Goal: Task Accomplishment & Management: Manage account settings

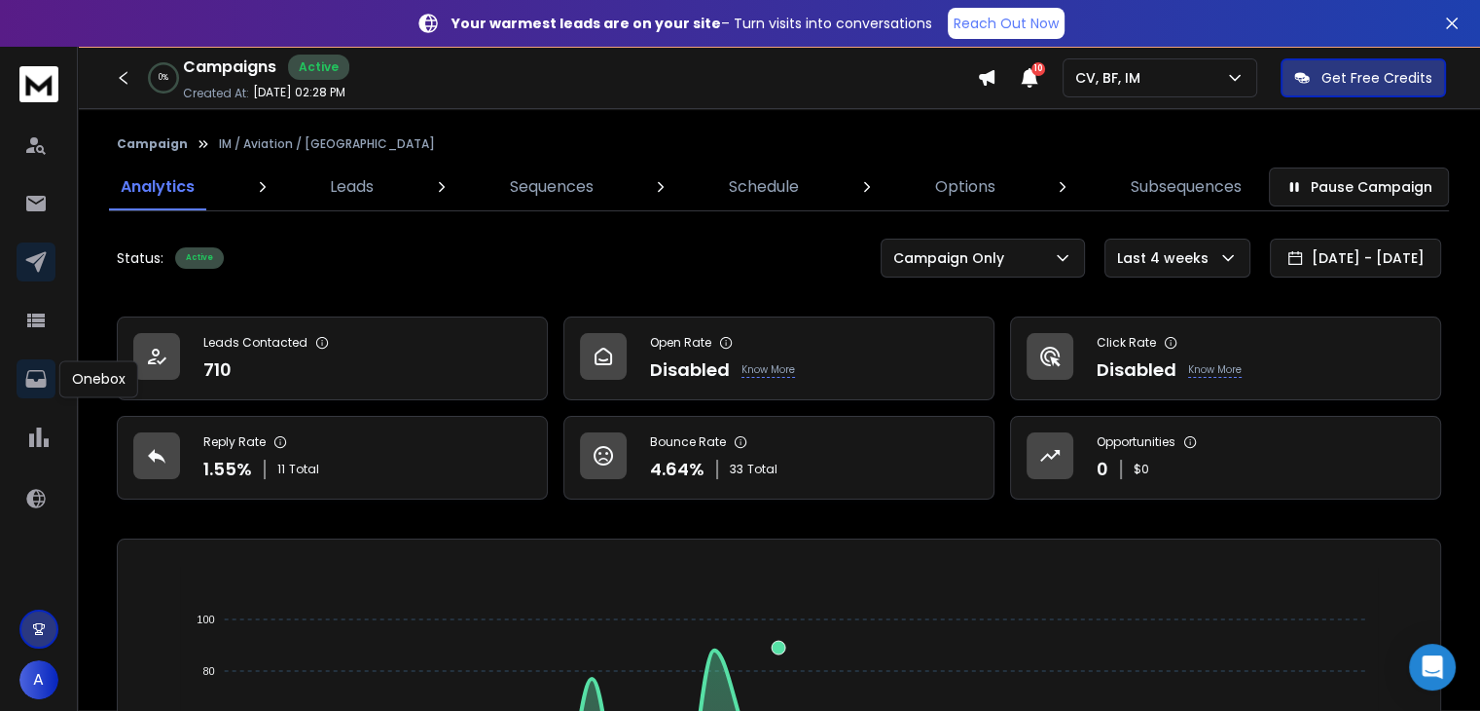
click at [39, 367] on icon at bounding box center [35, 378] width 23 height 23
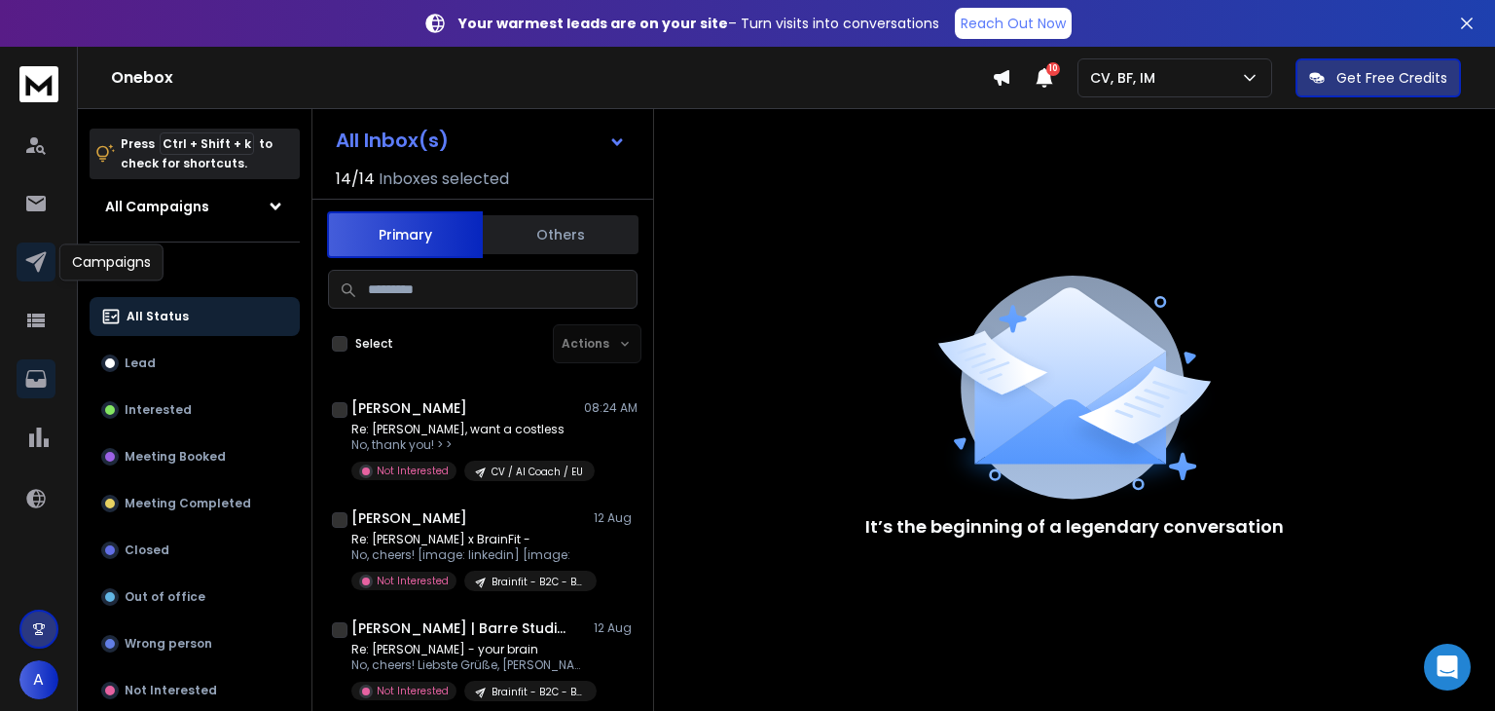
click at [36, 266] on icon at bounding box center [35, 261] width 20 height 20
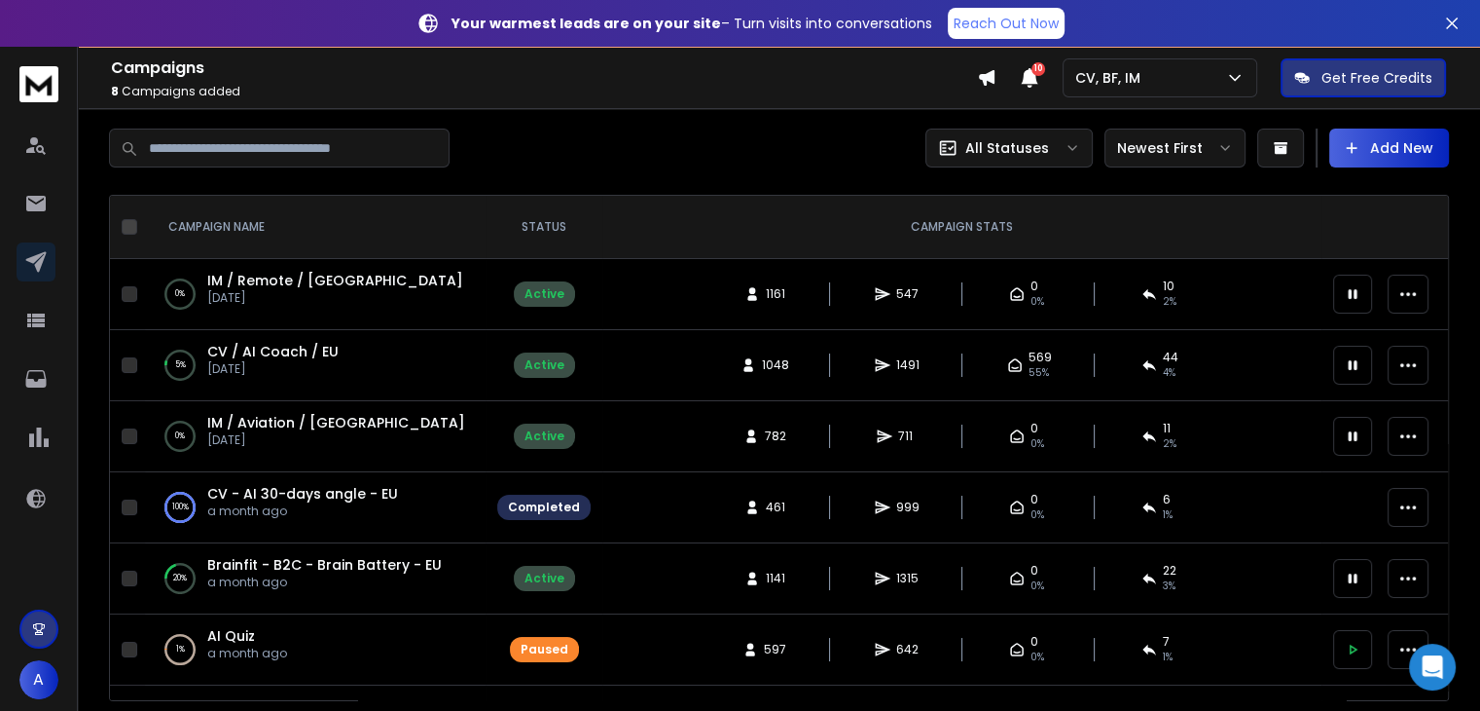
click at [346, 419] on div "0 % IM / Aviation / USA 19 days ago" at bounding box center [315, 436] width 302 height 47
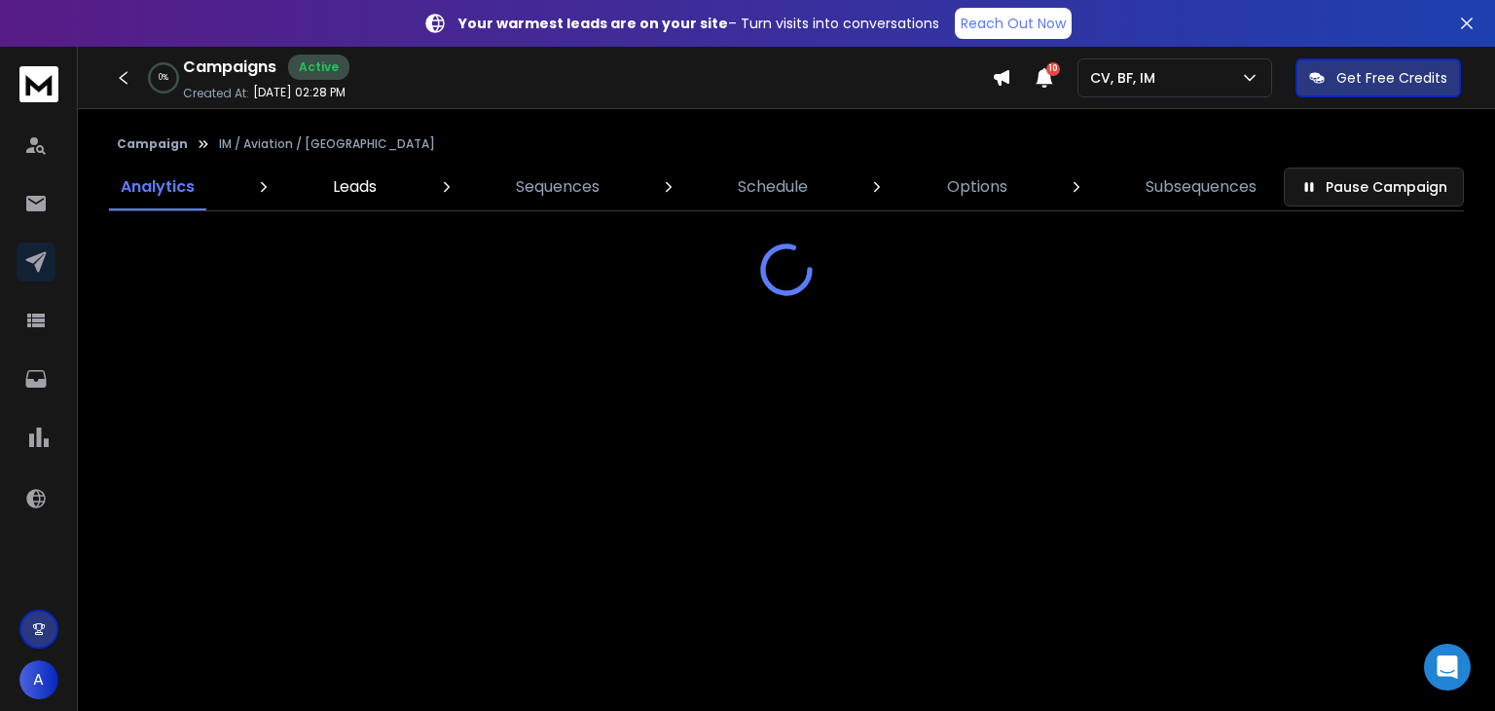
click at [376, 188] on p "Leads" at bounding box center [355, 186] width 44 height 23
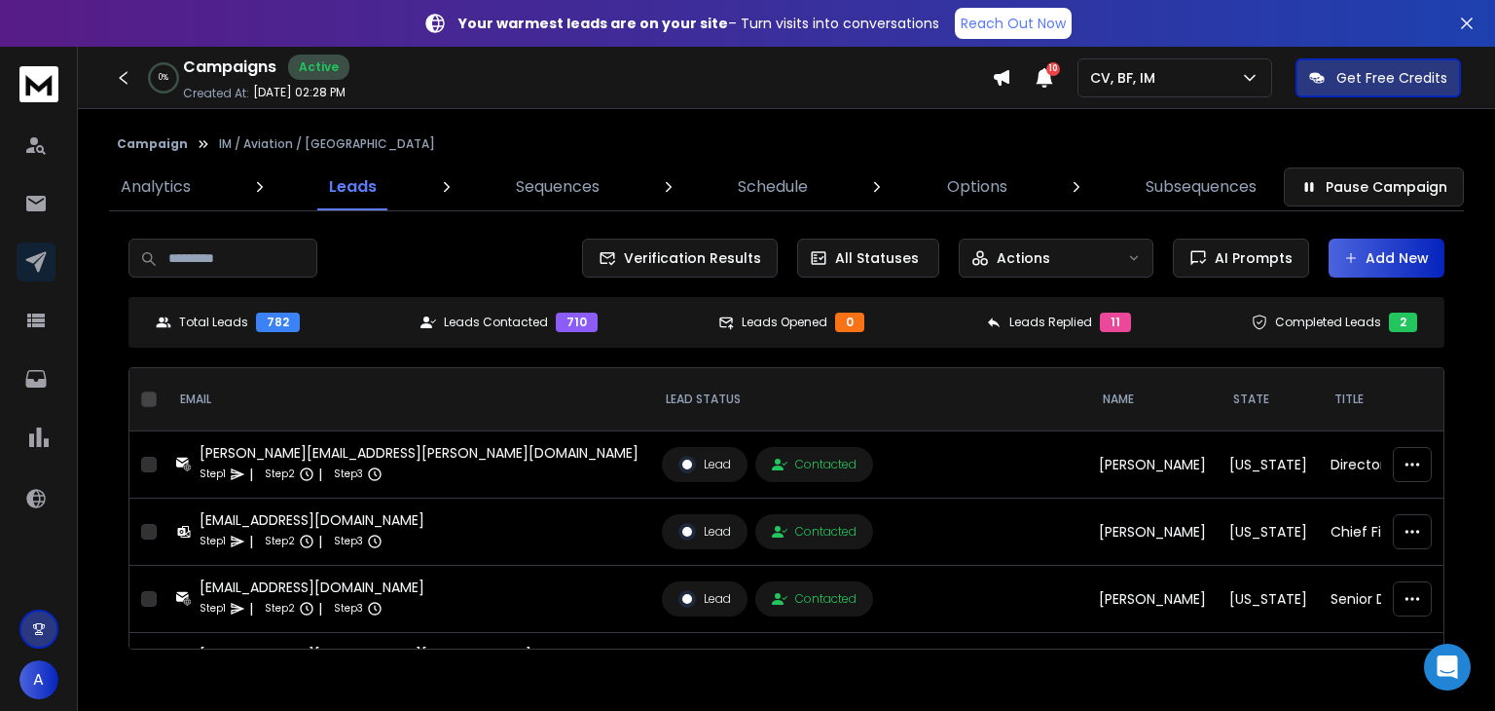
click at [1409, 263] on button "Add New" at bounding box center [1387, 257] width 116 height 39
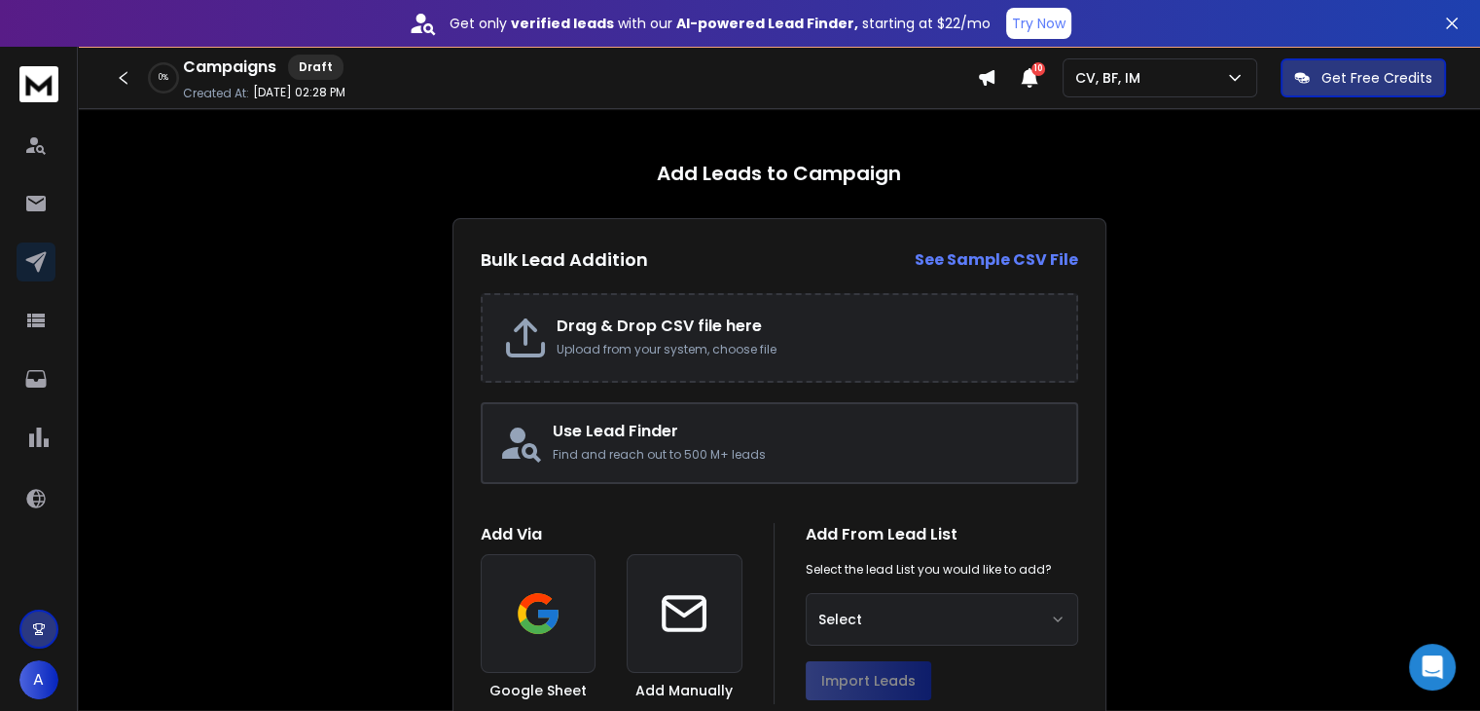
click at [665, 346] on p "Upload from your system, choose file" at bounding box center [807, 350] width 500 height 16
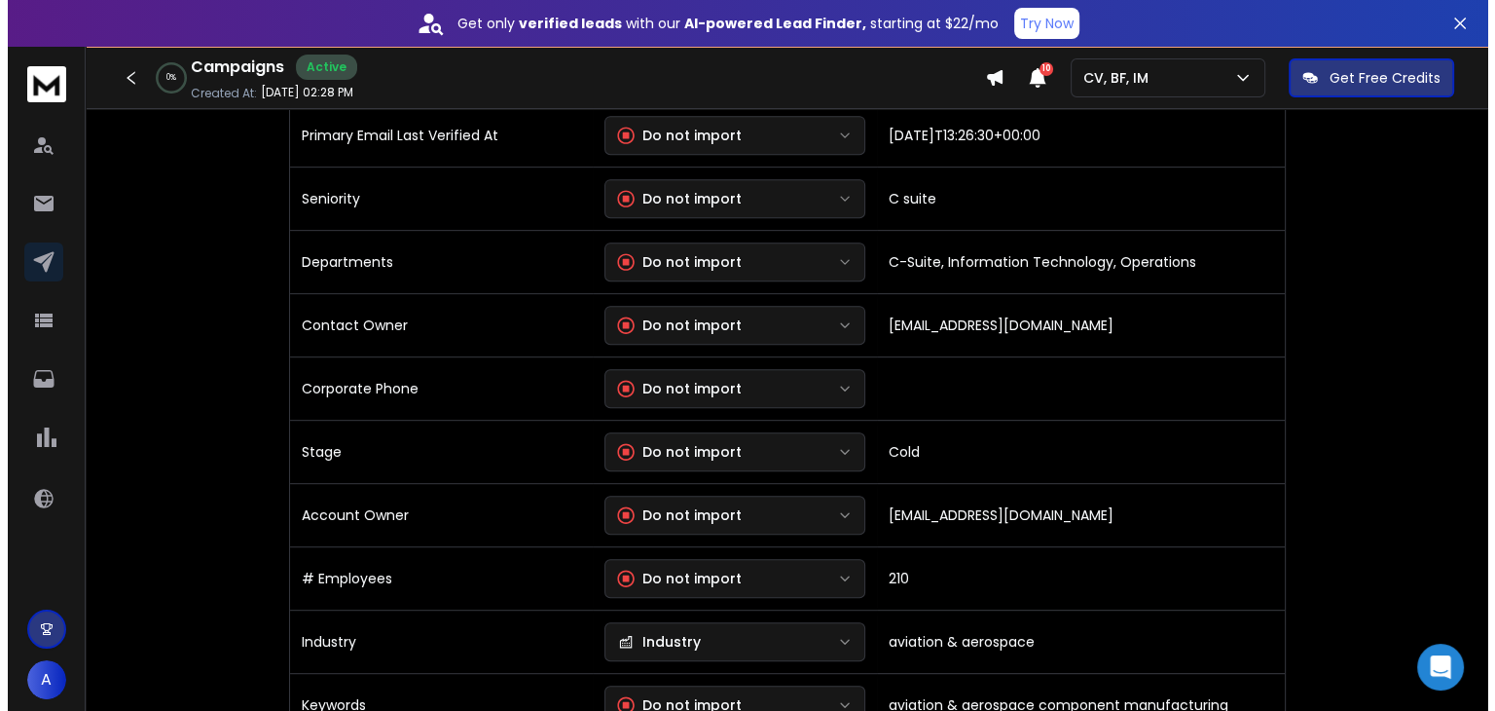
scroll to position [895, 0]
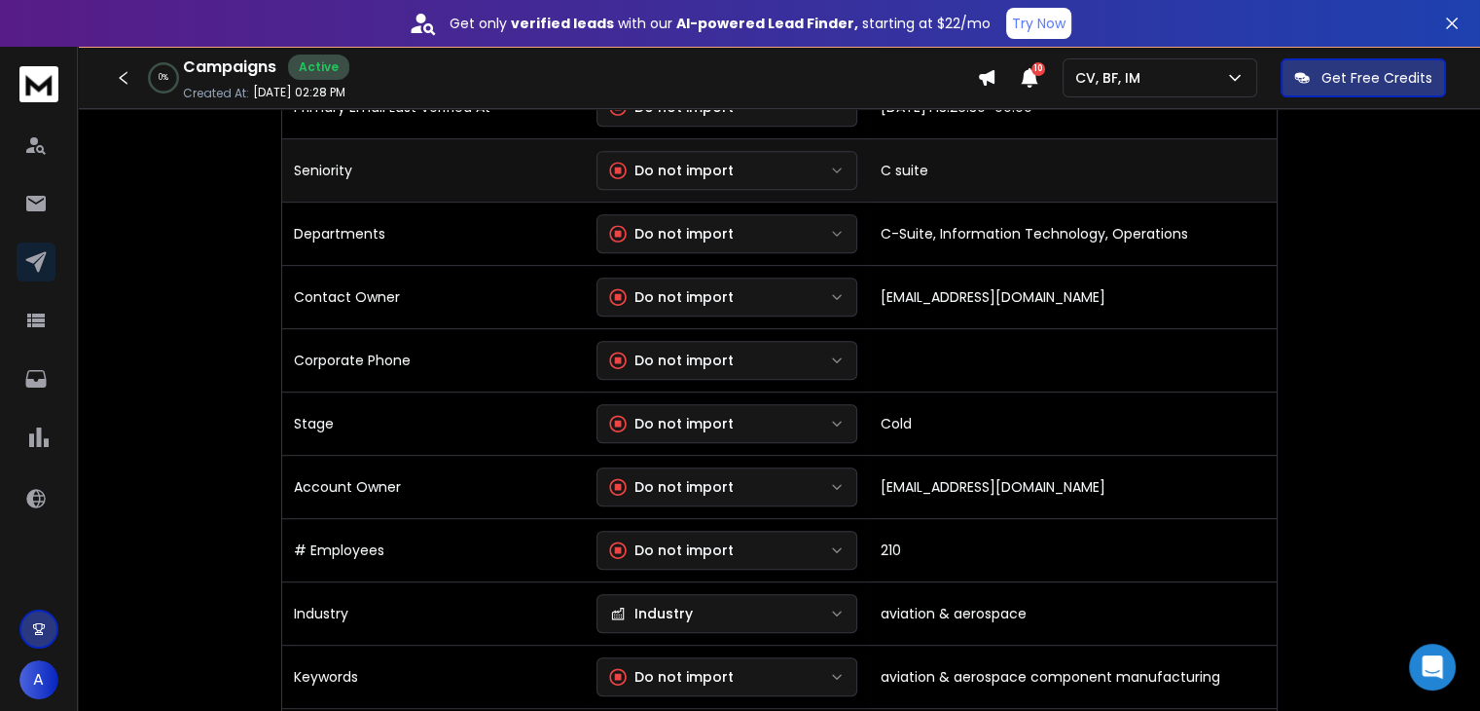
click at [759, 172] on button "Do not import" at bounding box center [728, 170] width 262 height 39
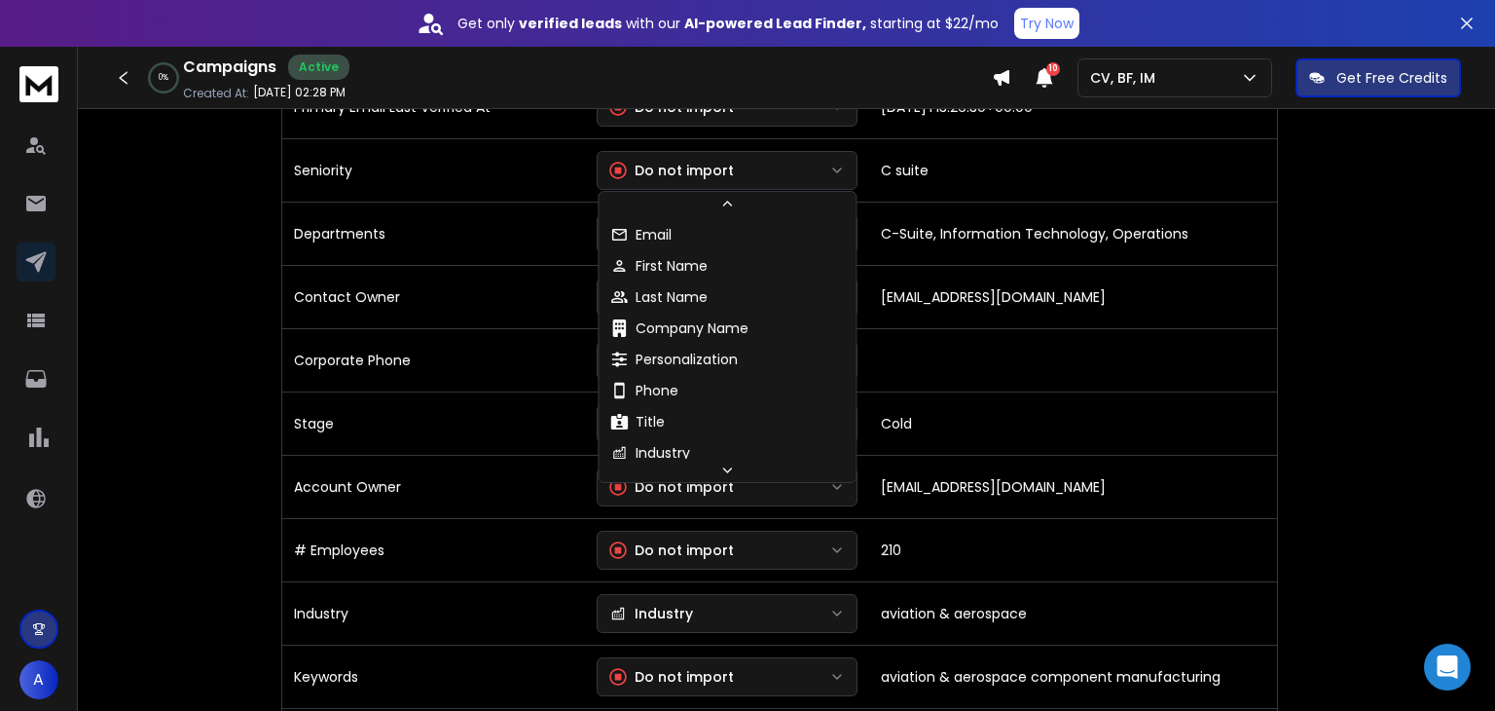
scroll to position [196, 0]
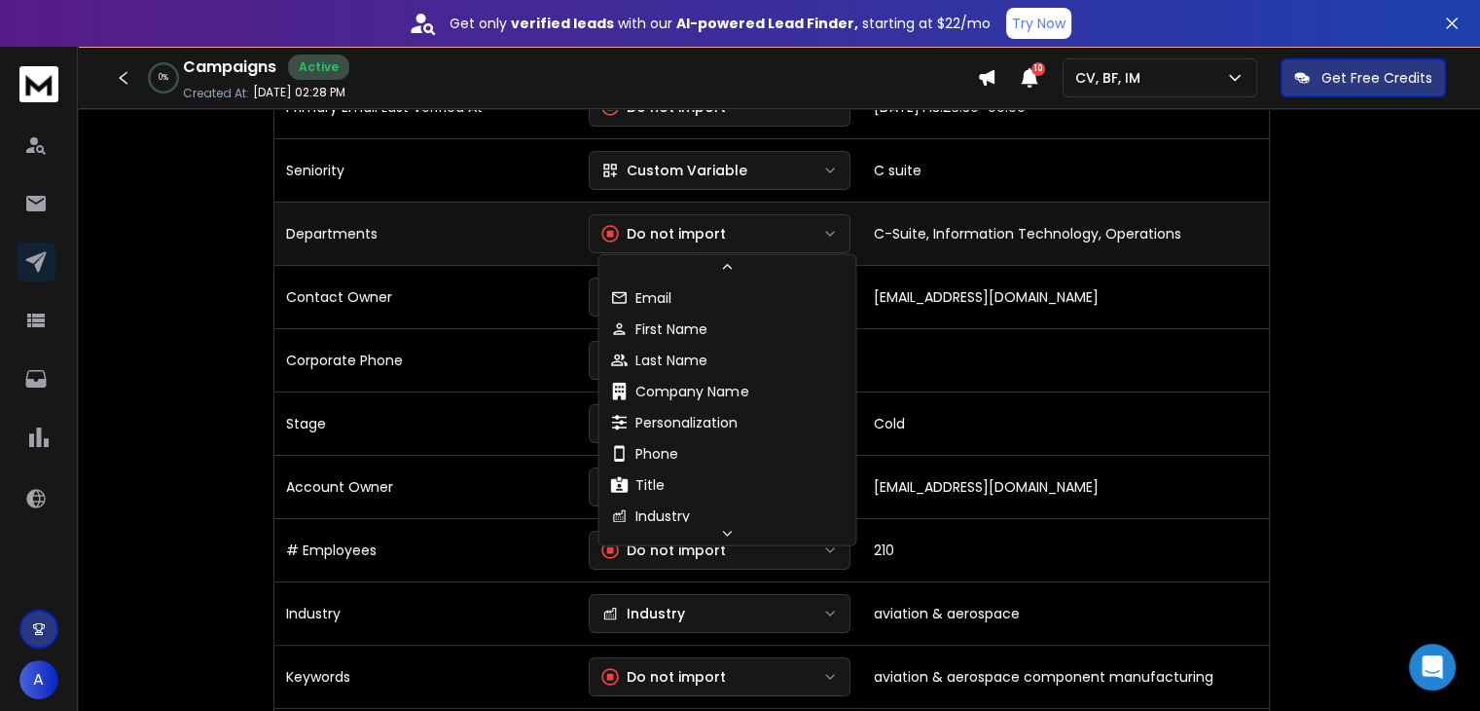
click at [751, 227] on button "Do not import" at bounding box center [720, 233] width 262 height 39
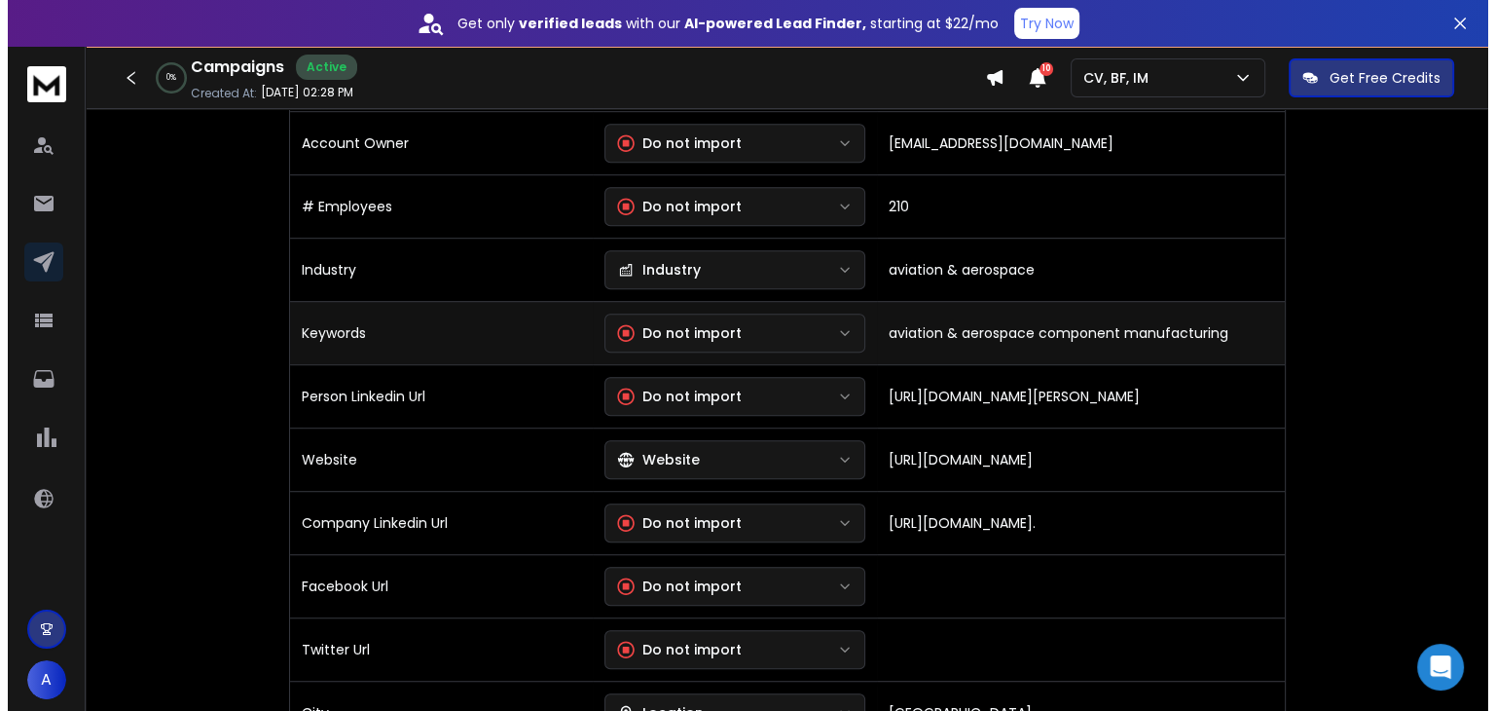
scroll to position [1246, 0]
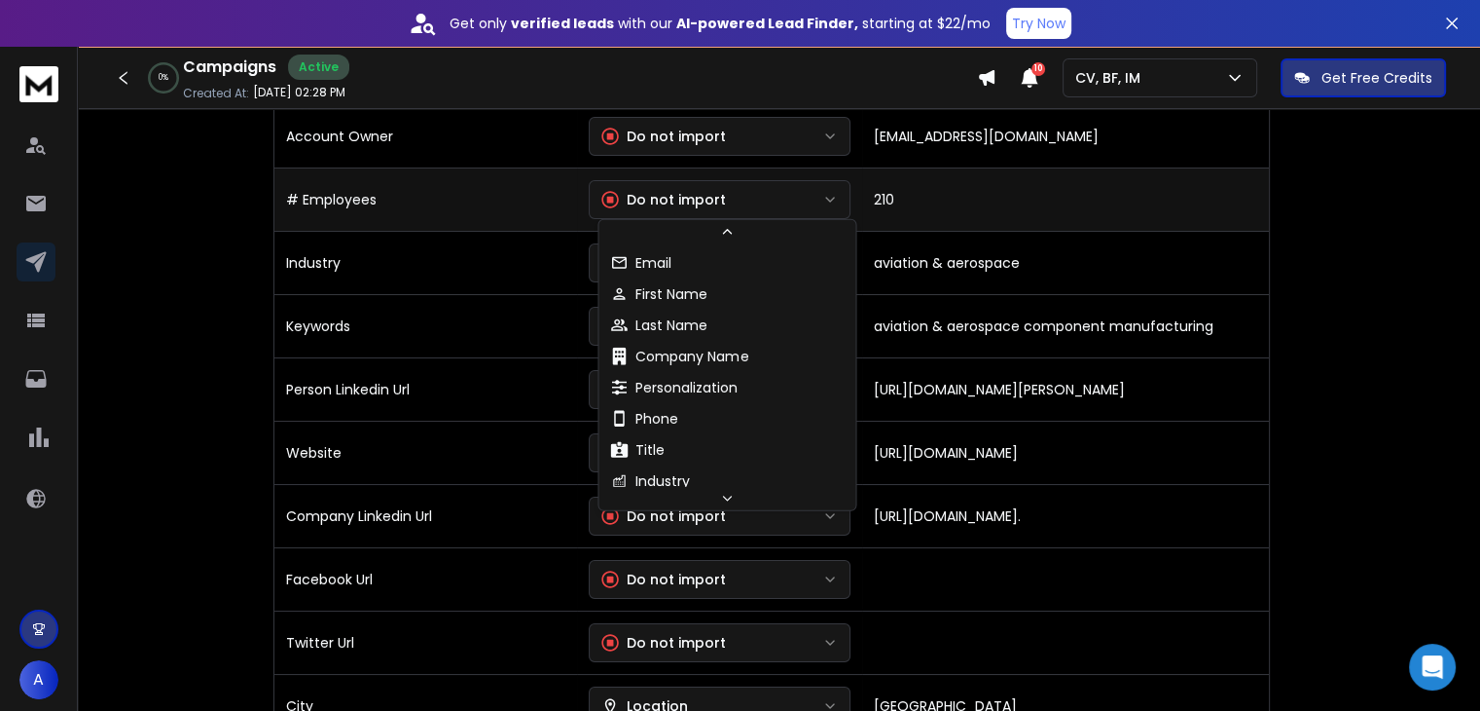
click at [741, 196] on button "Do not import" at bounding box center [720, 199] width 262 height 39
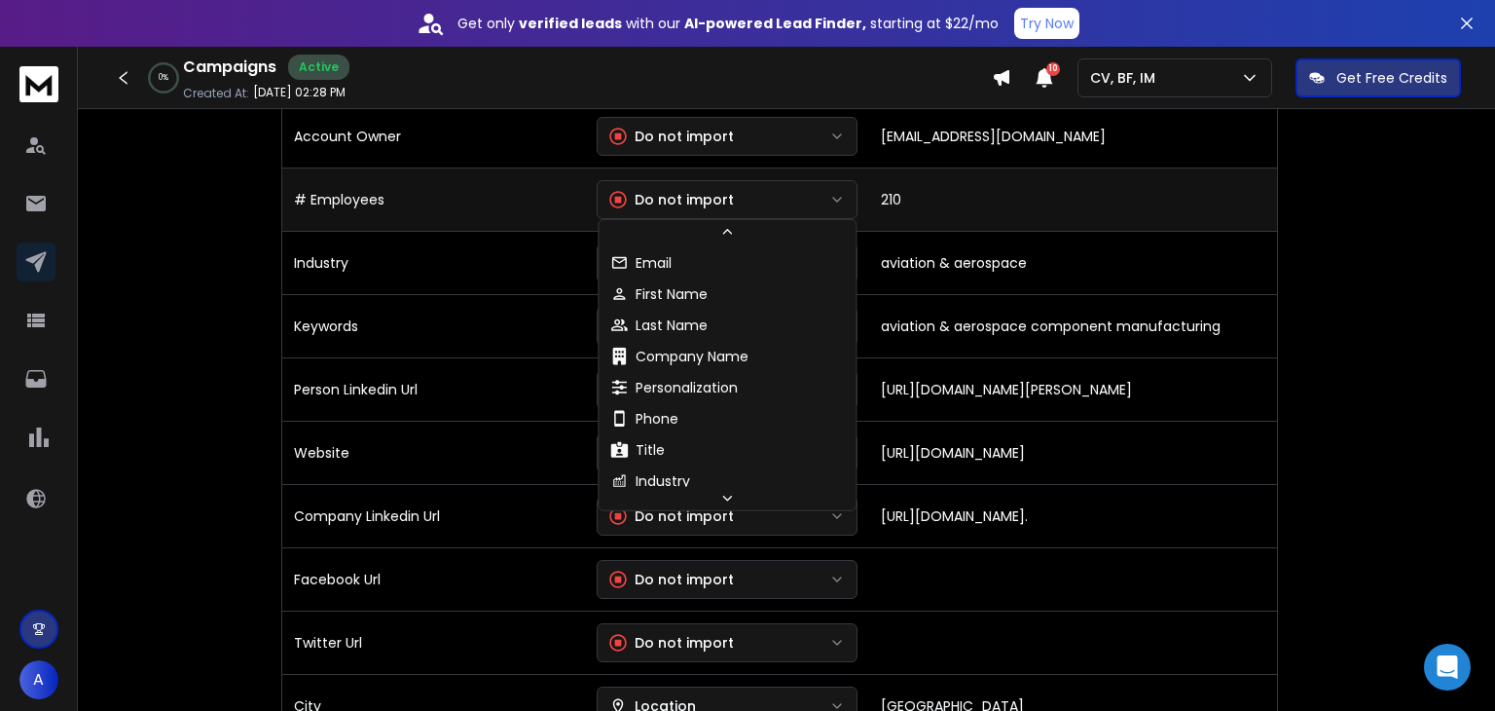
scroll to position [196, 0]
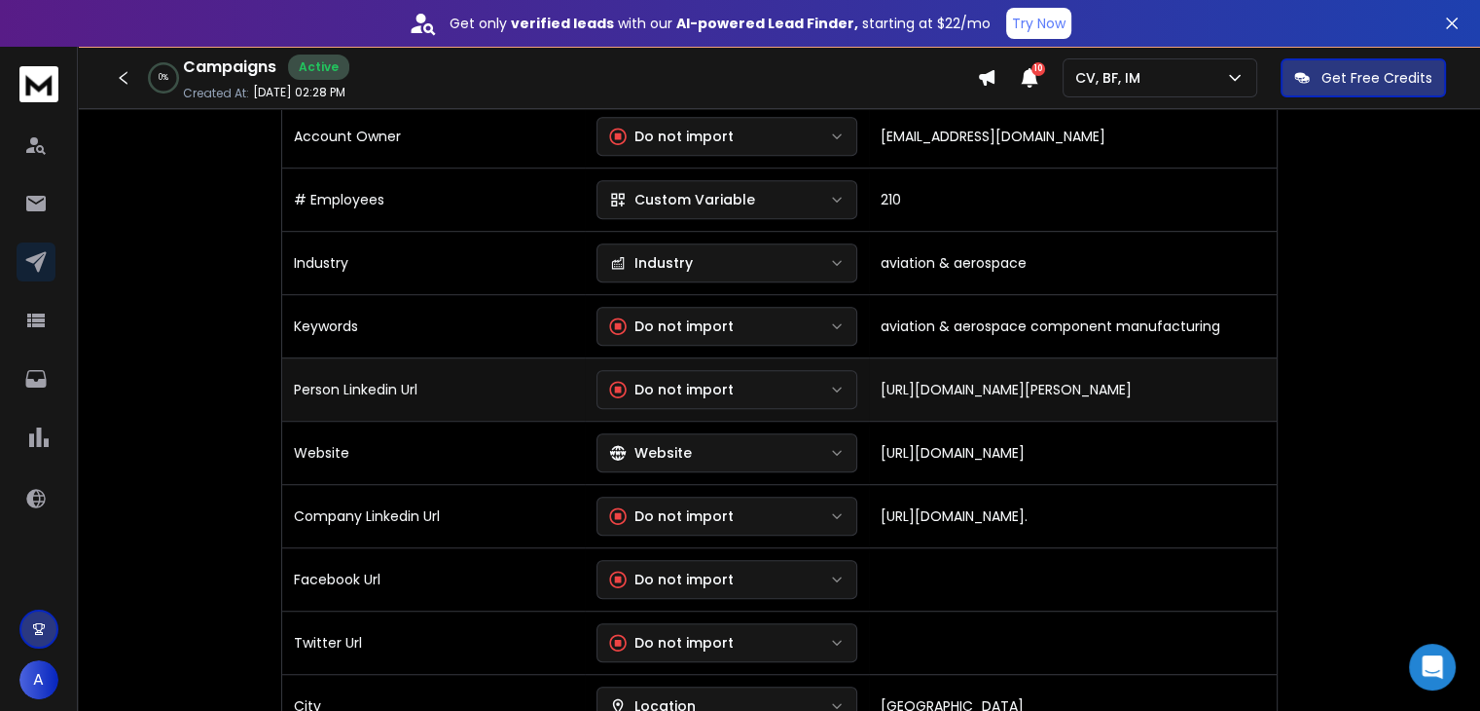
click at [687, 381] on div "Do not import" at bounding box center [671, 389] width 125 height 19
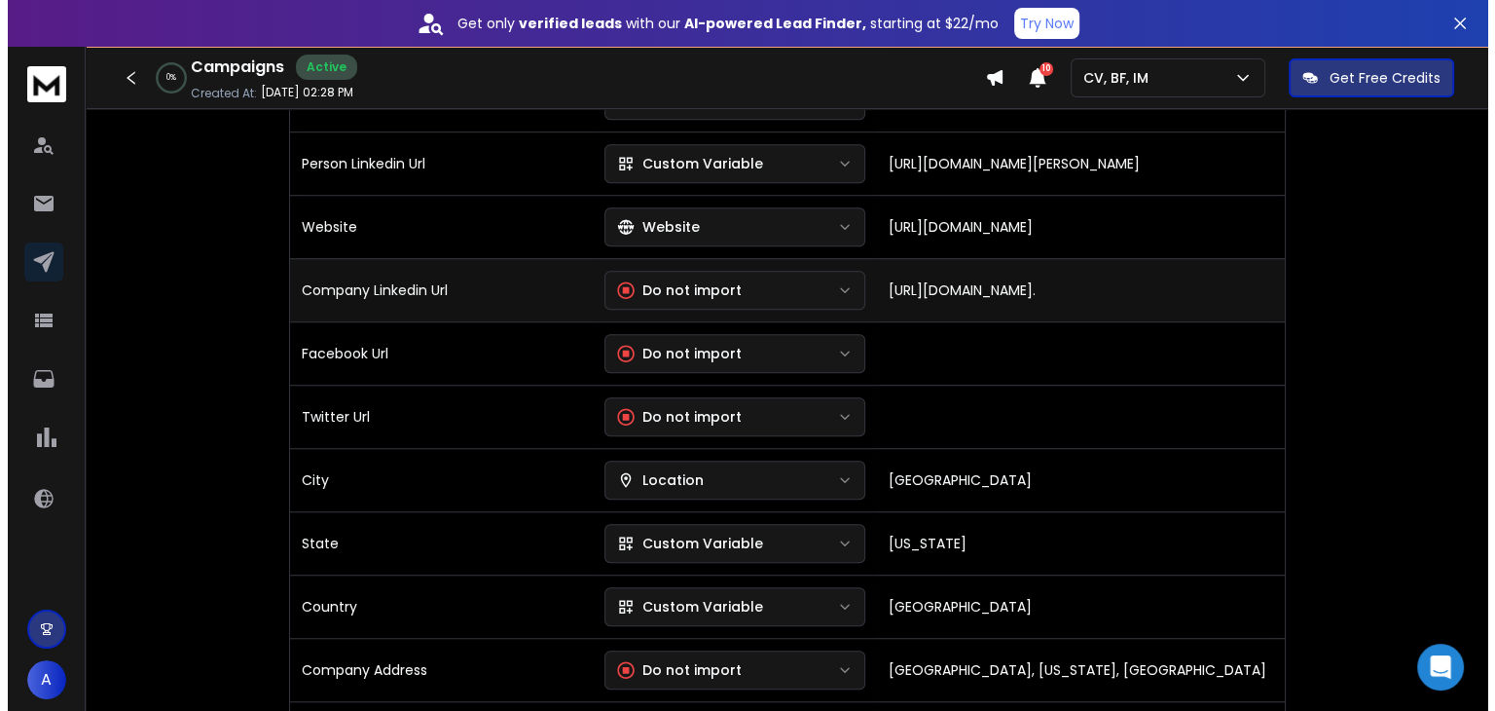
scroll to position [1479, 0]
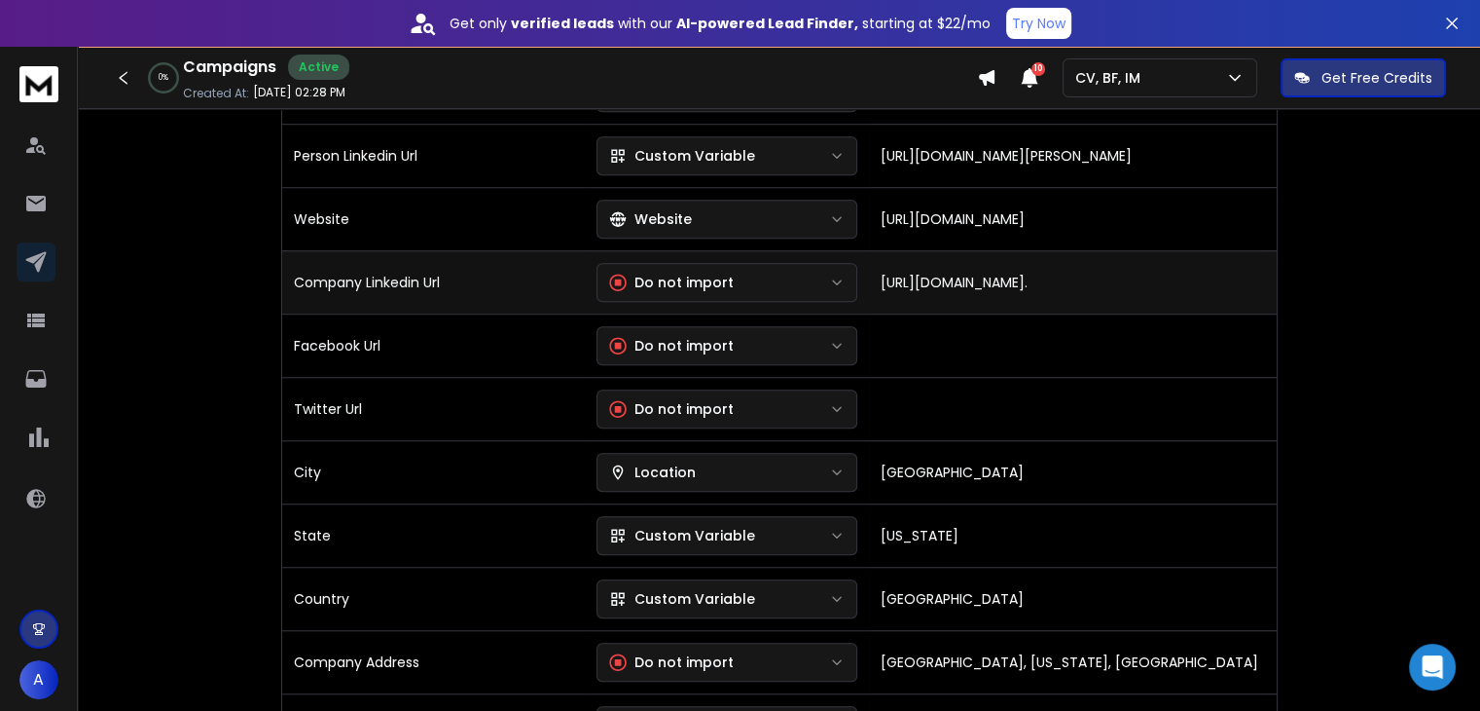
click at [771, 285] on button "Do not import" at bounding box center [728, 282] width 262 height 39
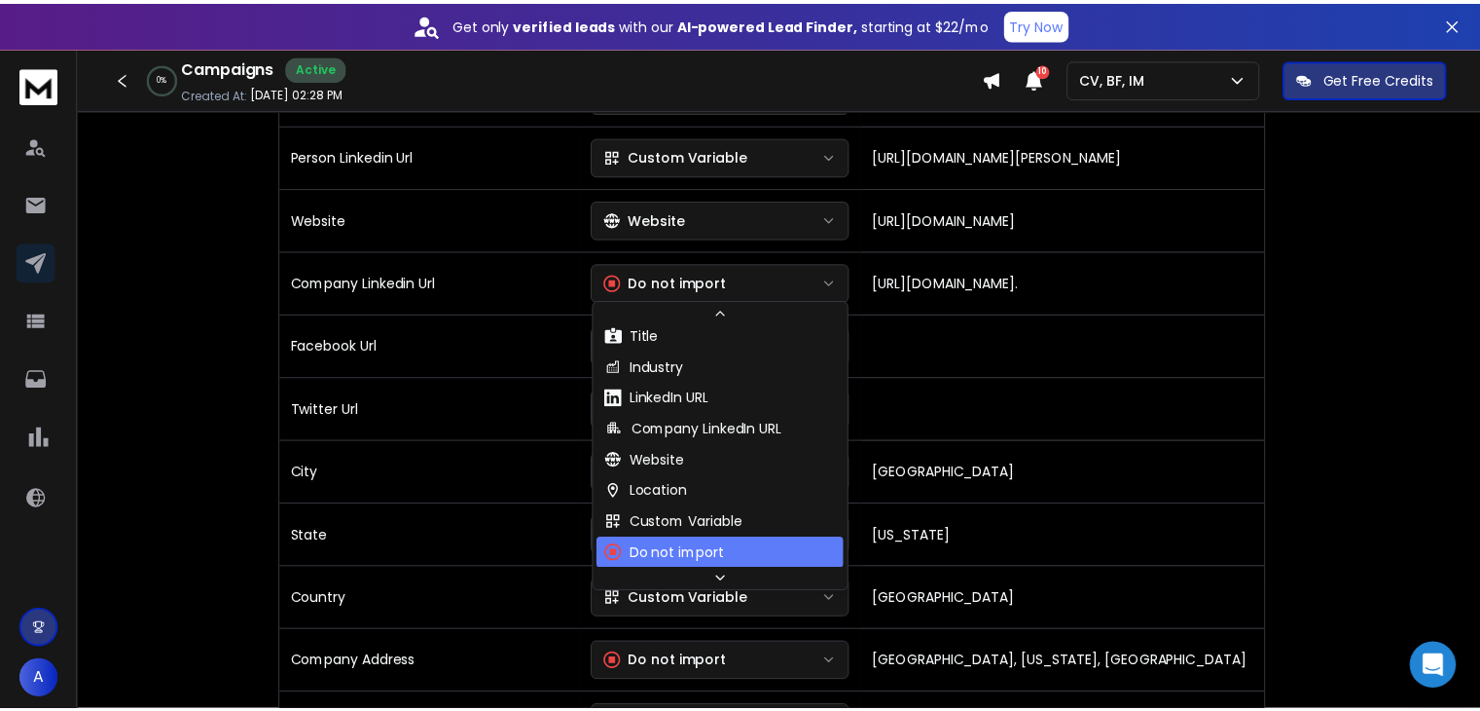
scroll to position [176, 0]
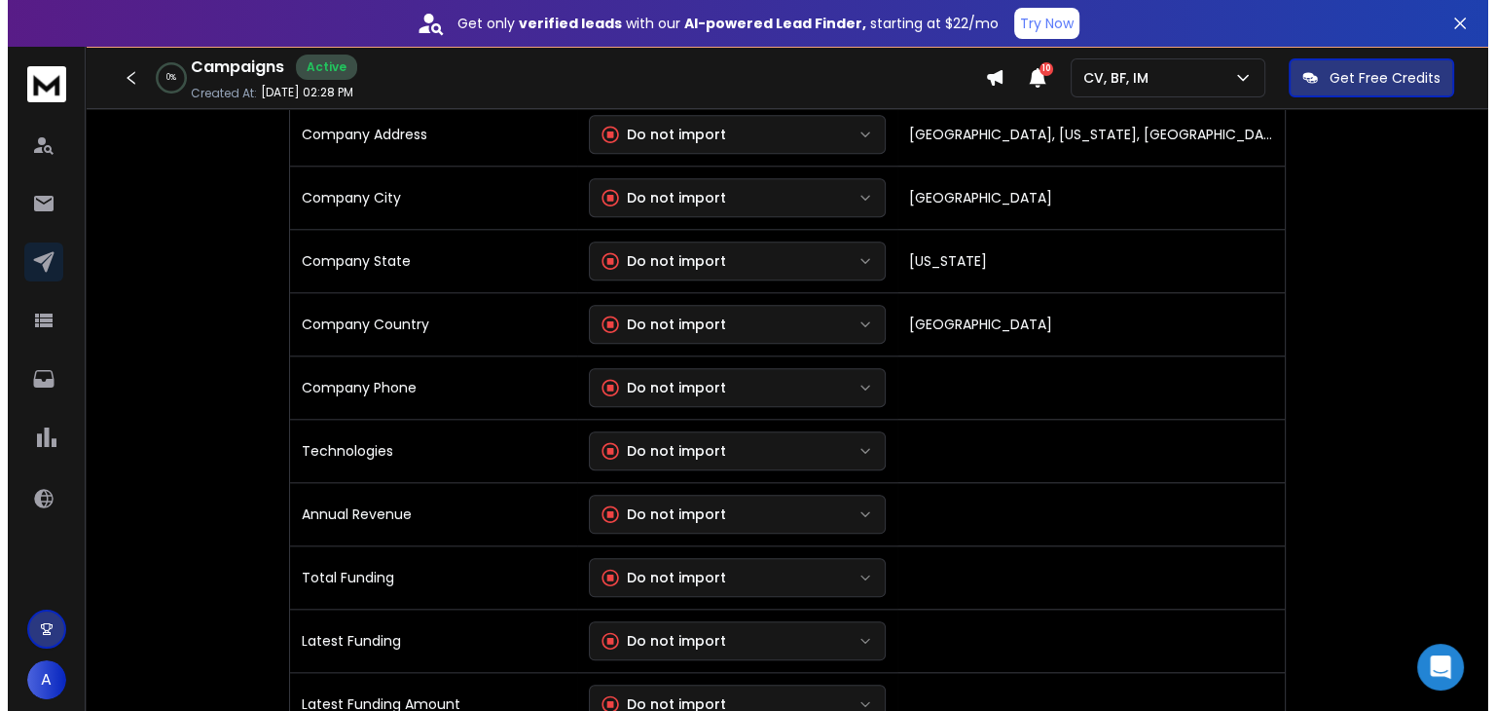
scroll to position [2024, 0]
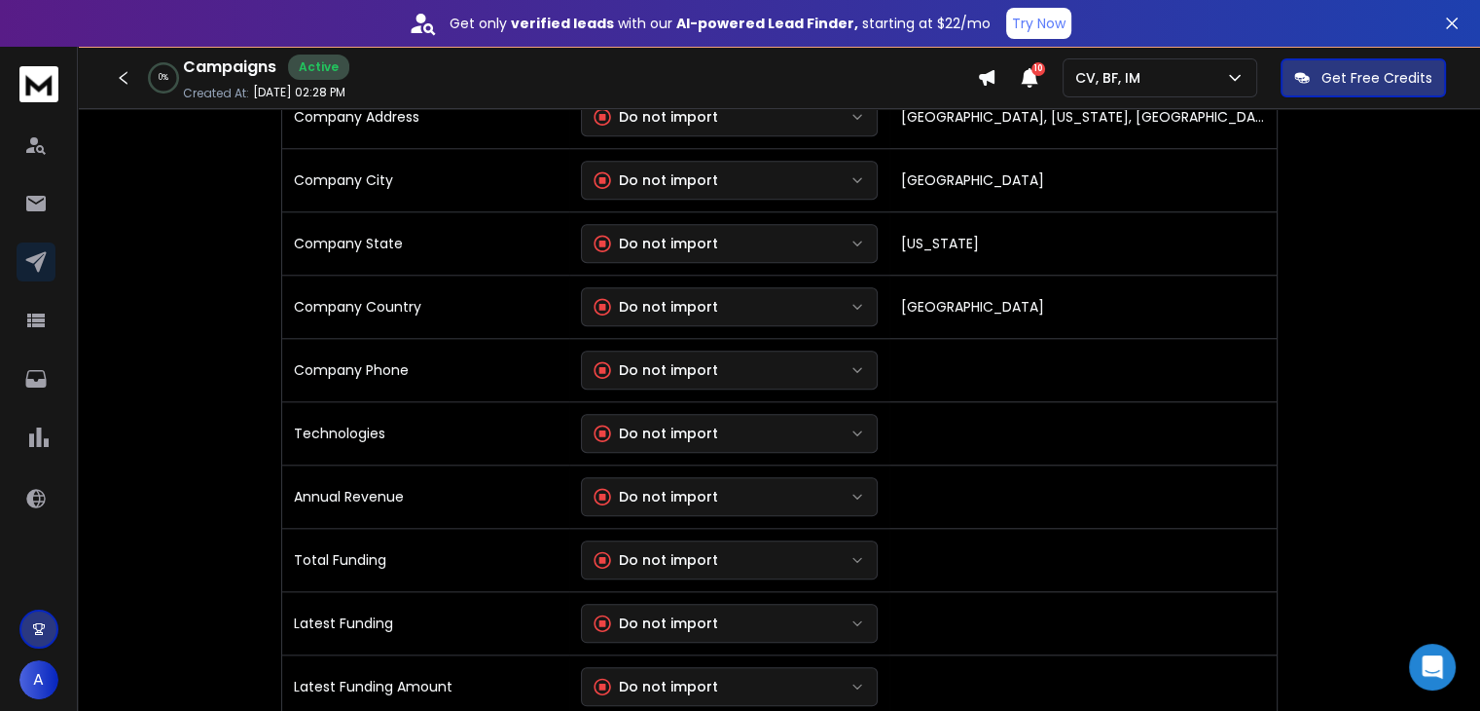
click at [747, 103] on div "0 % Campaigns Active Created At: Jul 25, 2025, 02:28 PM 10 CV, BF, IM Get Free …" at bounding box center [740, 78] width 1480 height 62
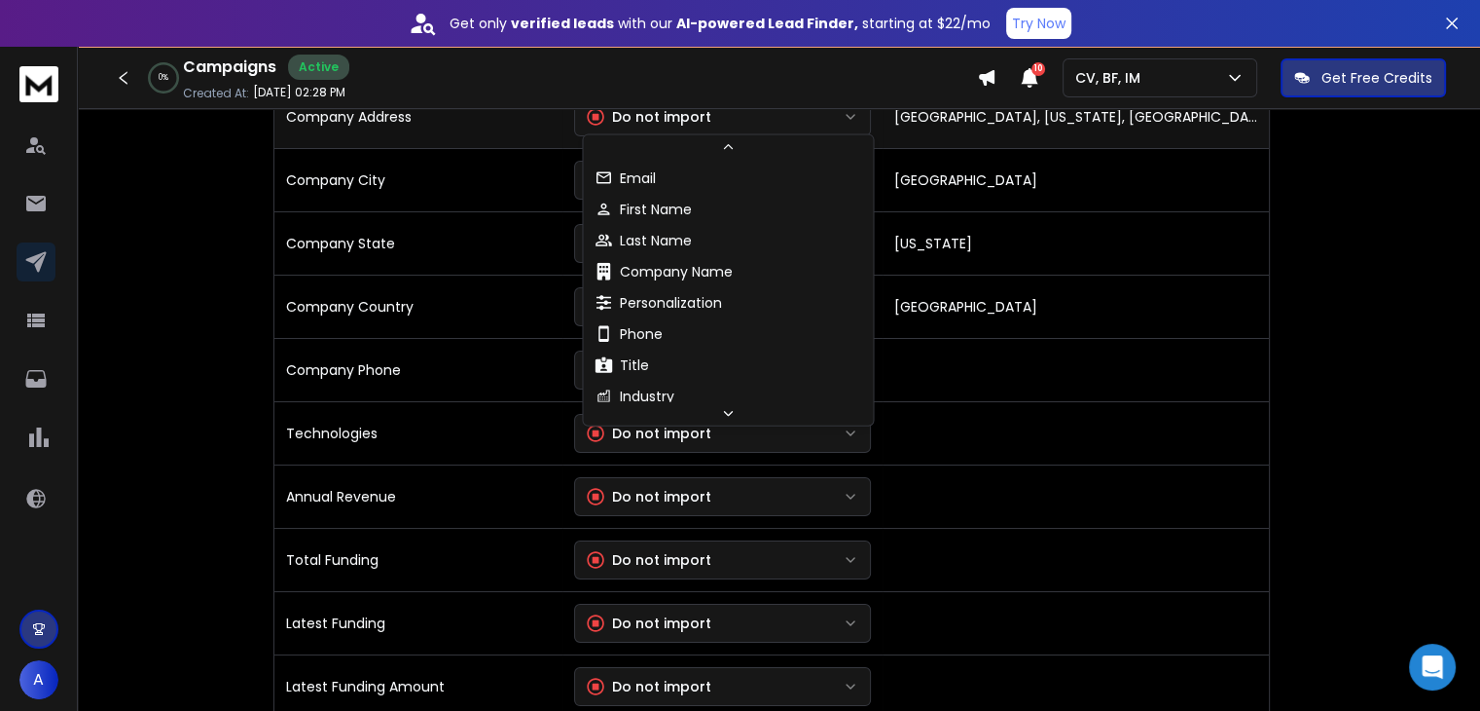
click at [744, 122] on button "Do not import" at bounding box center [722, 116] width 297 height 39
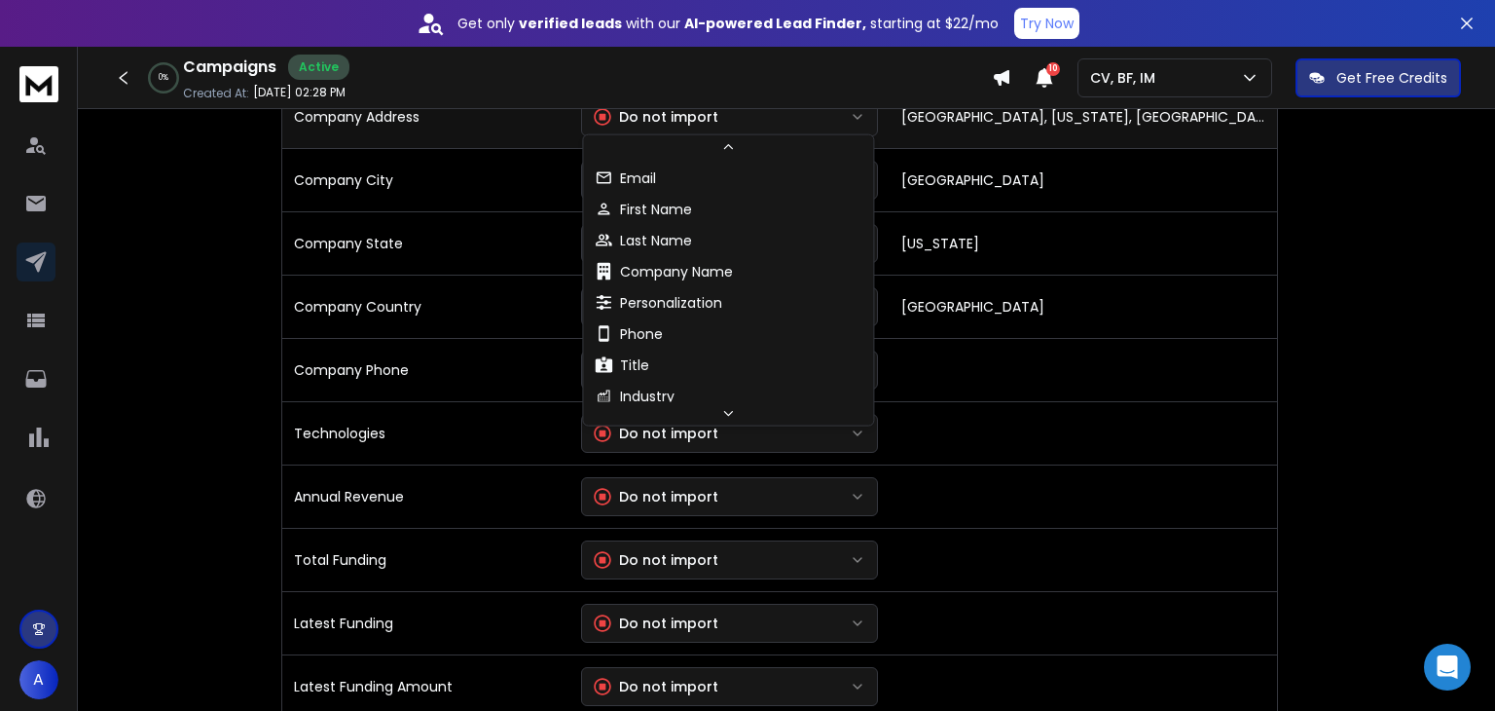
scroll to position [196, 0]
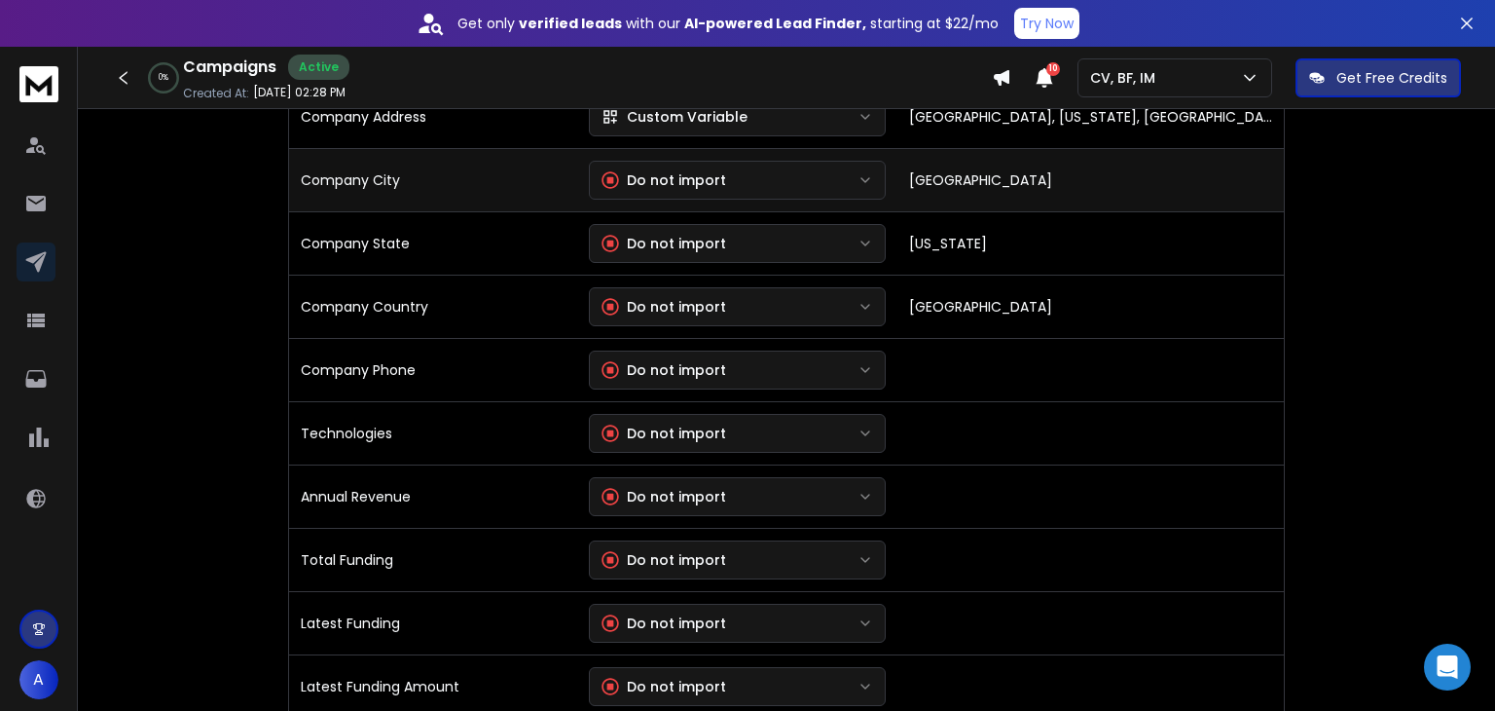
click at [690, 172] on div "Do not import" at bounding box center [663, 179] width 125 height 19
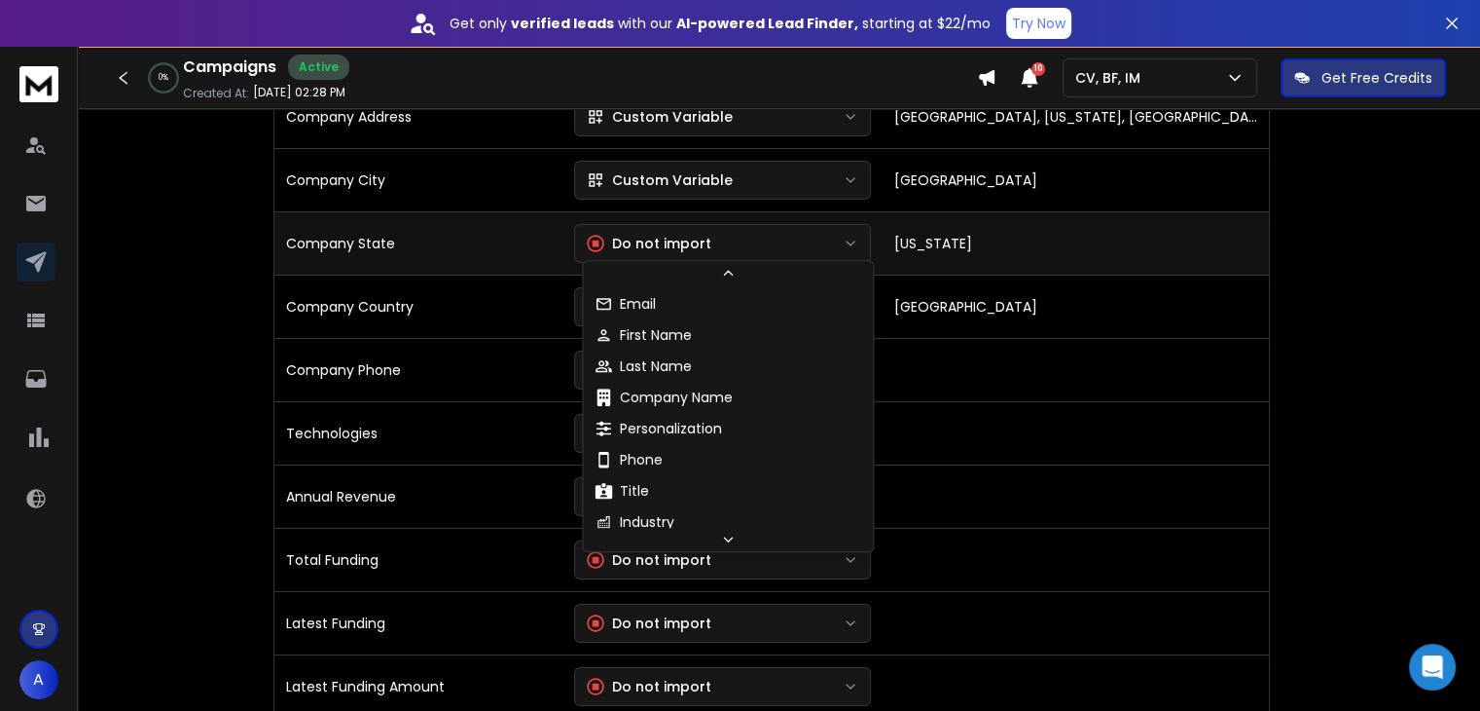
click at [682, 240] on div "Do not import" at bounding box center [649, 243] width 125 height 19
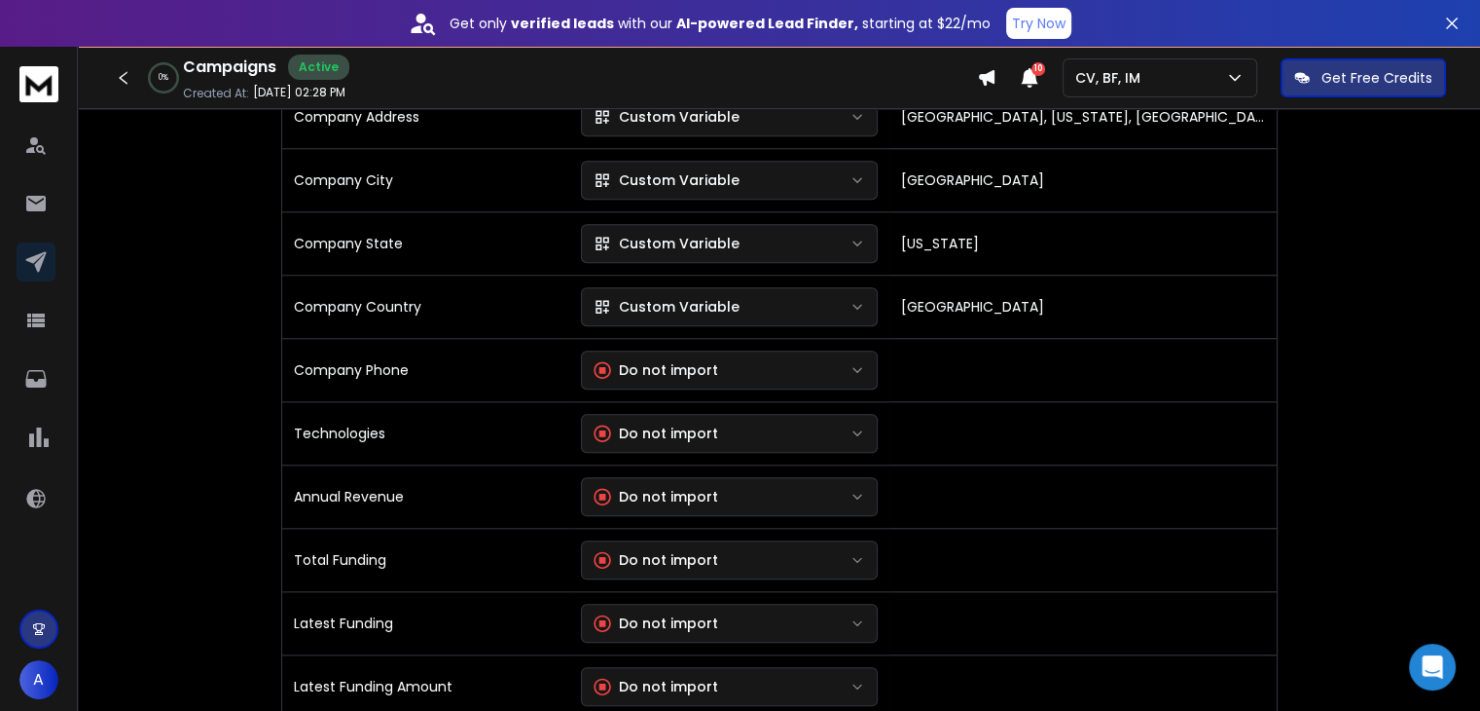
click at [1390, 468] on div "Industry Masters - Aviation - 100-300.csv File Processed Upload all variables C…" at bounding box center [740, 371] width 1480 height 4698
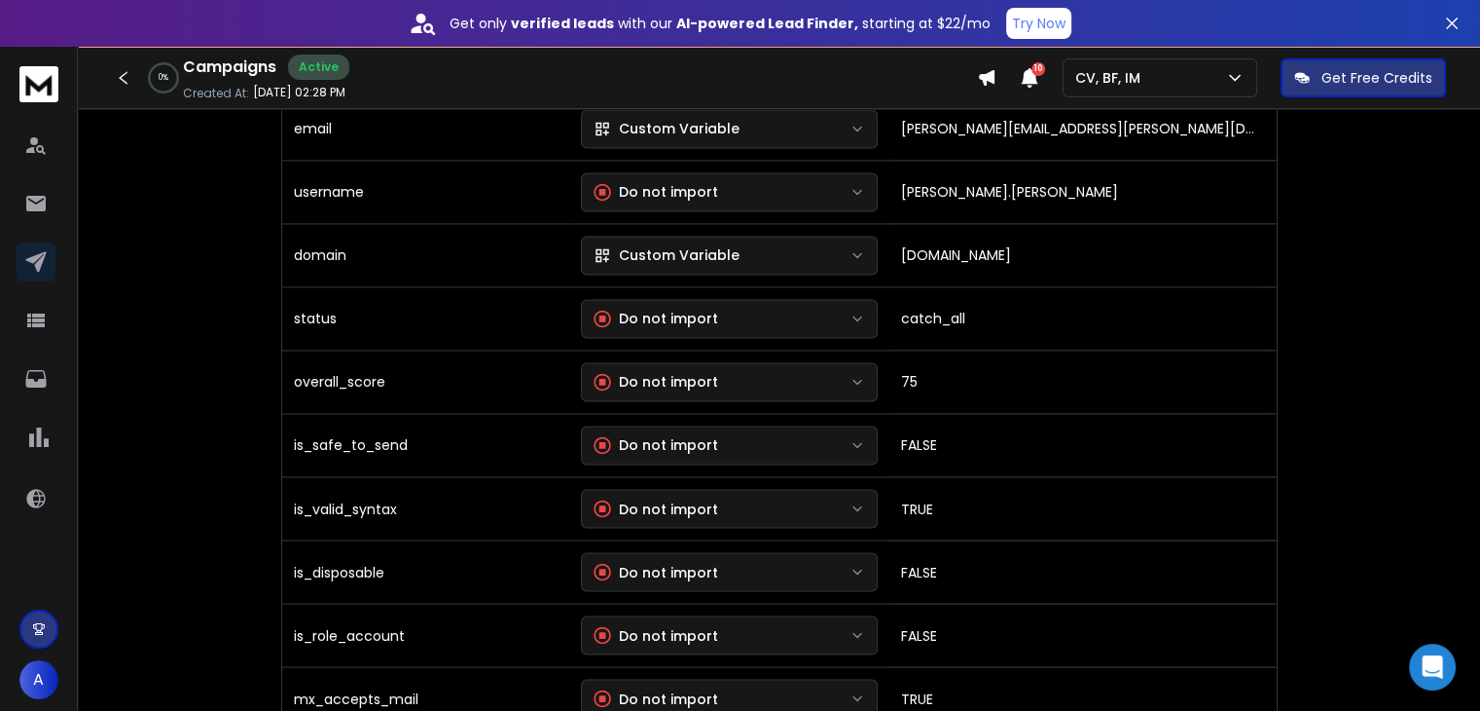
scroll to position [4021, 0]
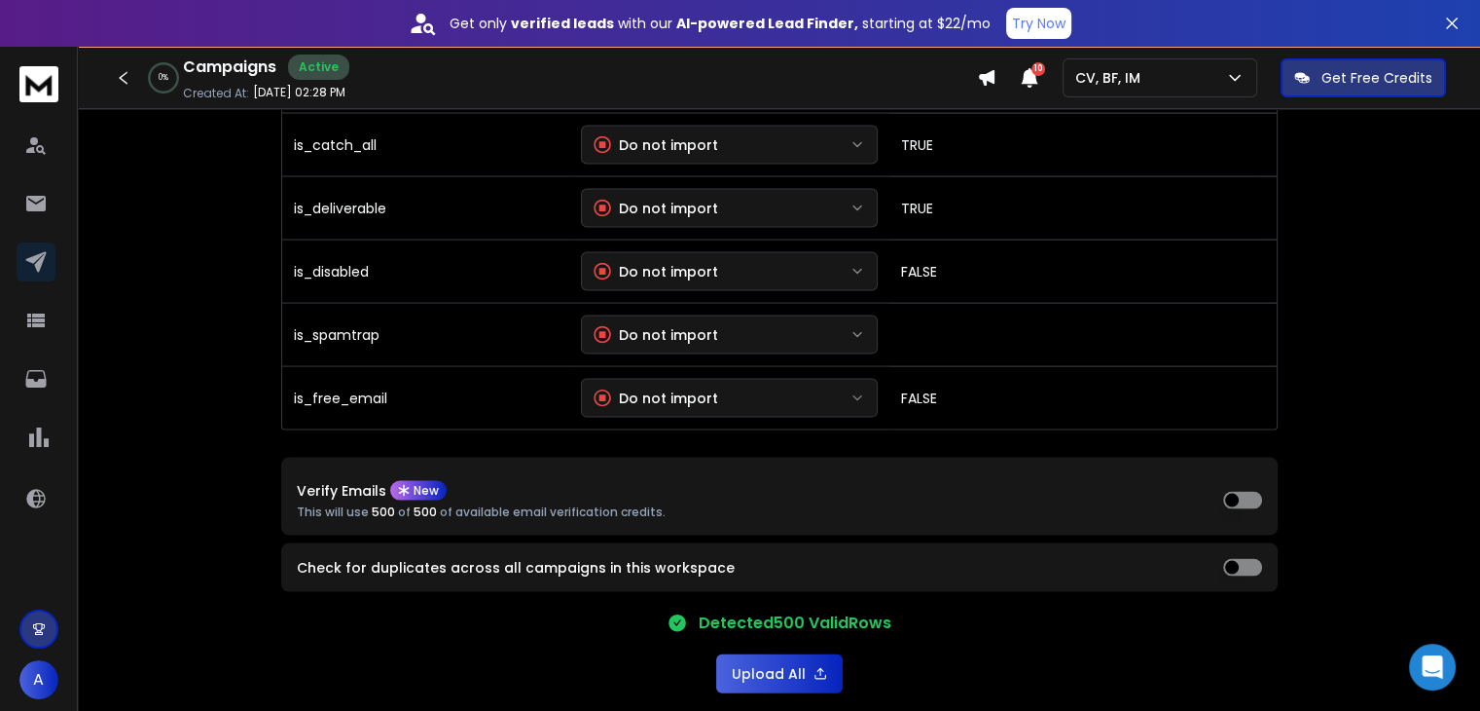
click at [1243, 559] on button "Check for duplicates across all campaigns in this workspace" at bounding box center [1242, 568] width 39 height 18
click at [806, 658] on button "Upload All" at bounding box center [779, 673] width 127 height 39
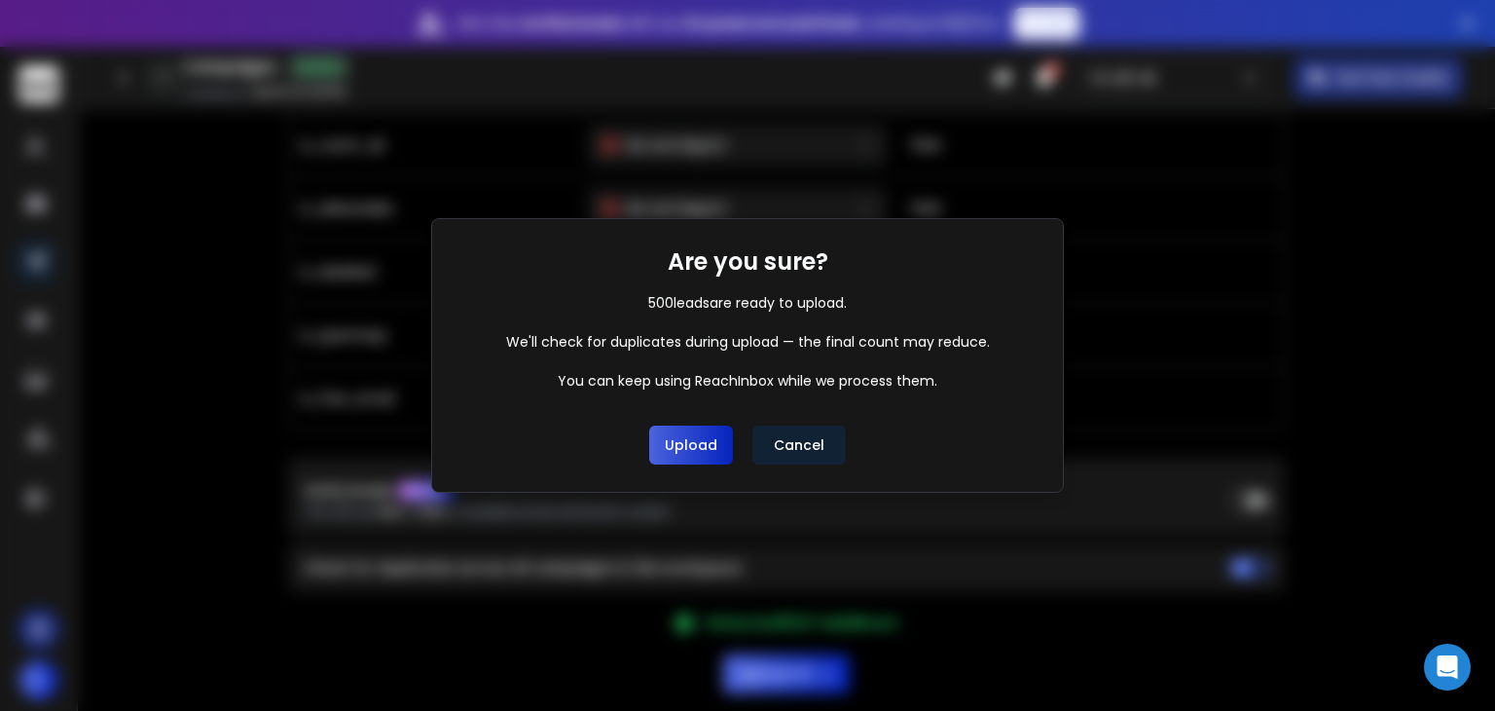
click at [699, 446] on button "Upload" at bounding box center [691, 444] width 84 height 39
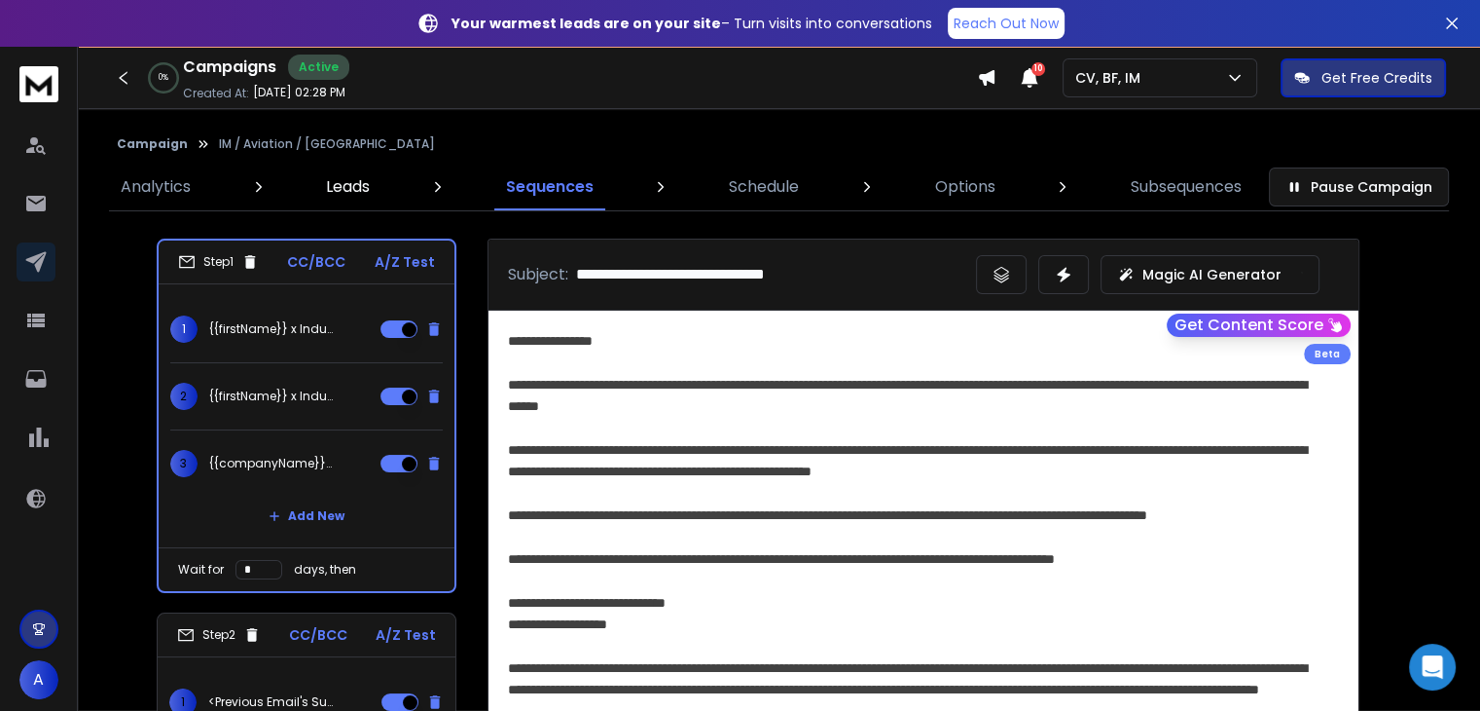
click at [355, 189] on p "Leads" at bounding box center [348, 186] width 44 height 23
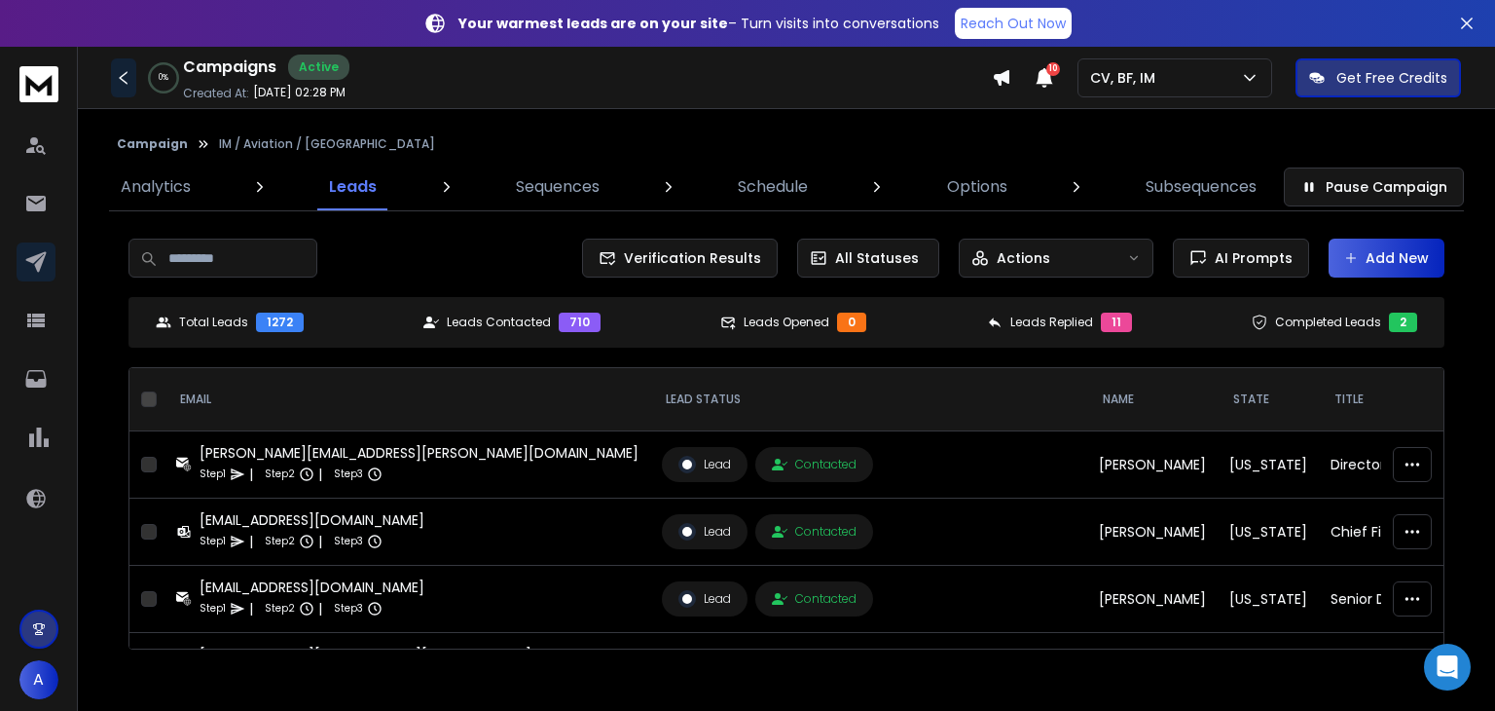
click at [125, 70] on icon at bounding box center [124, 78] width 18 height 18
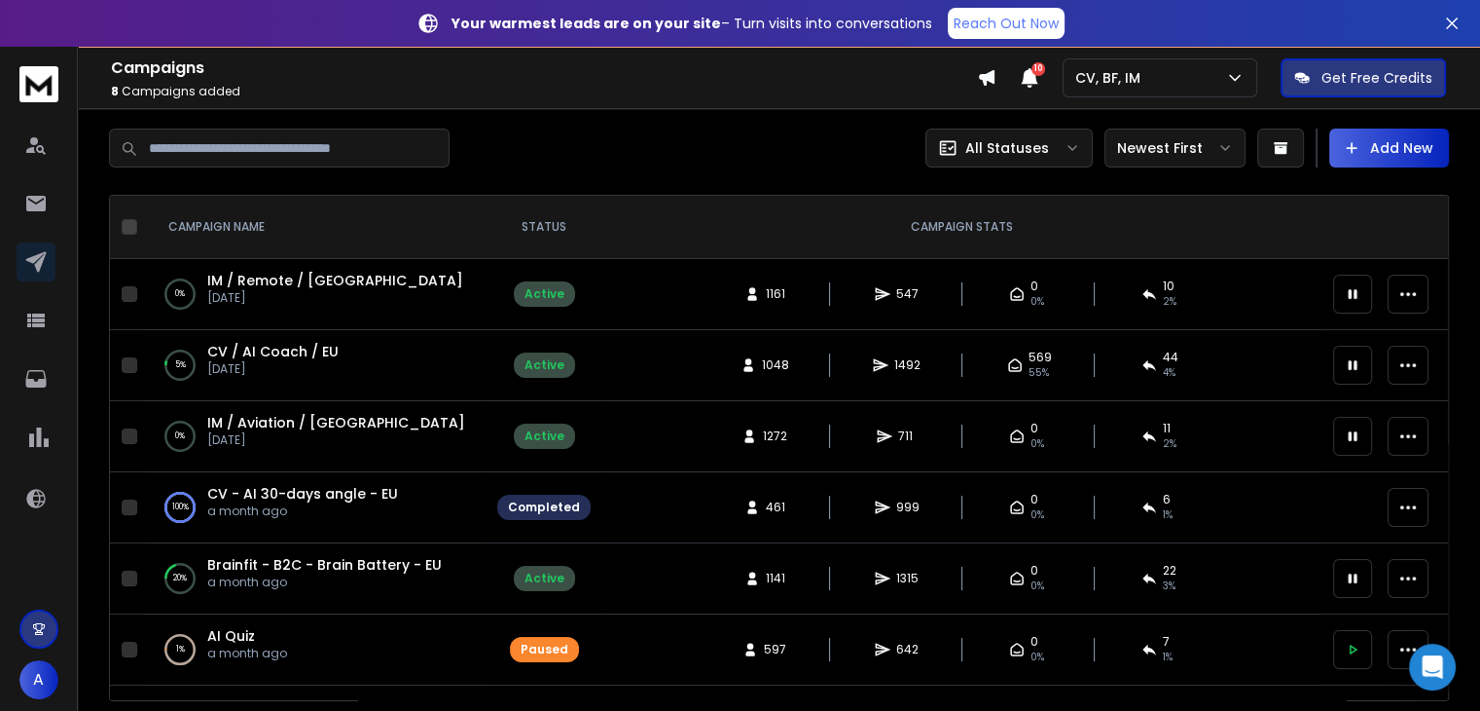
scroll to position [10, 0]
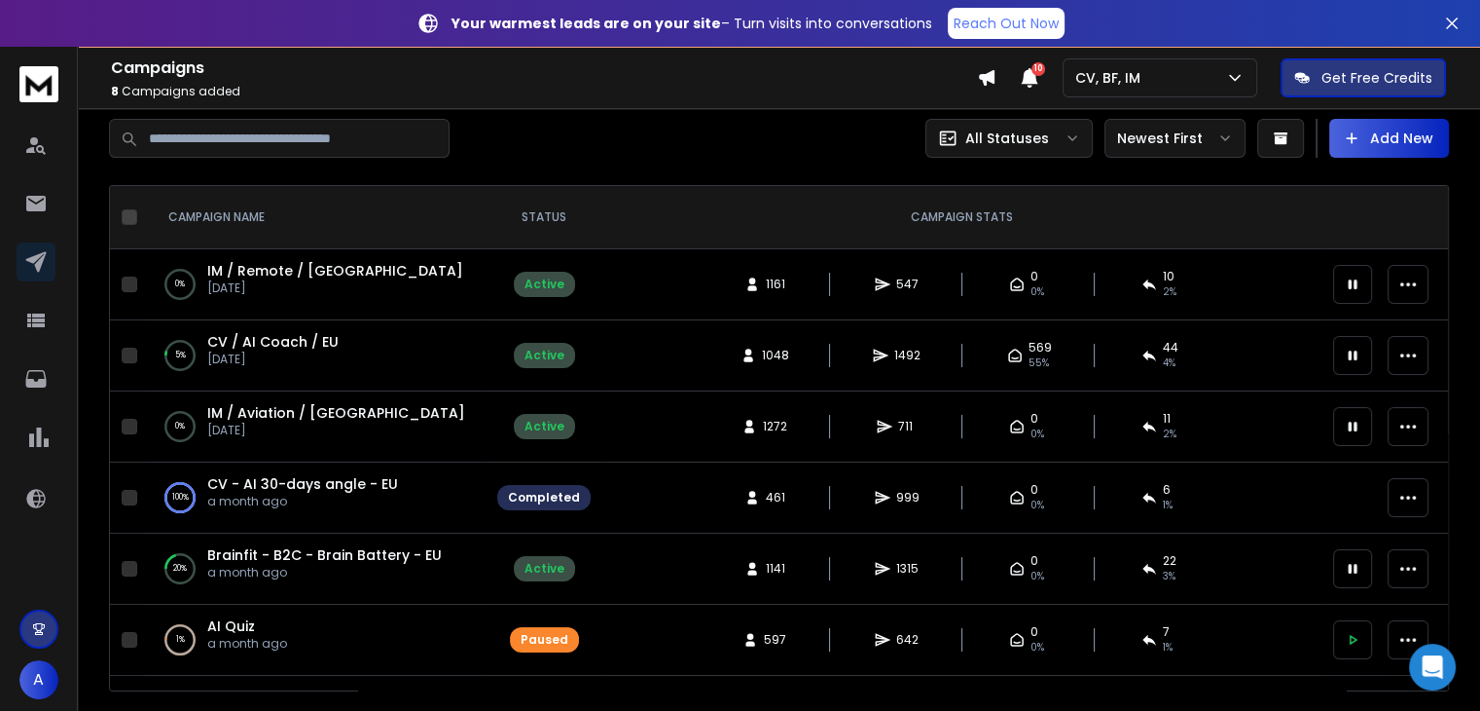
click at [383, 332] on div "5 % CV / AI Coach / EU 19 days ago" at bounding box center [315, 355] width 302 height 47
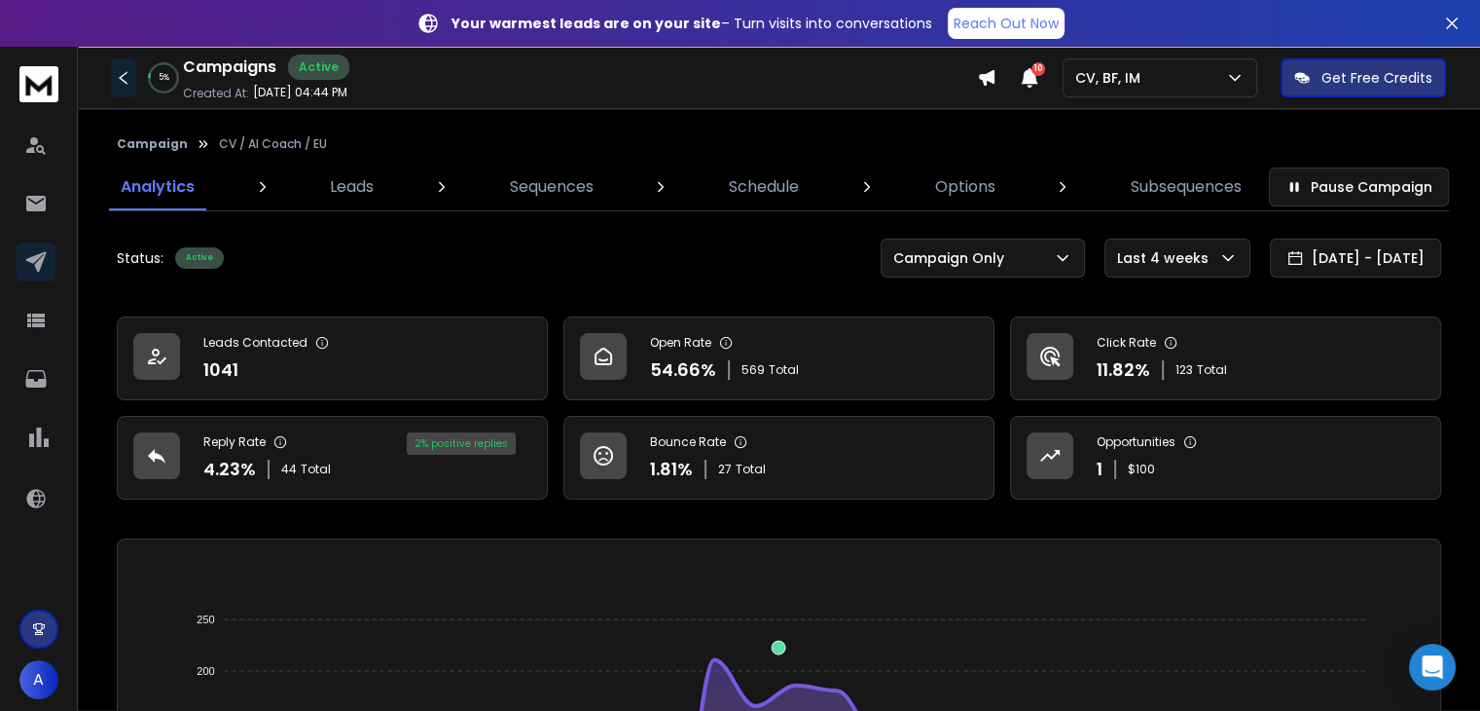
click at [117, 77] on icon at bounding box center [124, 78] width 18 height 18
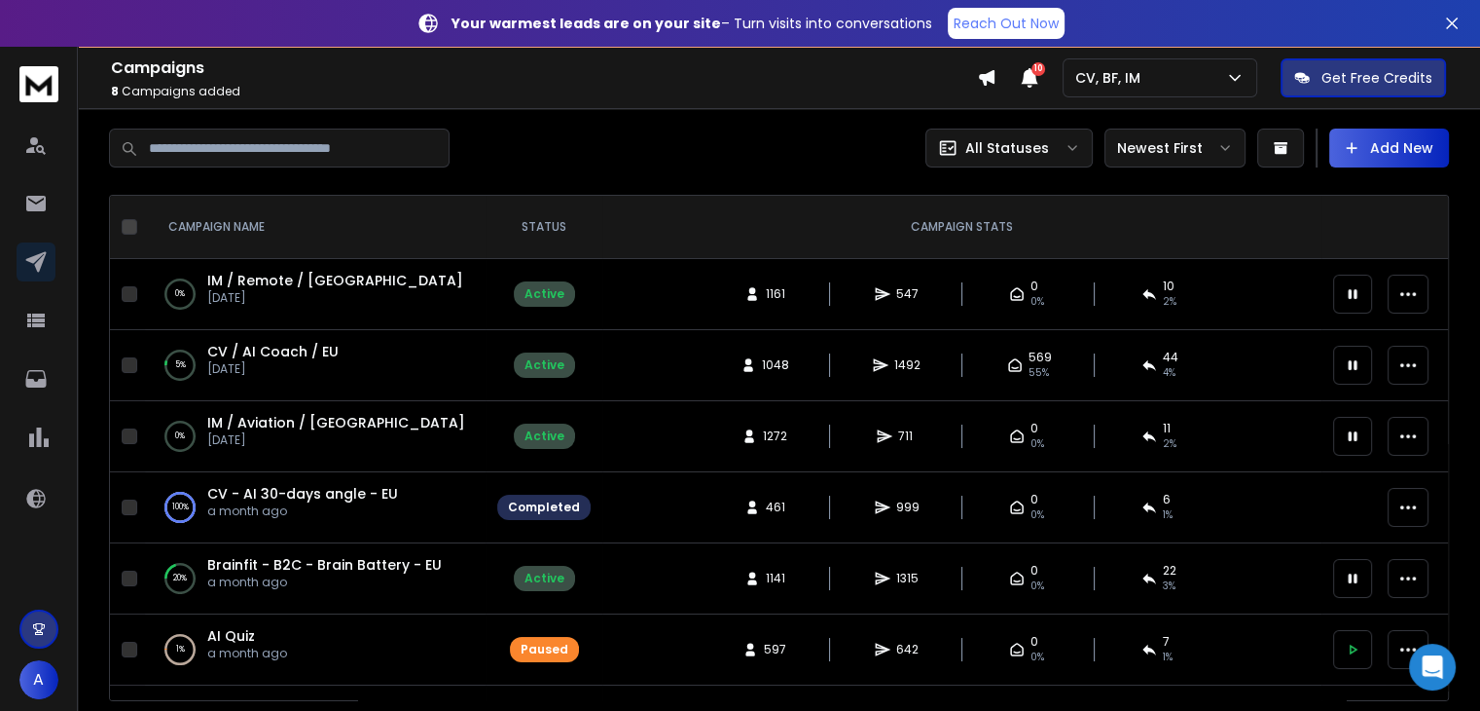
click at [320, 351] on span "CV / AI Coach / EU" at bounding box center [272, 351] width 131 height 19
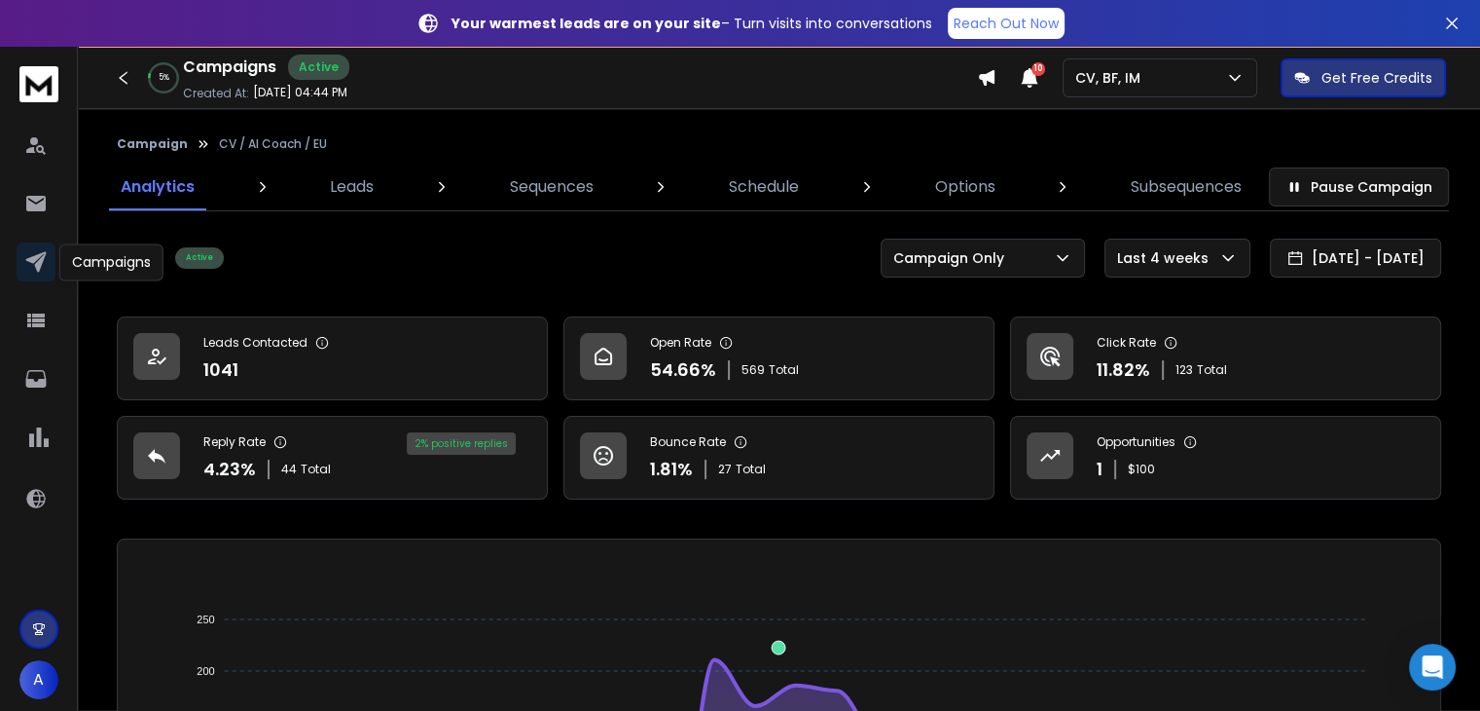
click at [35, 269] on icon at bounding box center [35, 261] width 23 height 23
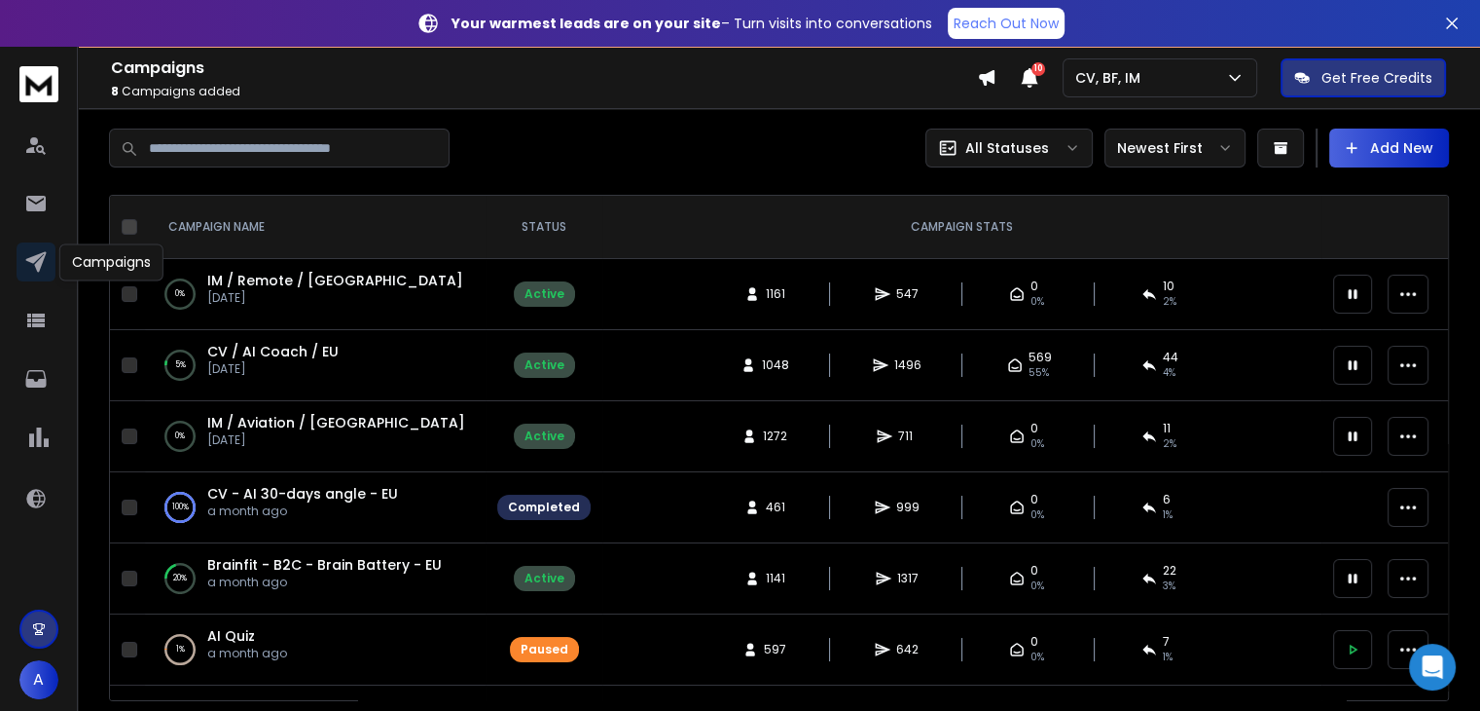
click at [360, 355] on div "5 % CV / AI Coach / EU 19 days ago" at bounding box center [315, 365] width 302 height 47
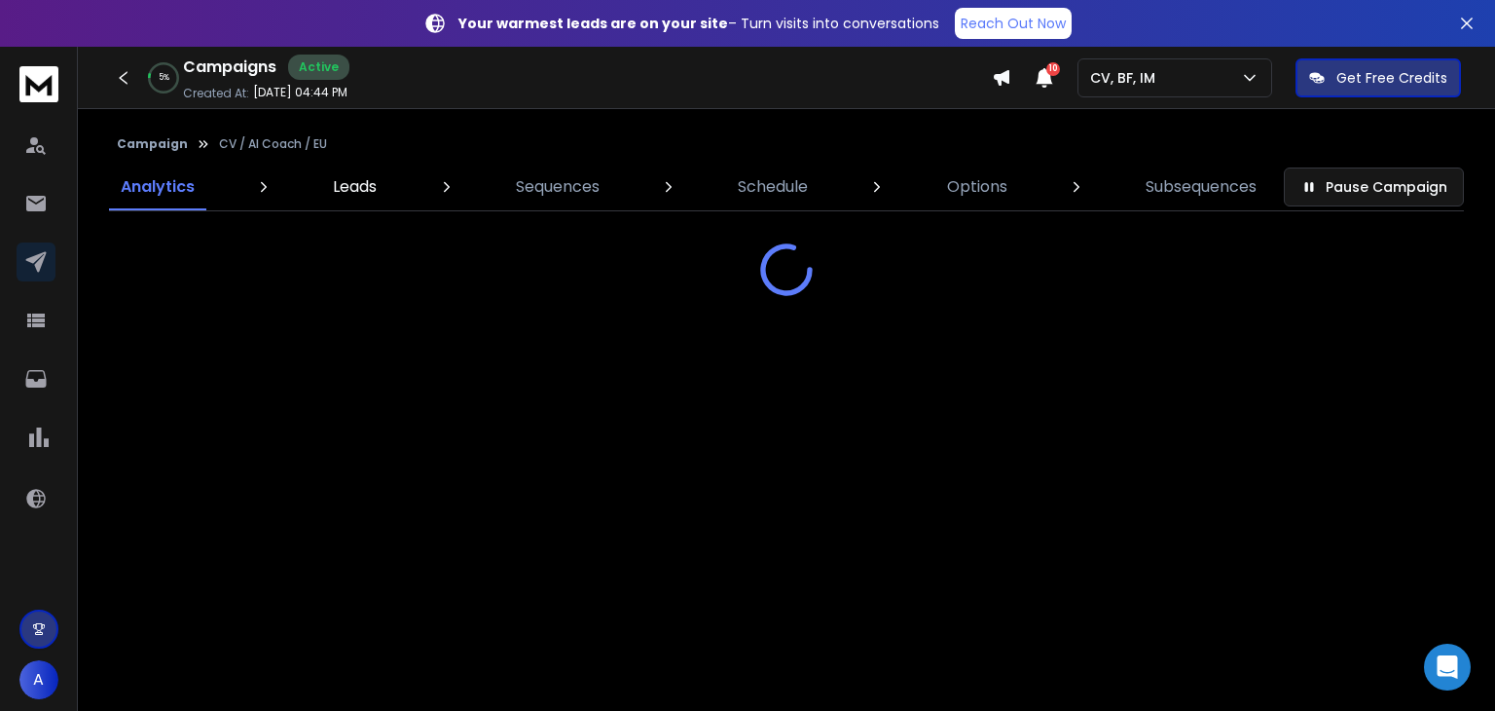
click at [362, 191] on p "Leads" at bounding box center [355, 186] width 44 height 23
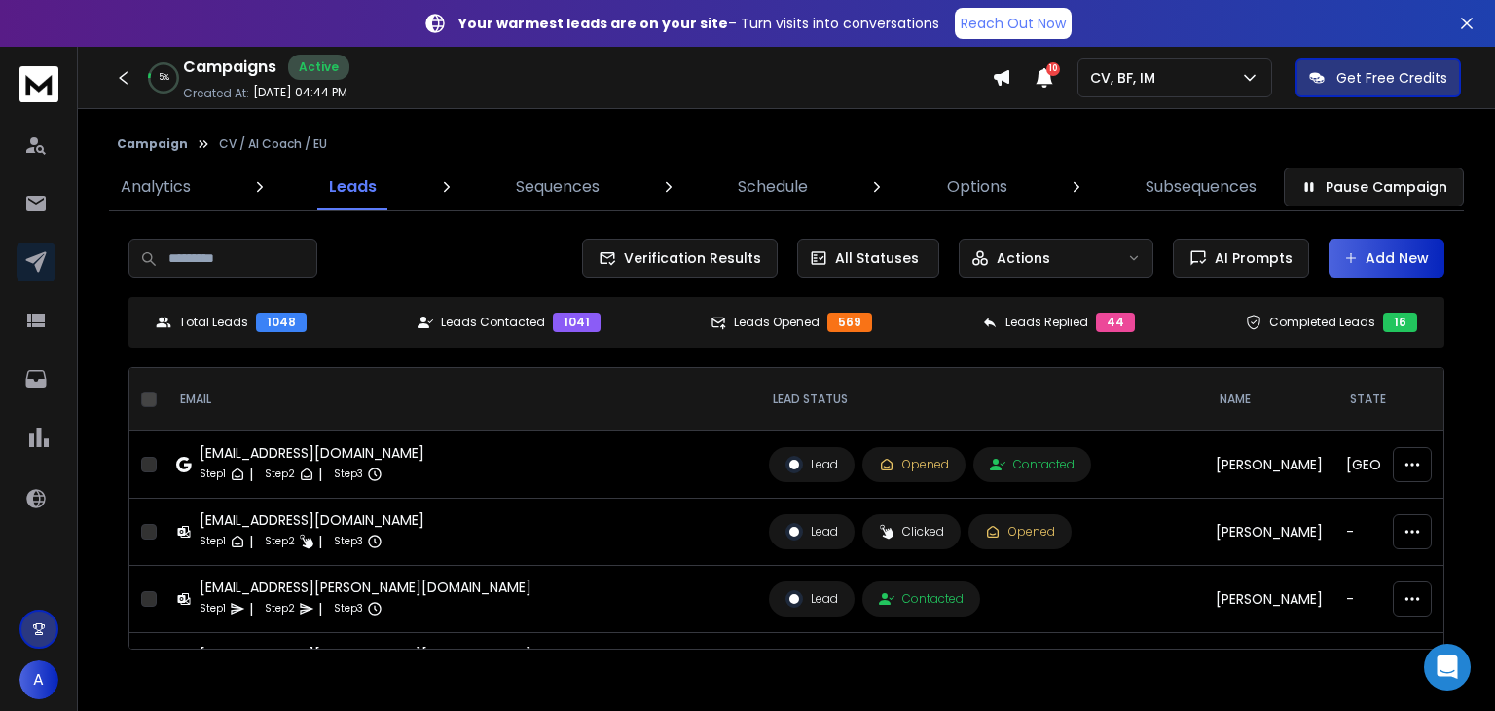
click at [1479, 303] on div "Campaign CV / AI Coach / EU Analytics Leads Sequences Schedule Options Subseque…" at bounding box center [786, 383] width 1417 height 548
click at [157, 198] on p "Analytics" at bounding box center [156, 186] width 70 height 23
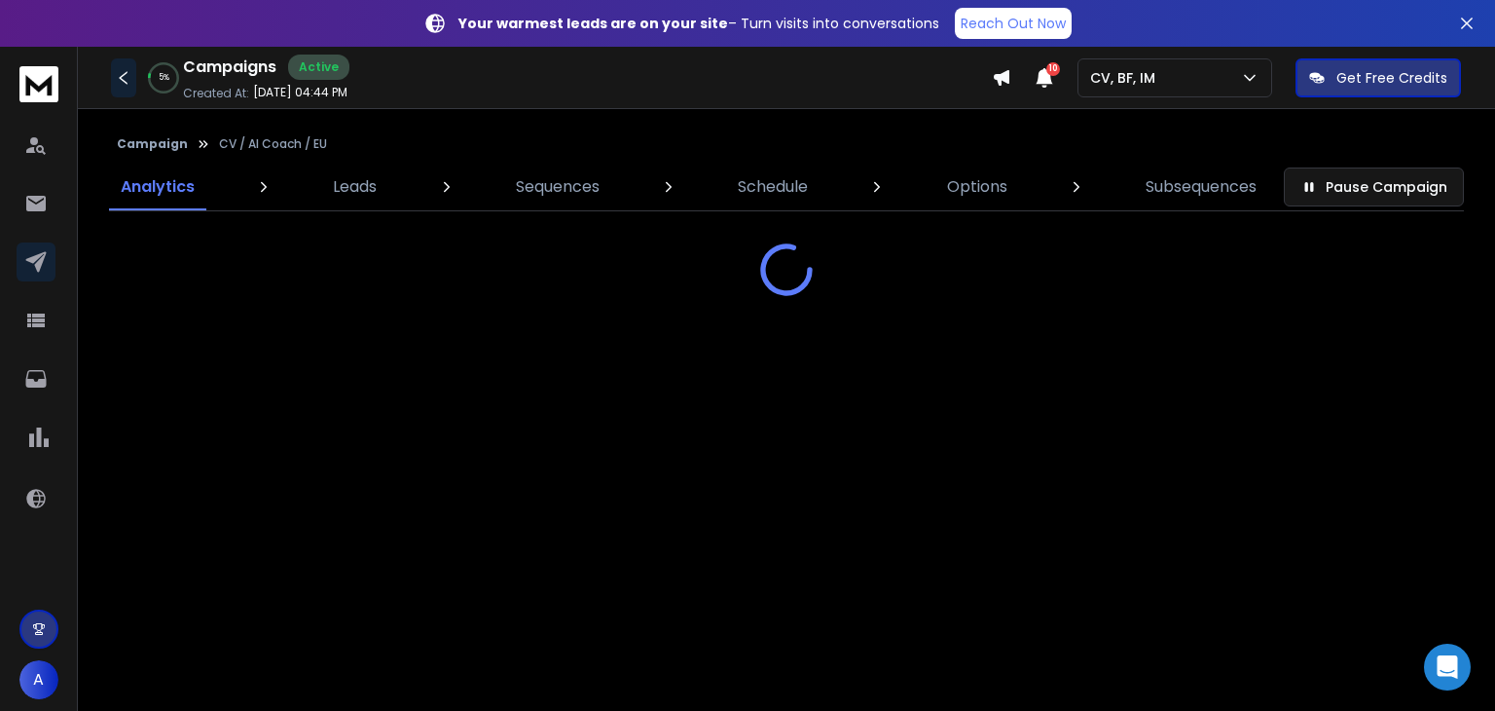
click at [127, 76] on icon at bounding box center [124, 78] width 18 height 18
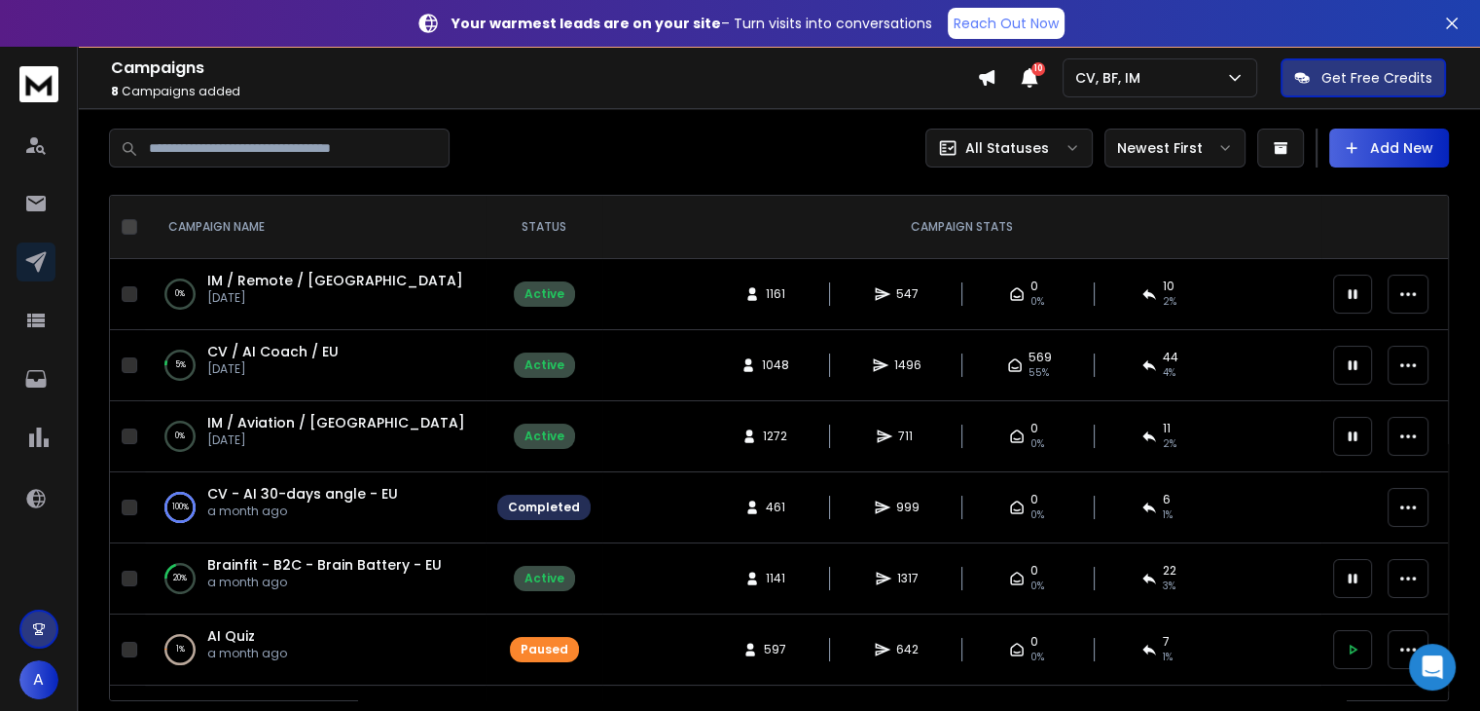
click at [314, 355] on span "CV / AI Coach / EU" at bounding box center [272, 351] width 131 height 19
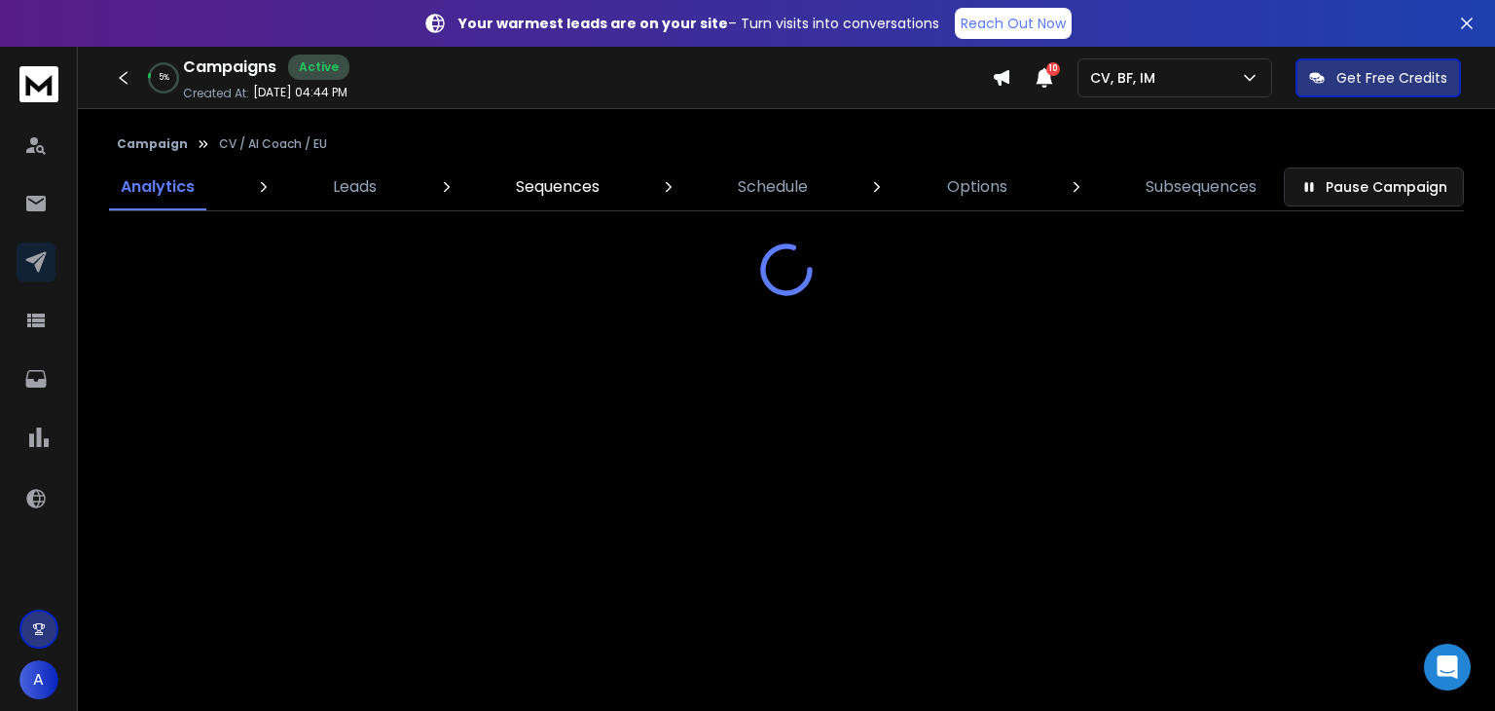
click at [600, 191] on p "Sequences" at bounding box center [558, 186] width 84 height 23
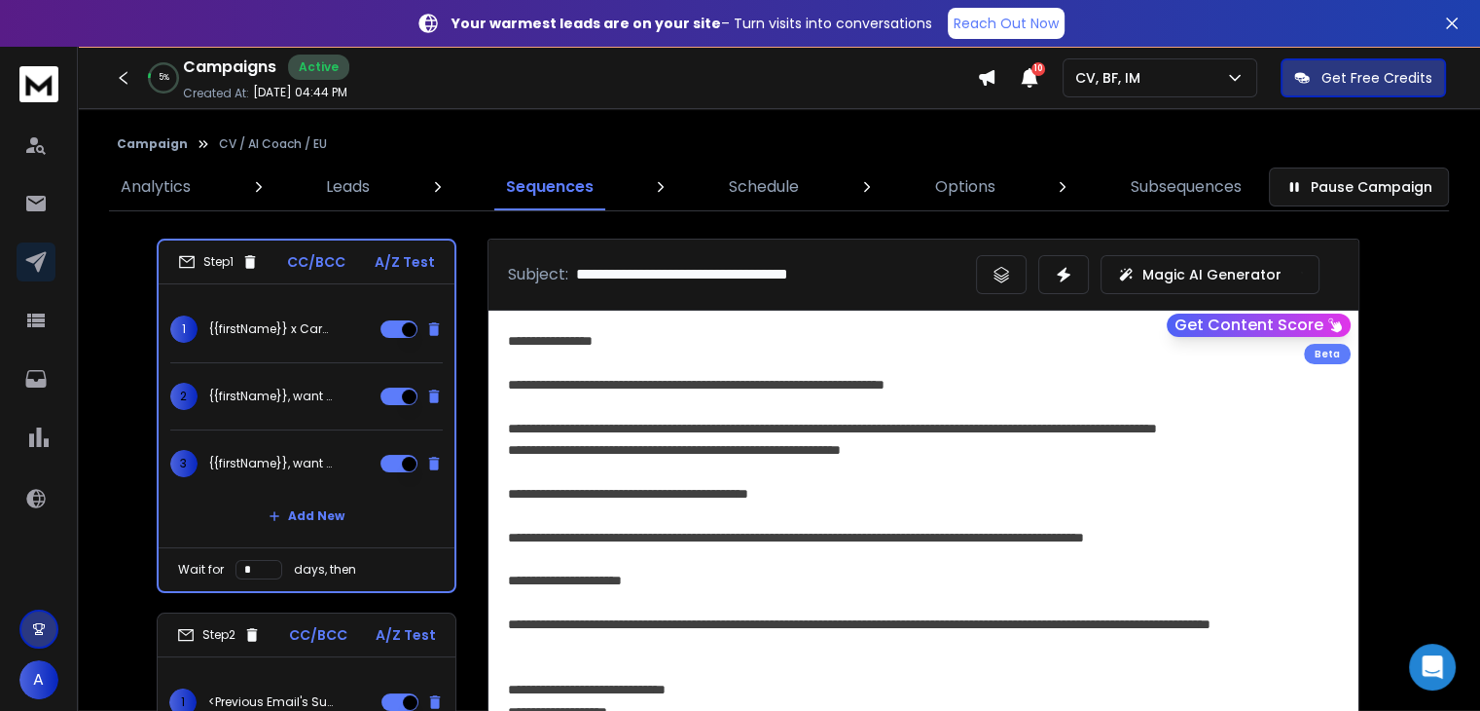
click at [308, 393] on p "{{firstName}}, want a costless trial?" at bounding box center [271, 396] width 125 height 16
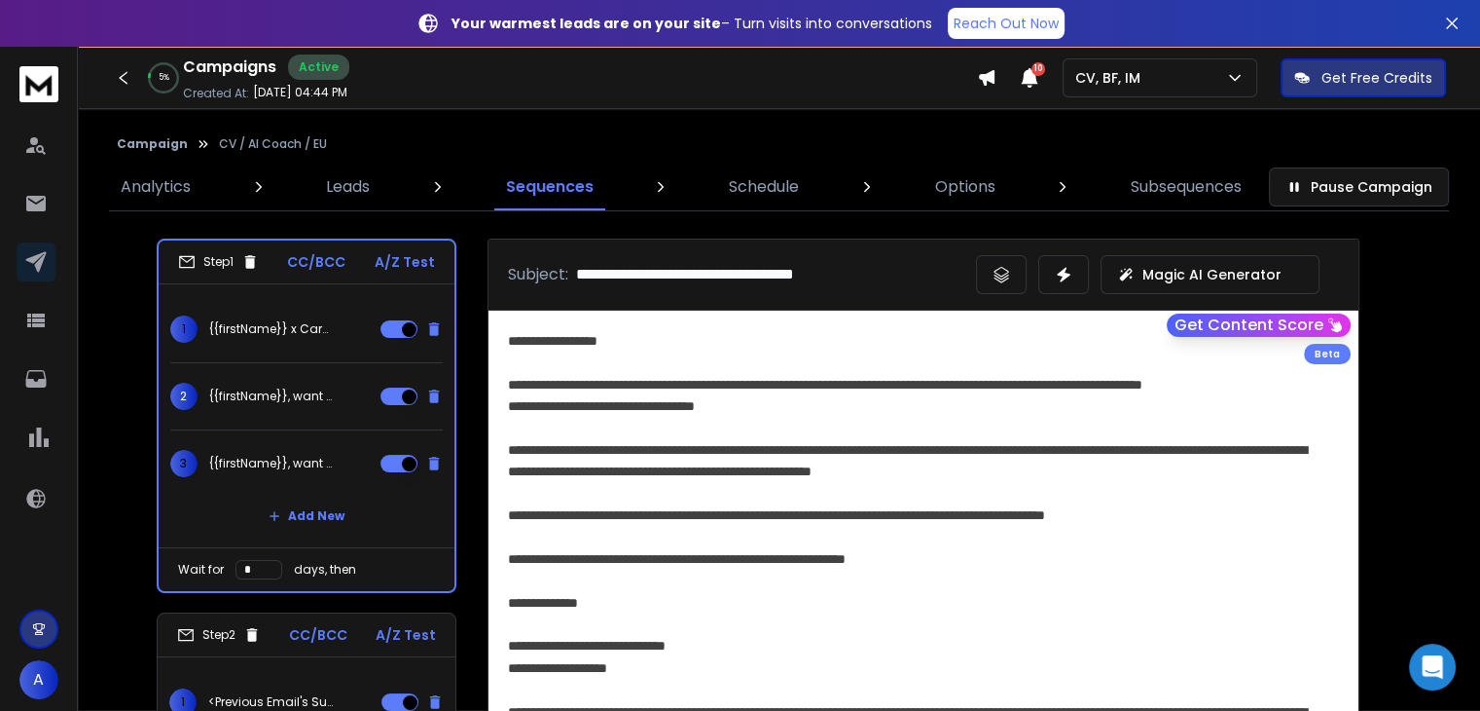
click at [293, 445] on div "3 {{firstName}}, want a costless trial?" at bounding box center [306, 463] width 273 height 66
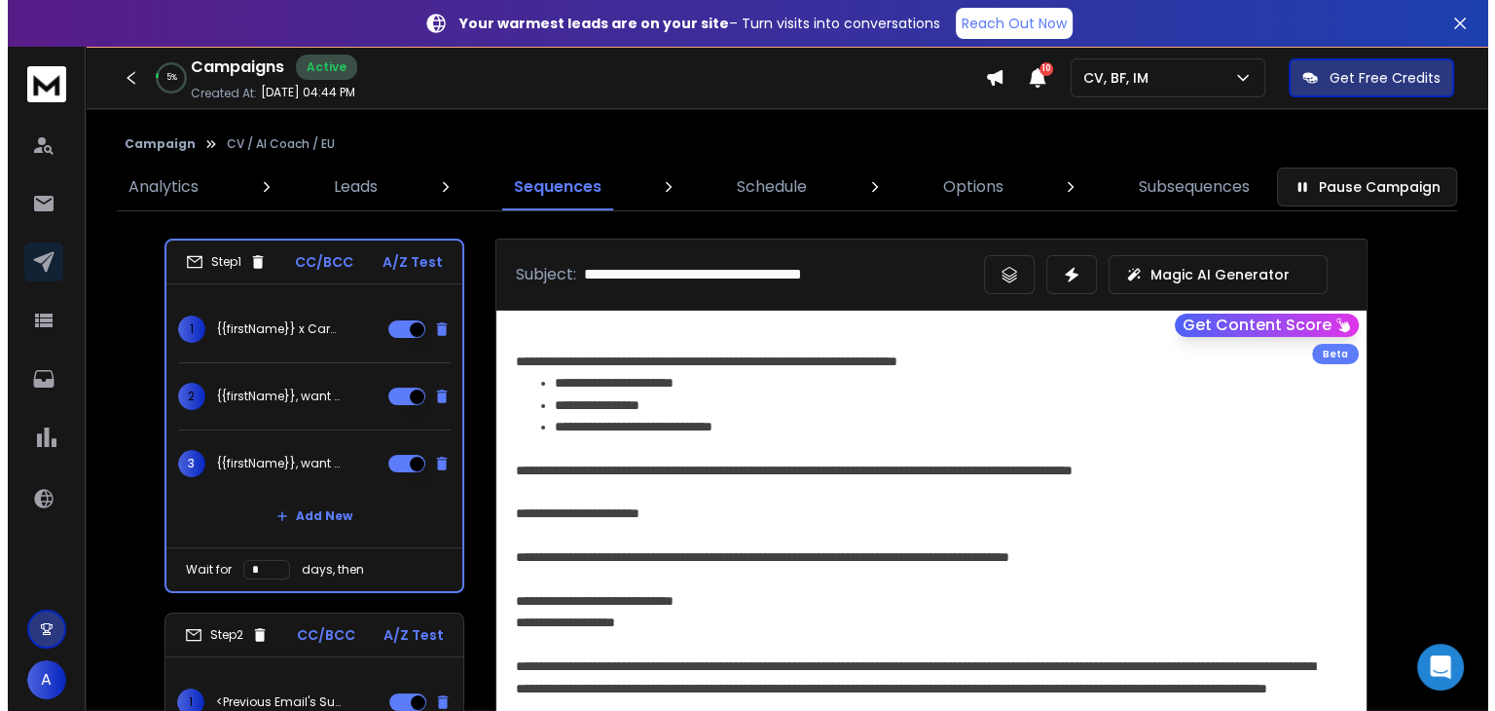
scroll to position [136, 0]
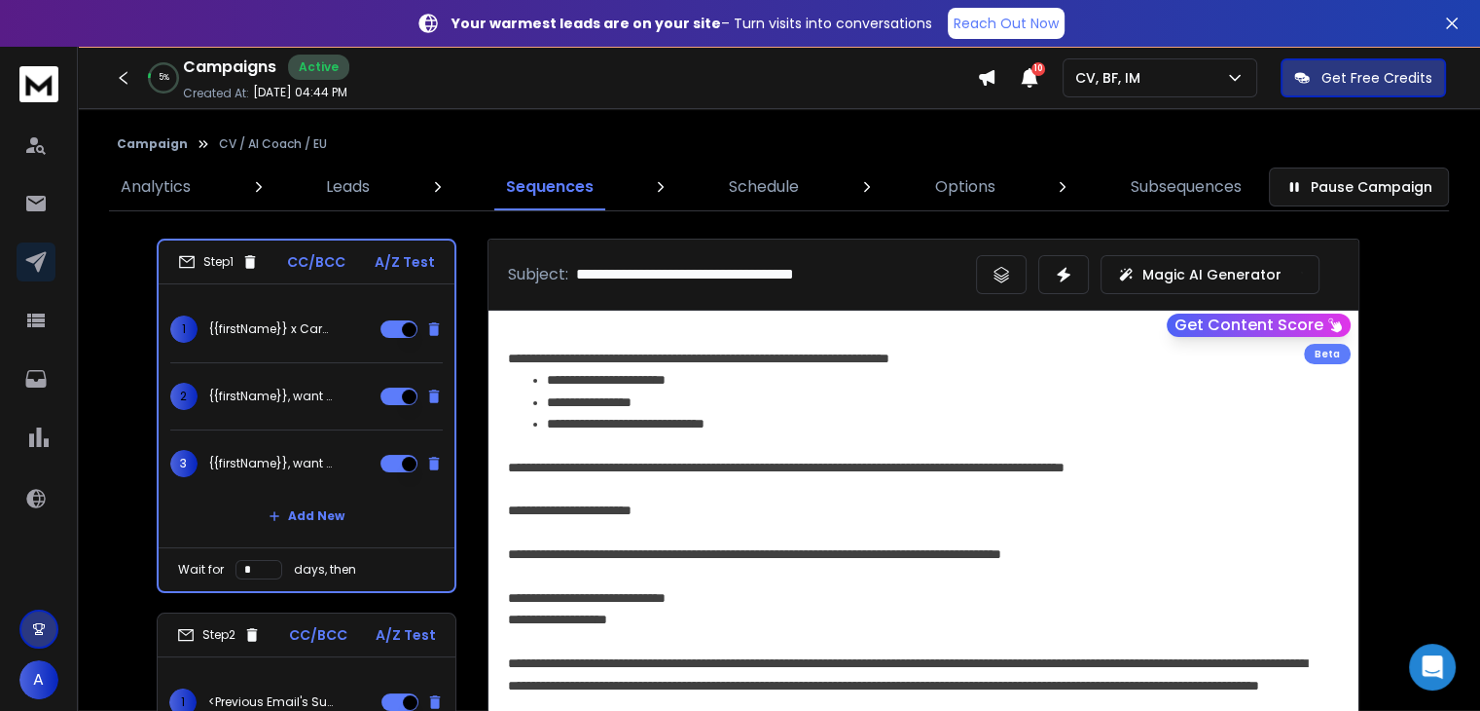
click at [244, 388] on p "{{firstName}}, want a costless trial?" at bounding box center [271, 396] width 125 height 16
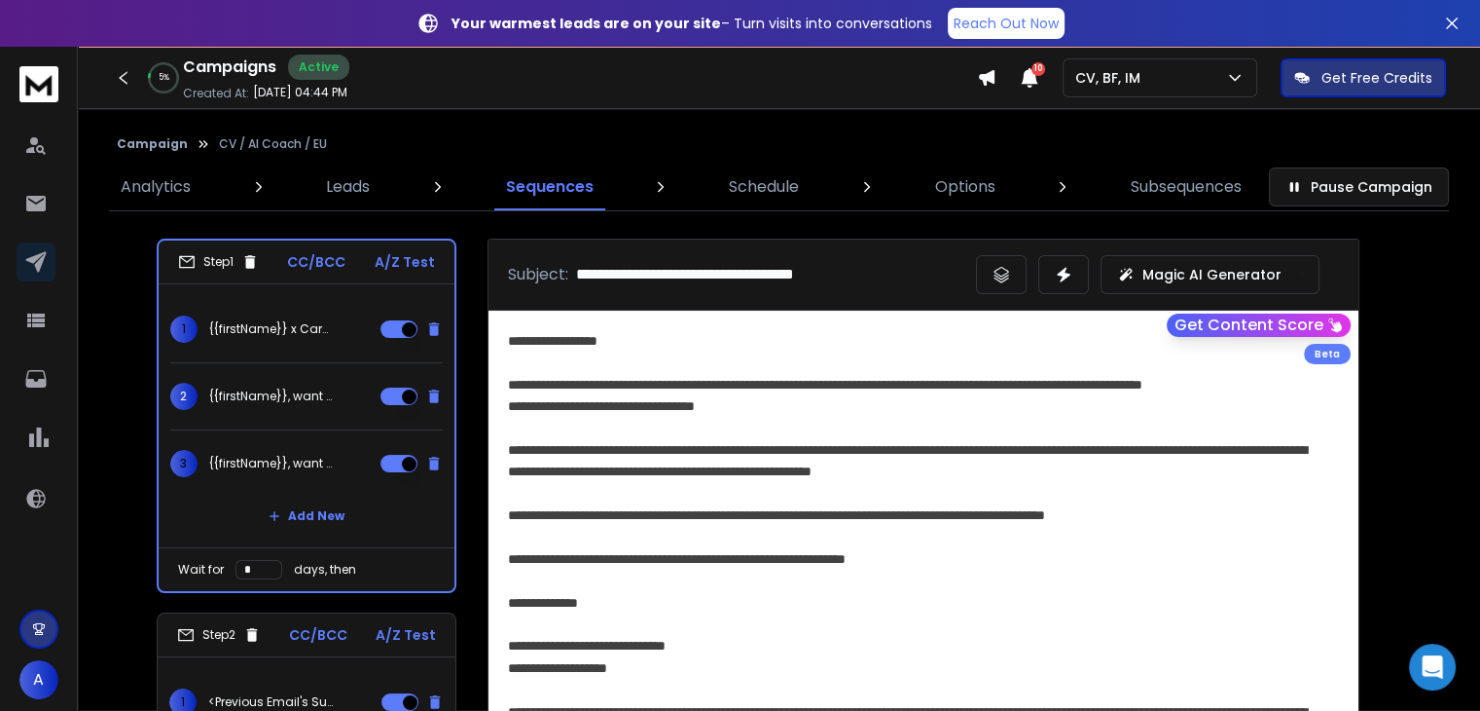
click at [257, 328] on p "{{firstName}} x Carbon Voice - intro" at bounding box center [271, 329] width 125 height 16
type input "**********"
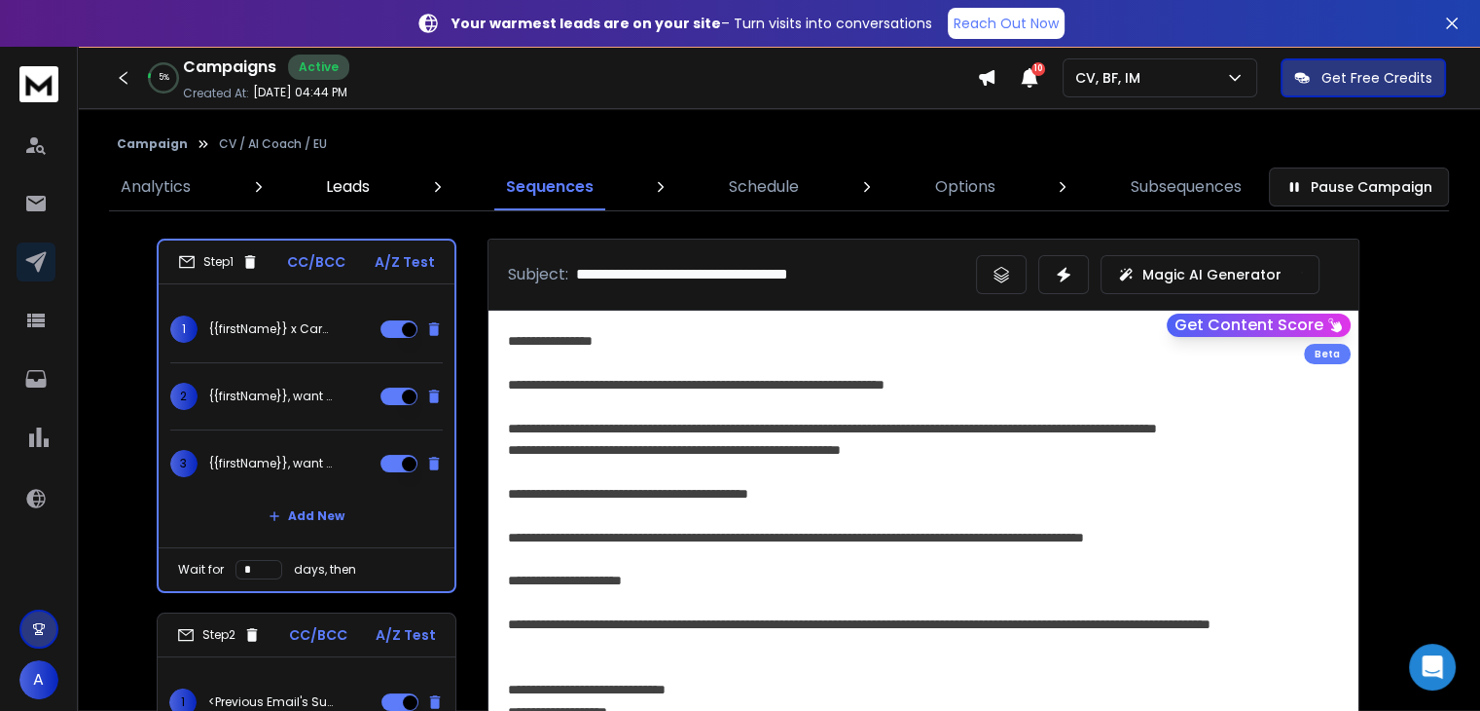
click at [374, 175] on link "Leads" at bounding box center [347, 187] width 67 height 47
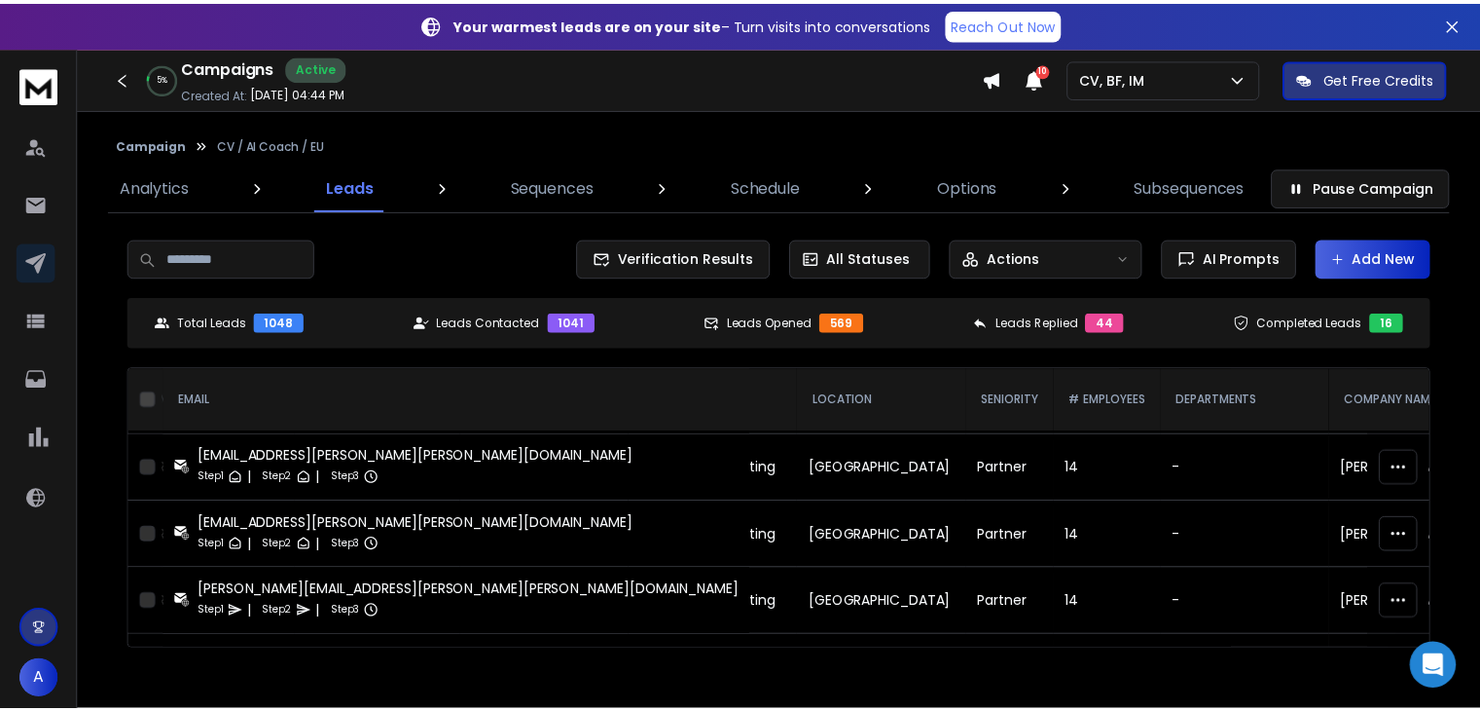
scroll to position [6508, 1632]
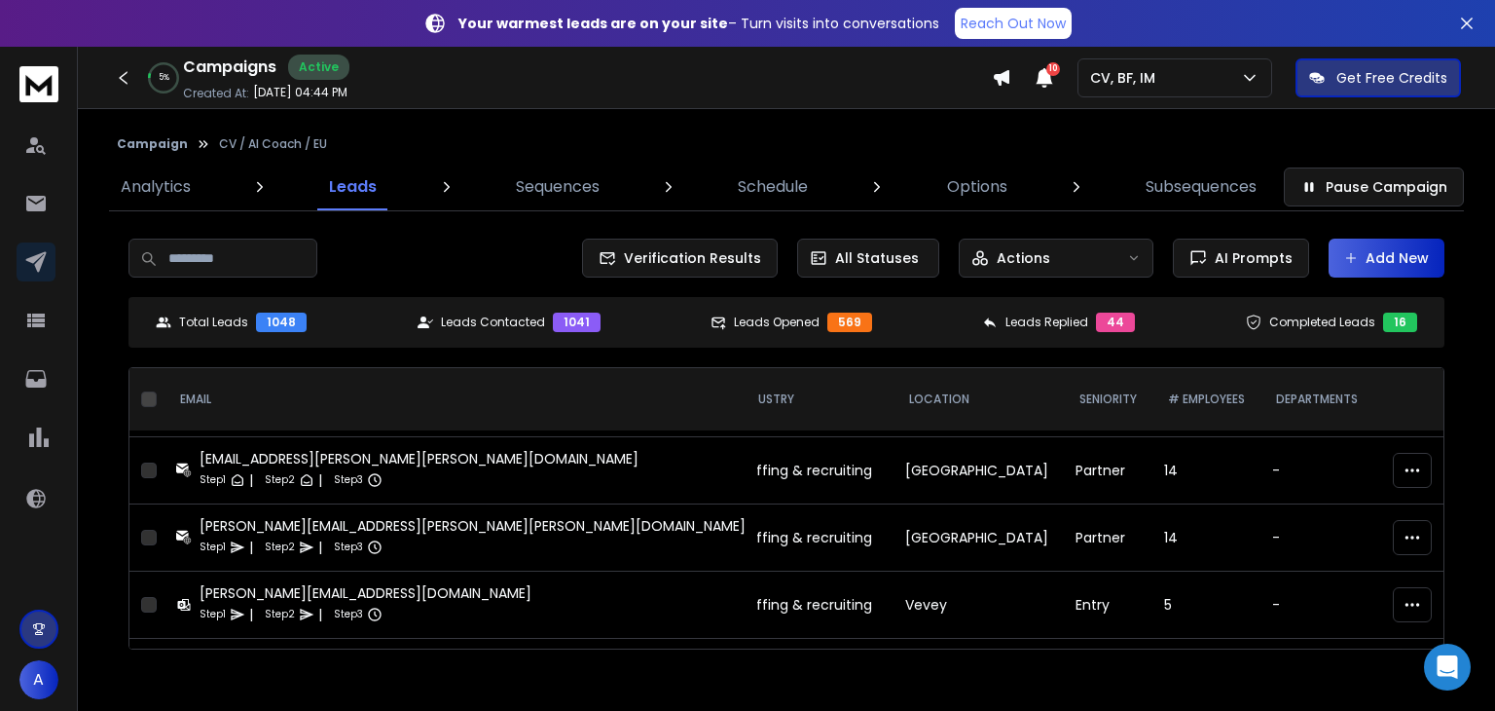
click at [37, 72] on img at bounding box center [38, 84] width 39 height 36
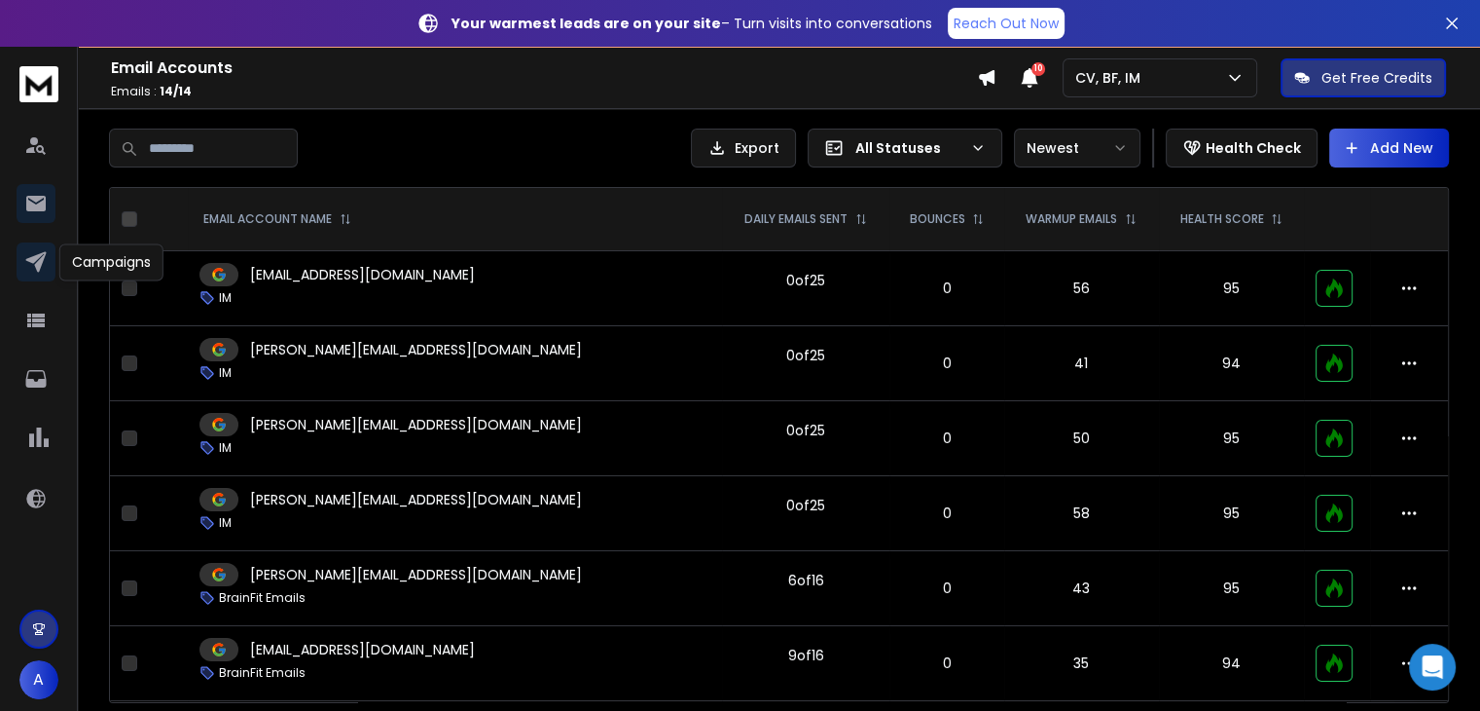
click at [47, 270] on link at bounding box center [36, 261] width 39 height 39
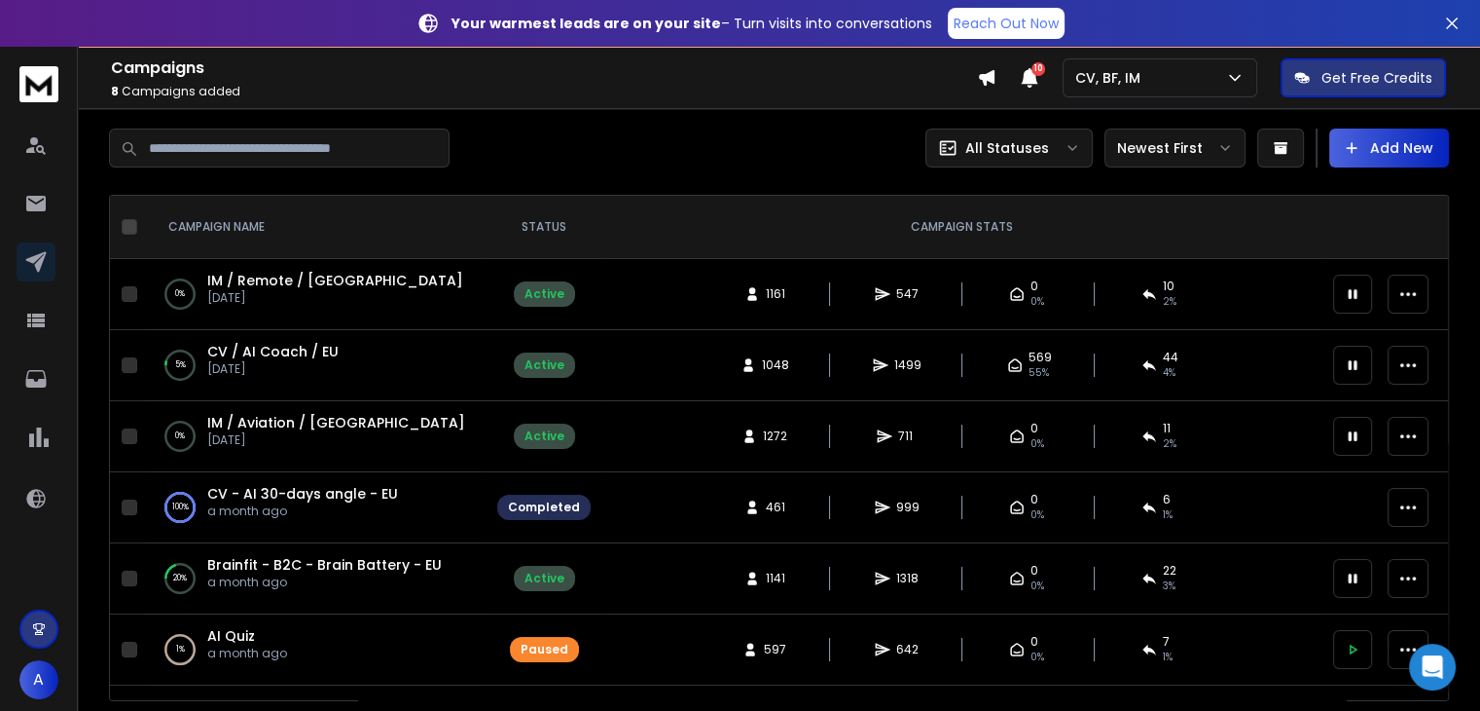
click at [712, 128] on div at bounding box center [444, 147] width 671 height 39
click at [358, 371] on div "5 % CV / AI Coach / EU 19 days ago" at bounding box center [315, 365] width 302 height 47
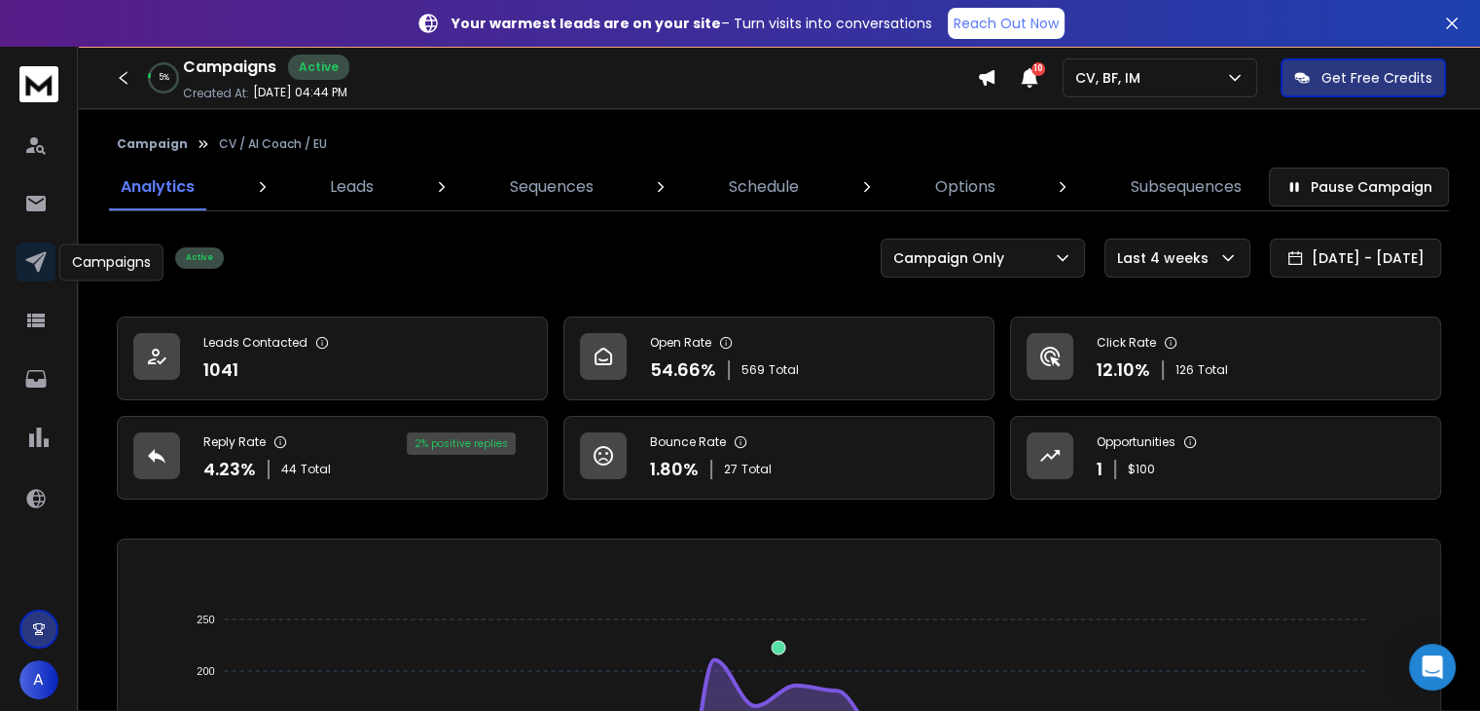
click at [44, 262] on icon at bounding box center [35, 261] width 23 height 23
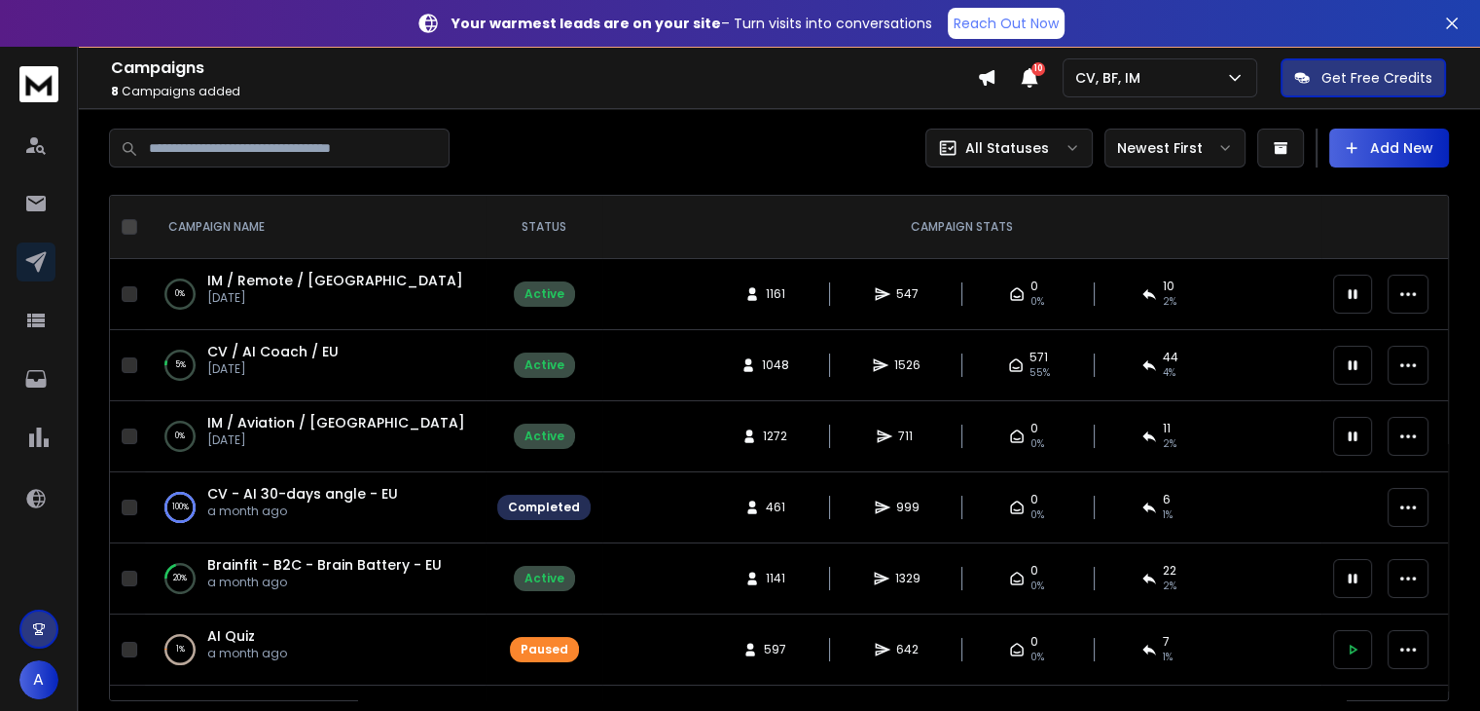
click at [55, 385] on div at bounding box center [39, 382] width 45 height 47
click at [39, 383] on icon at bounding box center [35, 379] width 20 height 18
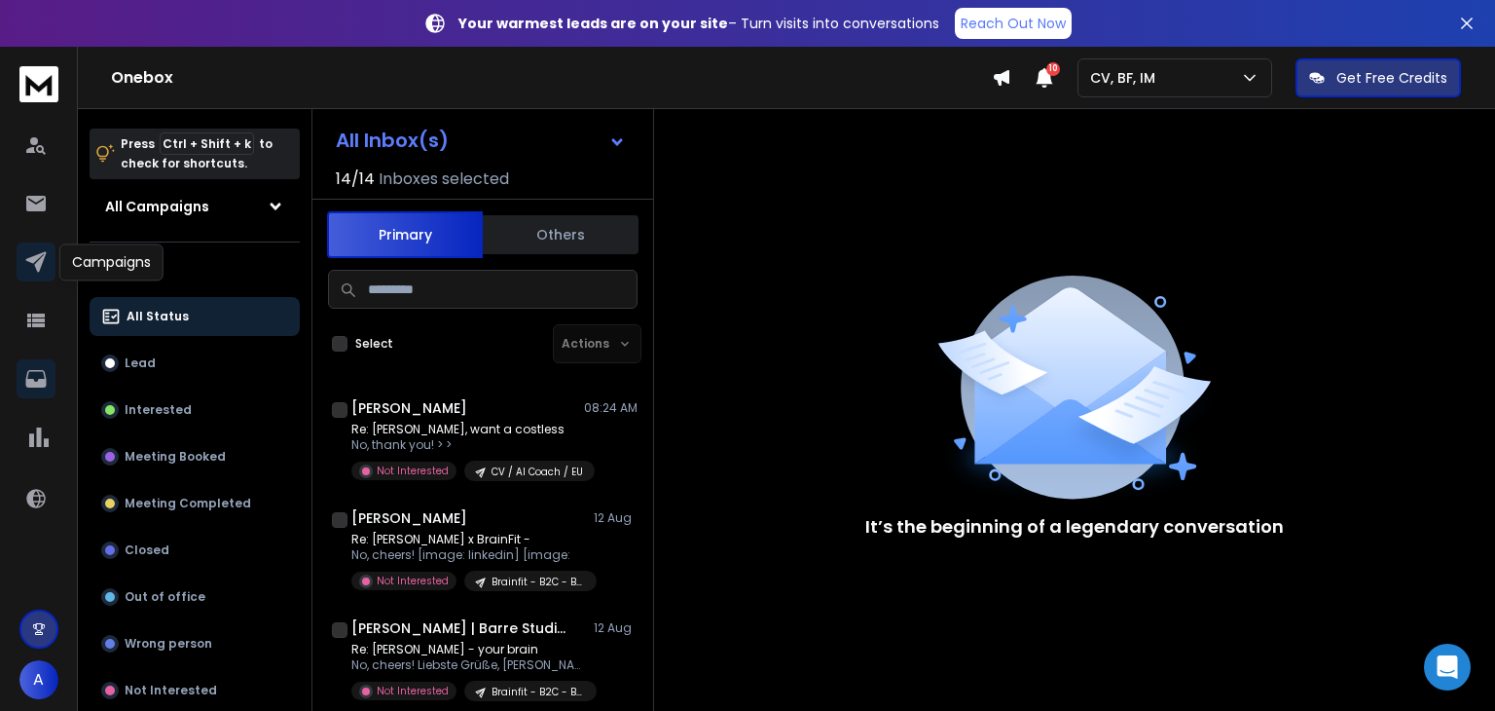
click at [33, 262] on icon at bounding box center [35, 261] width 20 height 20
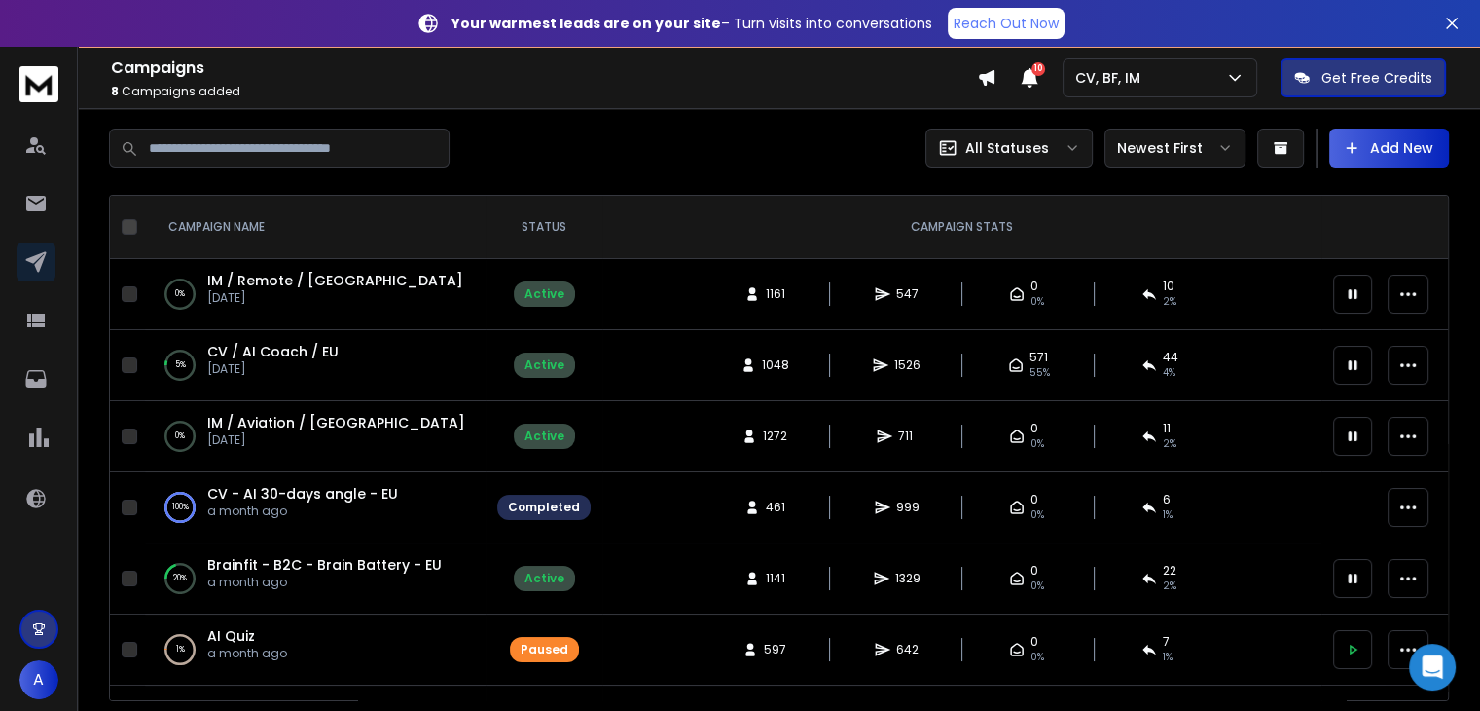
click at [316, 346] on span "CV / AI Coach / EU" at bounding box center [272, 351] width 131 height 19
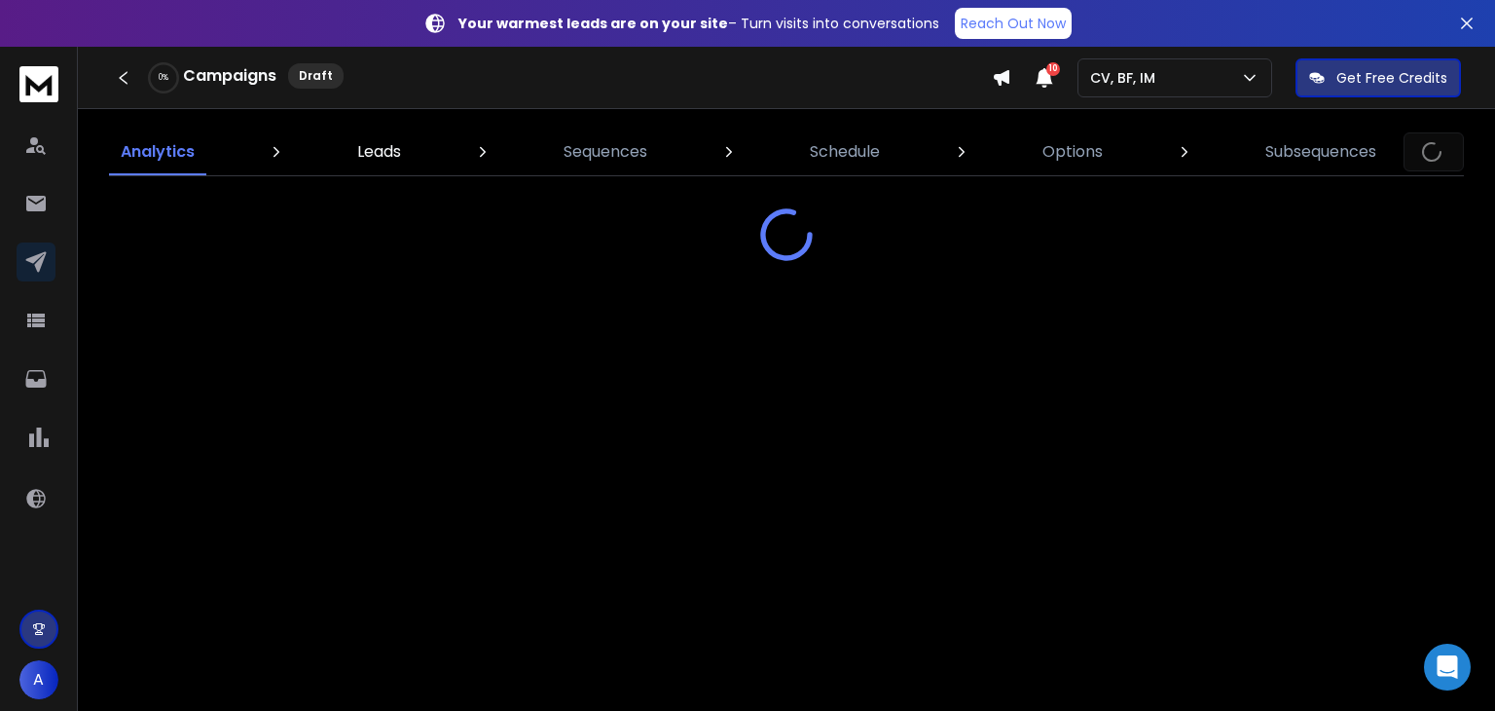
click at [397, 153] on p "Leads" at bounding box center [379, 151] width 44 height 23
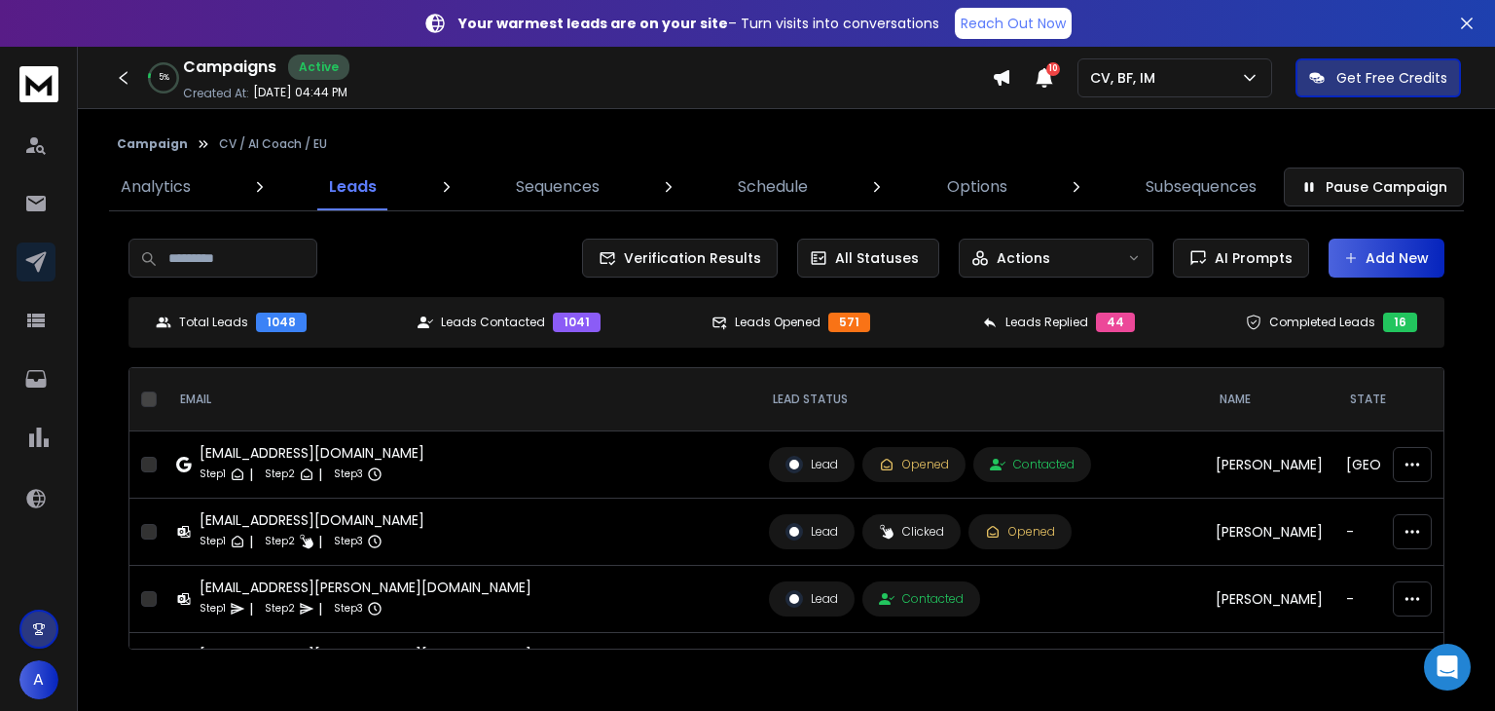
click at [1383, 255] on button "Add New" at bounding box center [1387, 257] width 116 height 39
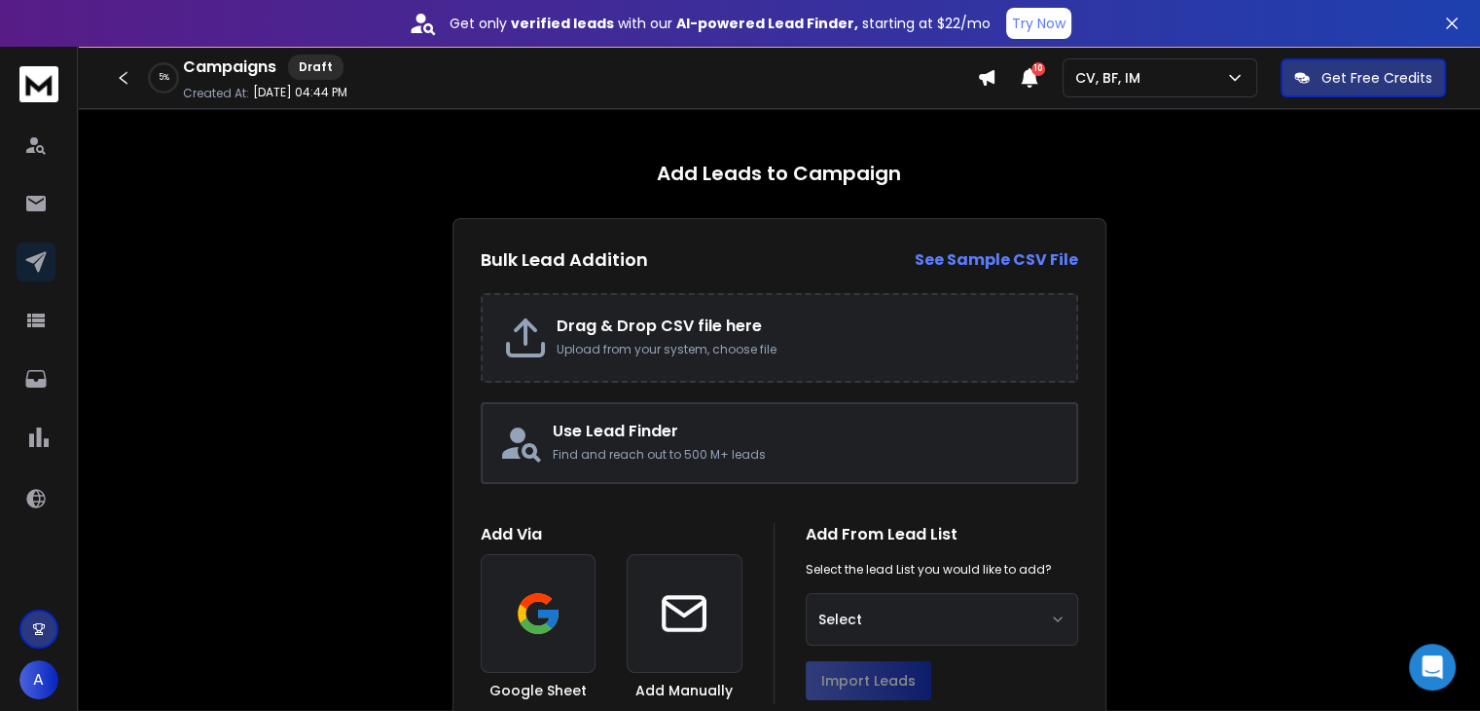
click at [707, 357] on div "Drag & Drop CSV file here Upload from your system, choose file" at bounding box center [807, 337] width 500 height 47
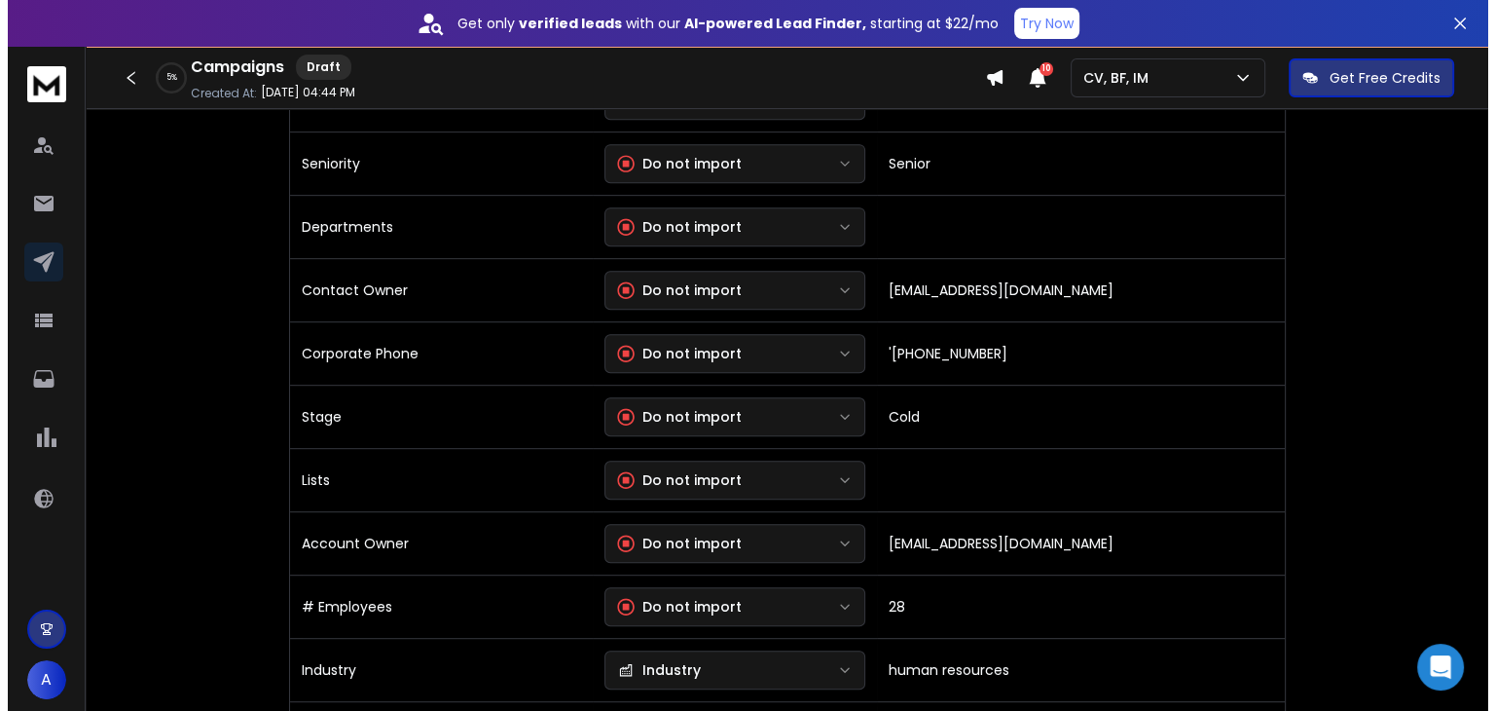
scroll to position [1012, 0]
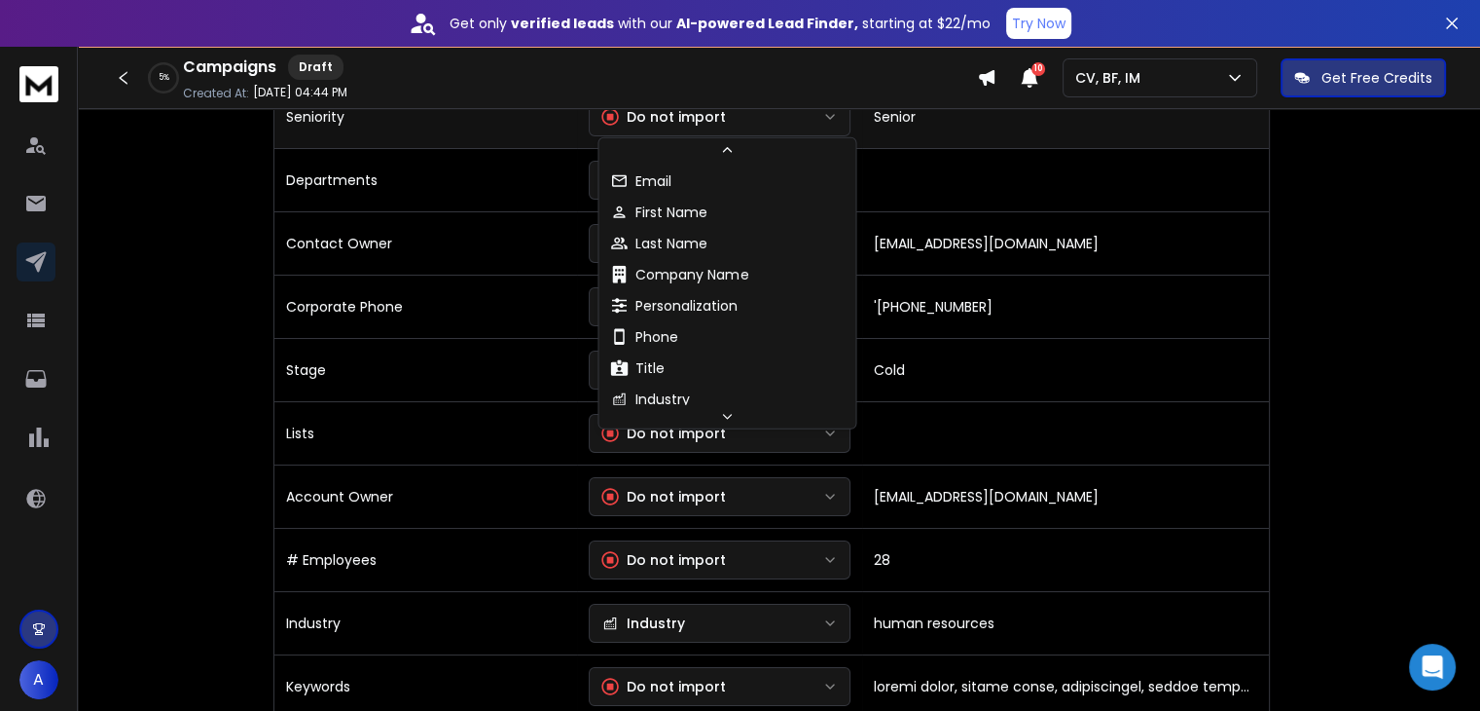
click at [678, 111] on div "Do not import" at bounding box center [663, 116] width 125 height 19
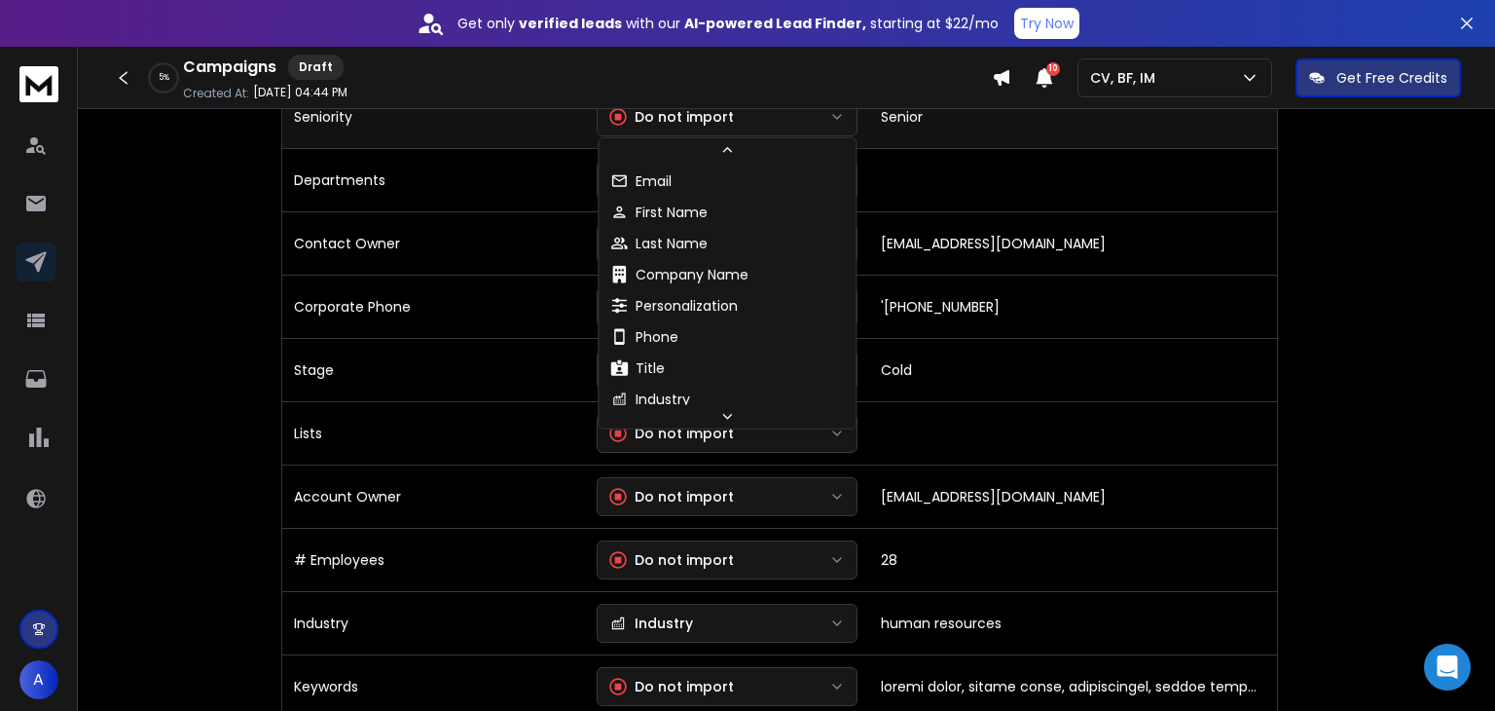
scroll to position [196, 0]
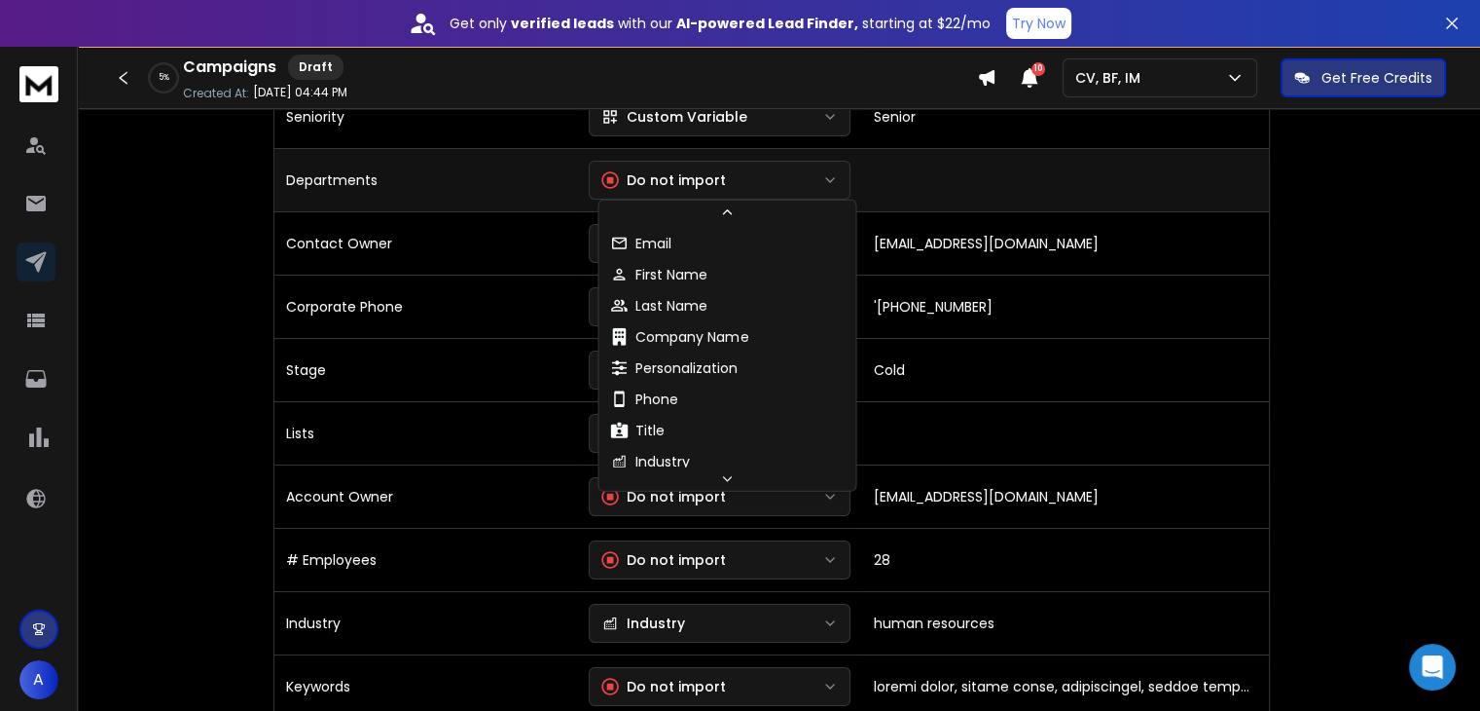
click at [703, 180] on div "Do not import" at bounding box center [663, 179] width 125 height 19
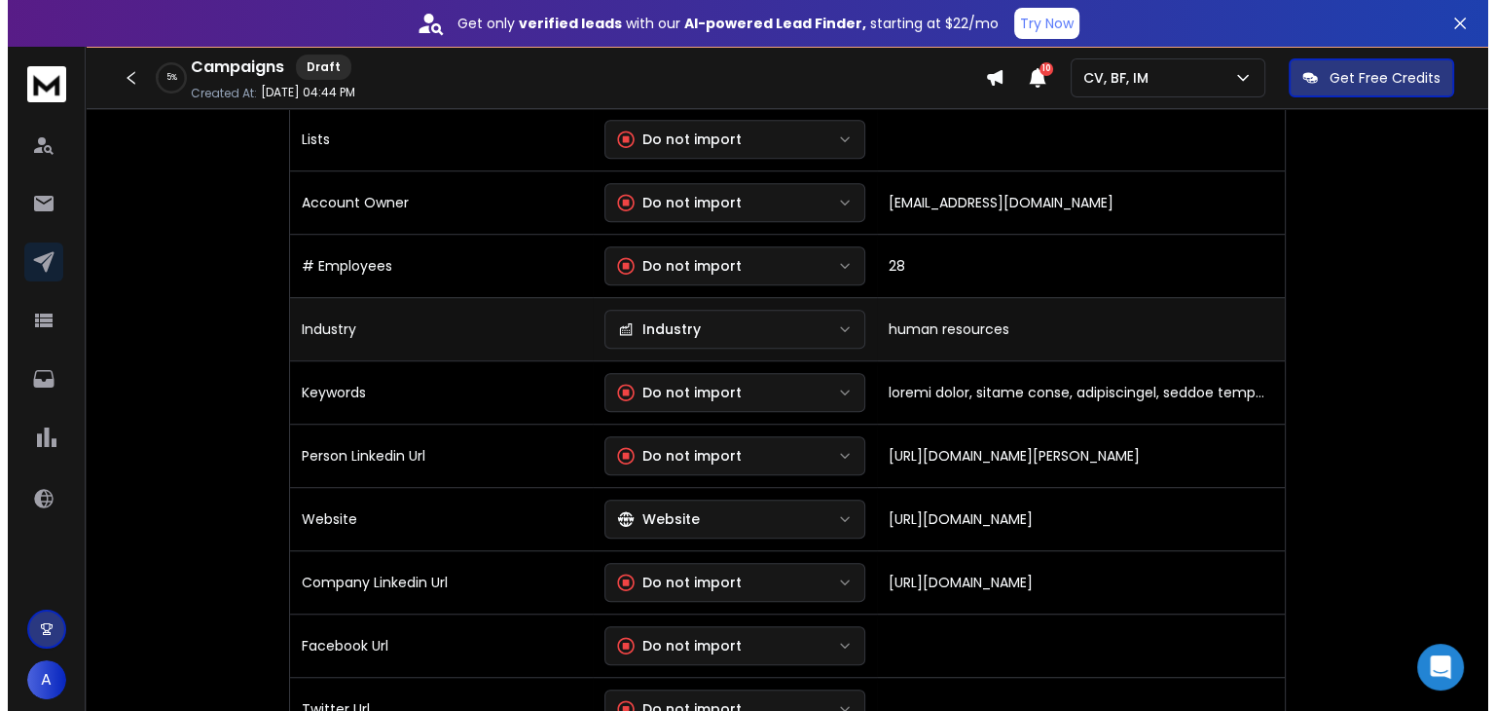
scroll to position [1324, 0]
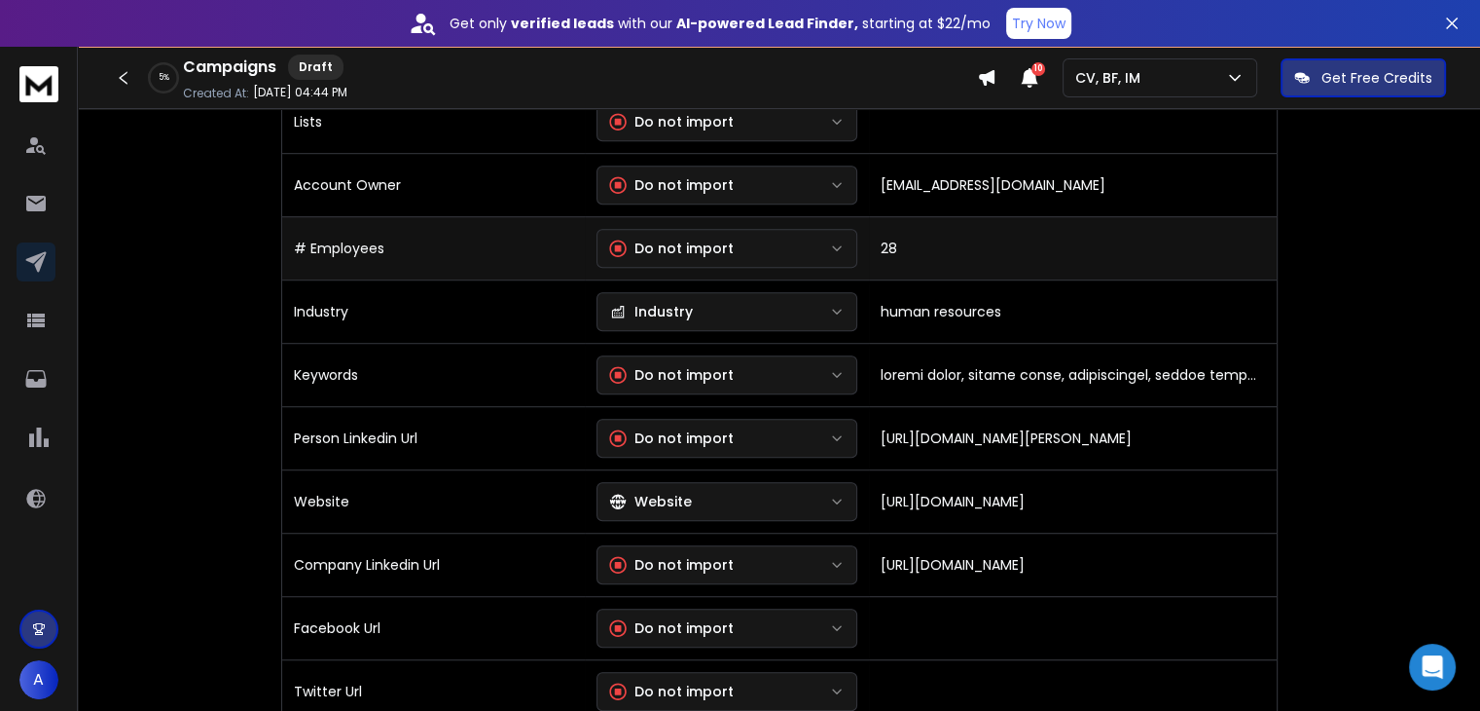
click at [680, 245] on div "Do not import" at bounding box center [671, 247] width 125 height 19
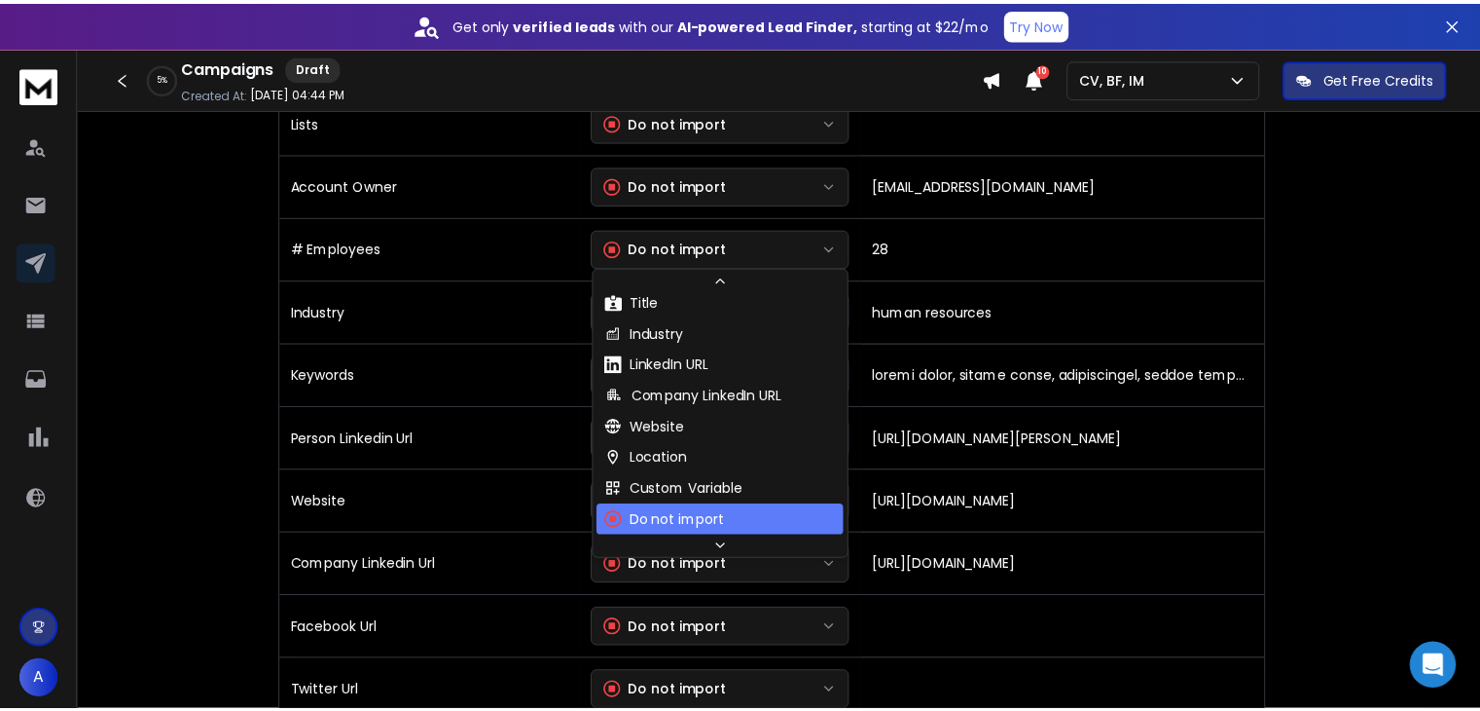
scroll to position [176, 0]
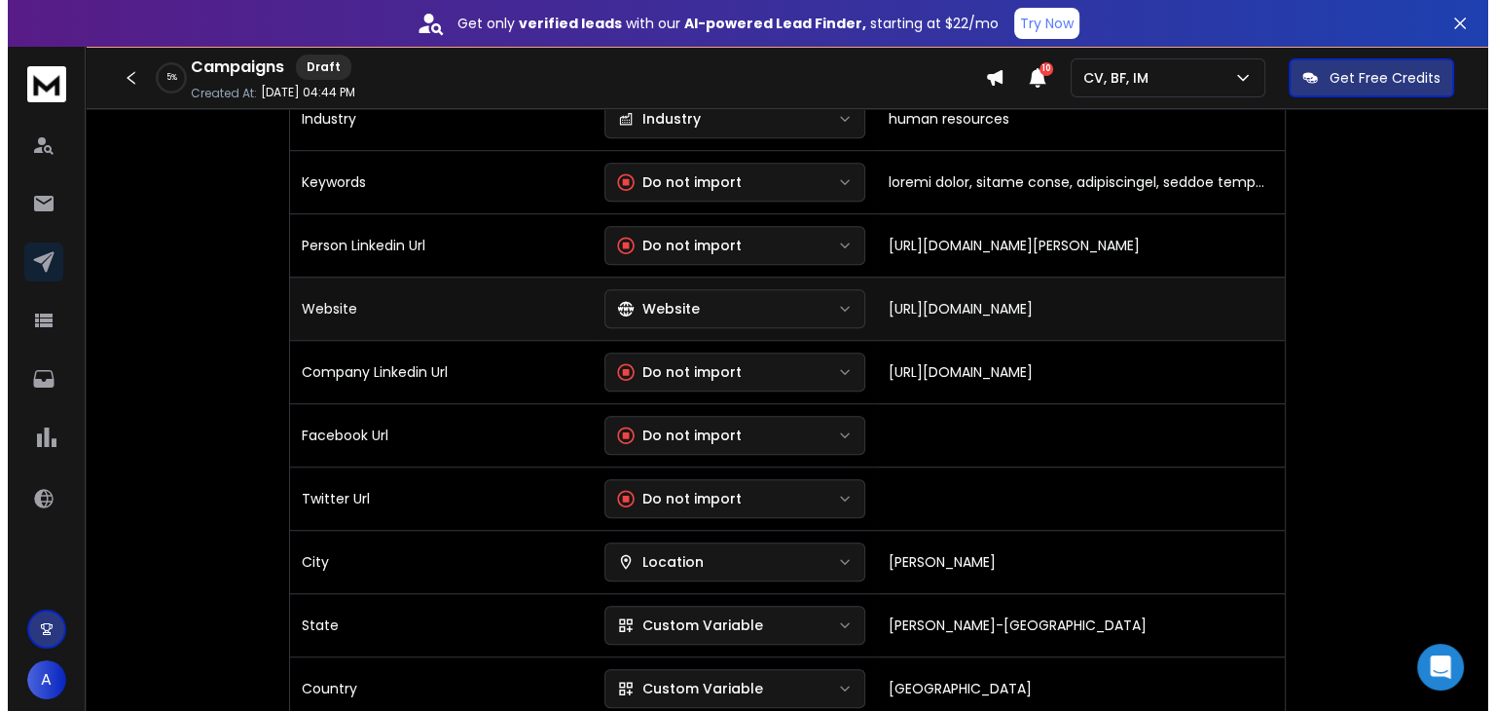
scroll to position [1518, 0]
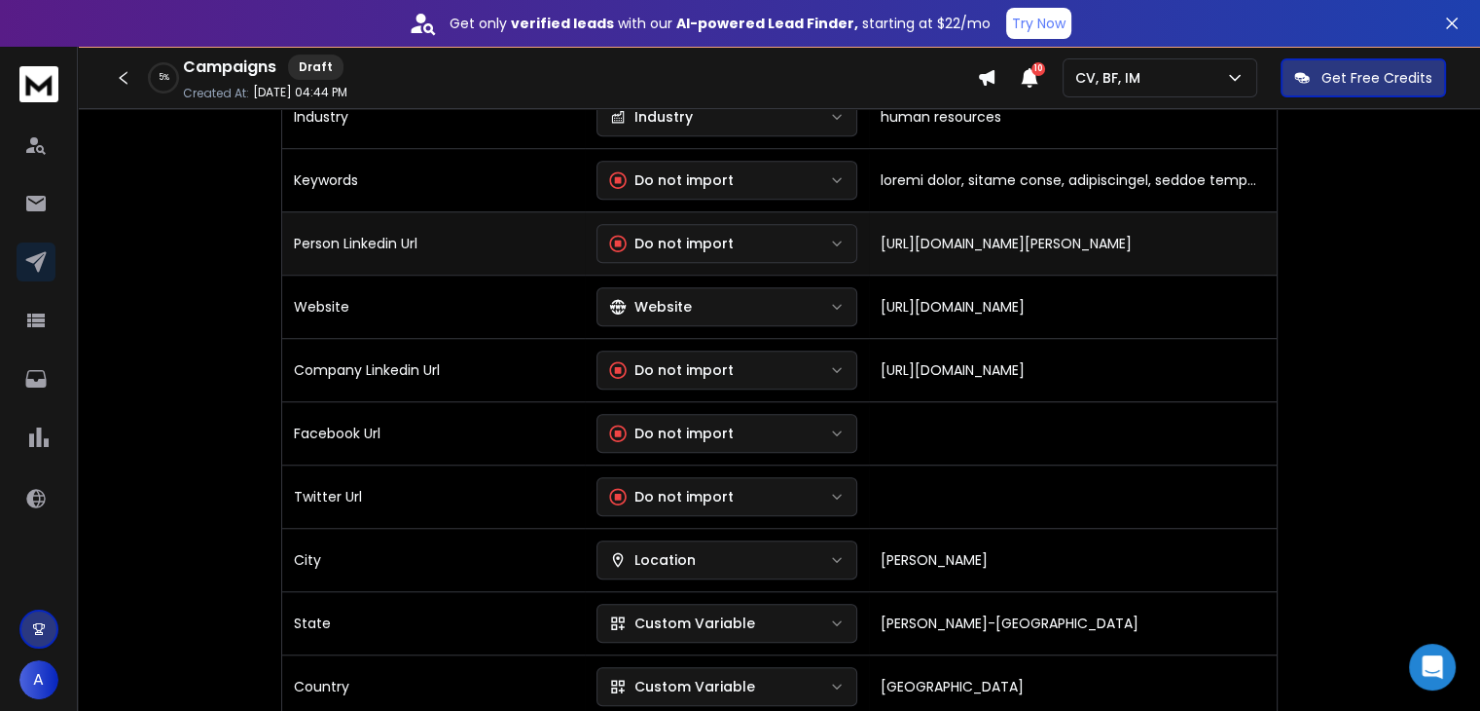
click at [755, 235] on button "Do not import" at bounding box center [728, 243] width 262 height 39
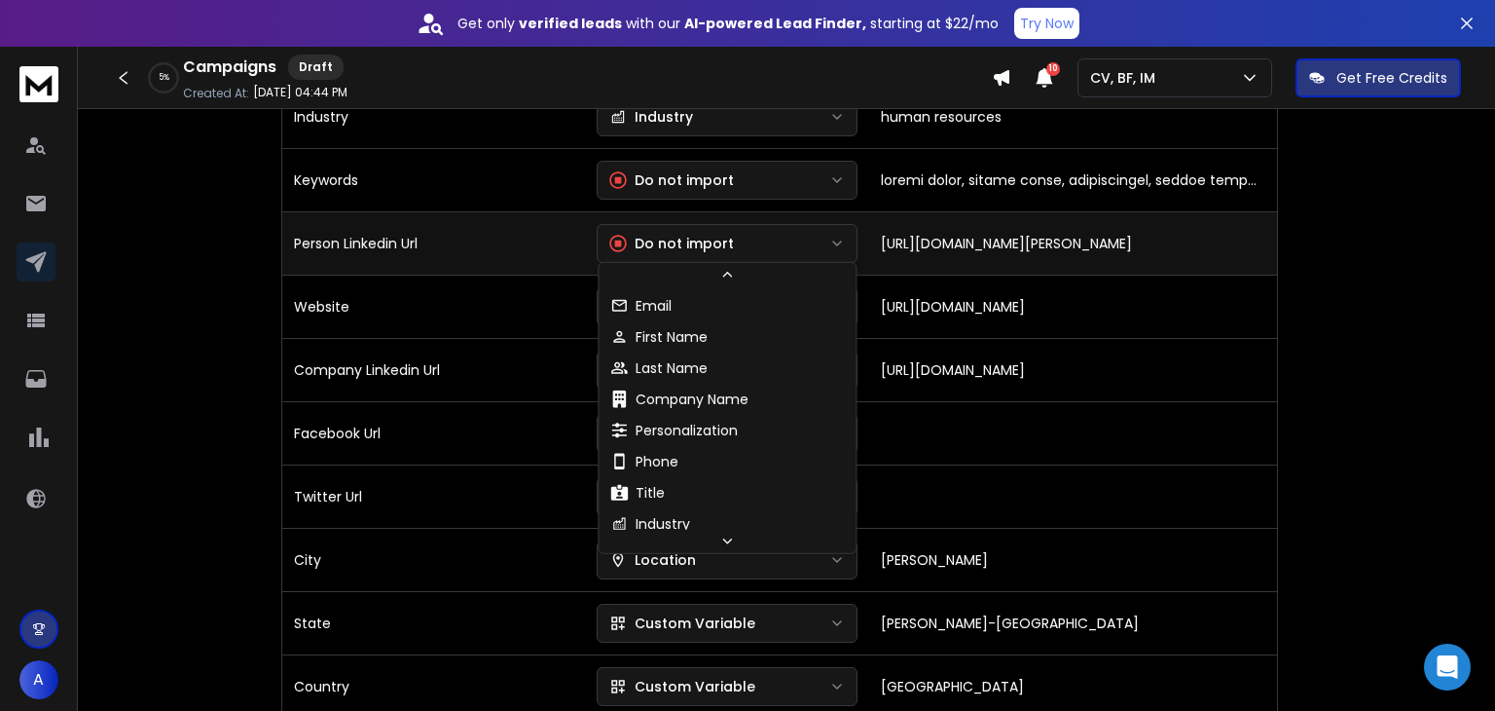
scroll to position [196, 0]
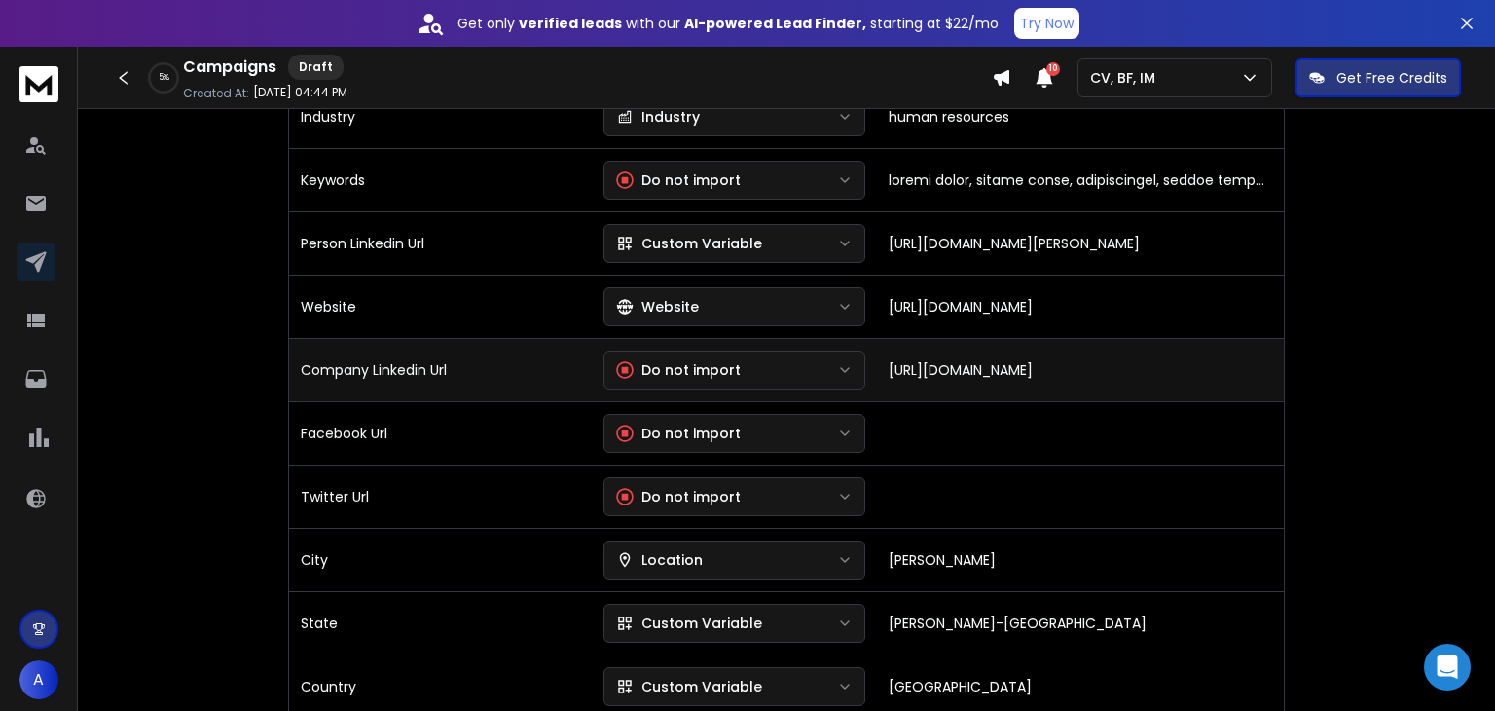
click at [717, 351] on button "Do not import" at bounding box center [734, 369] width 262 height 39
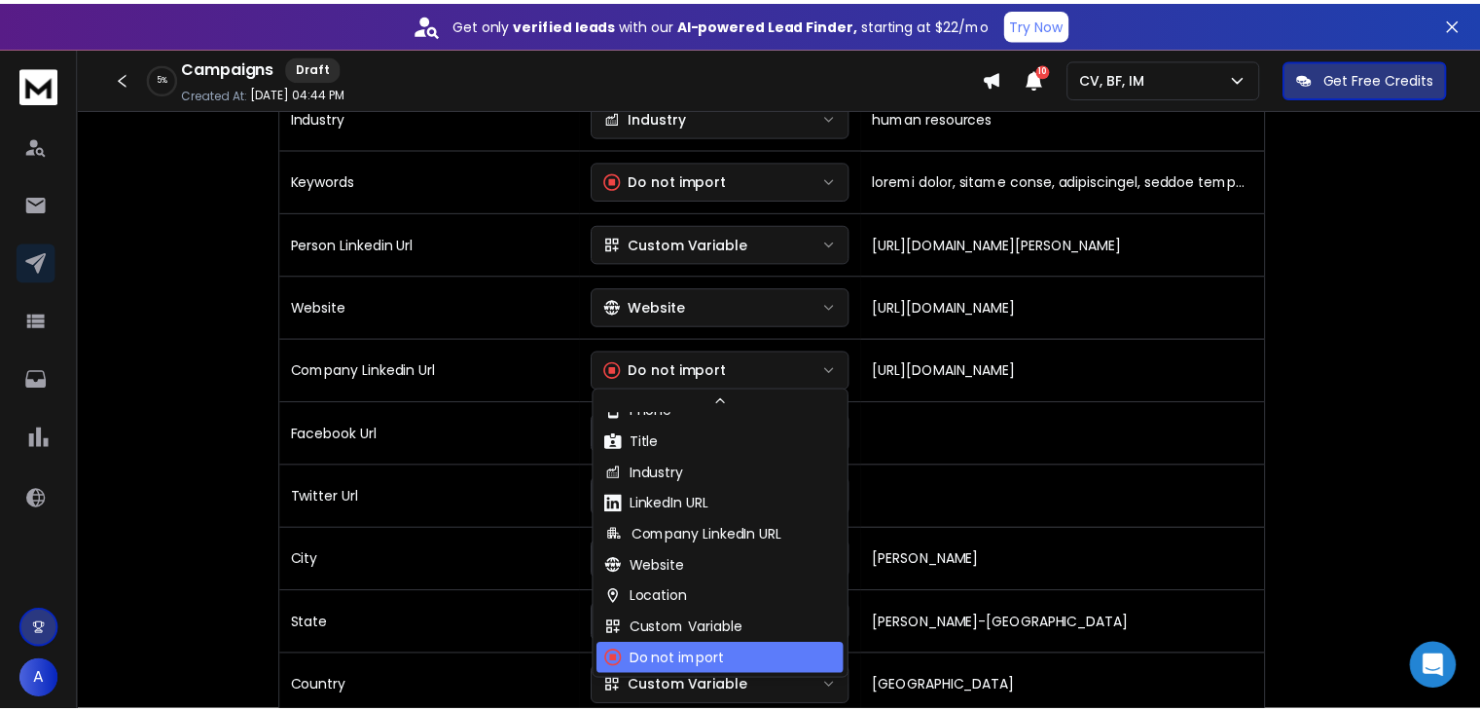
scroll to position [176, 0]
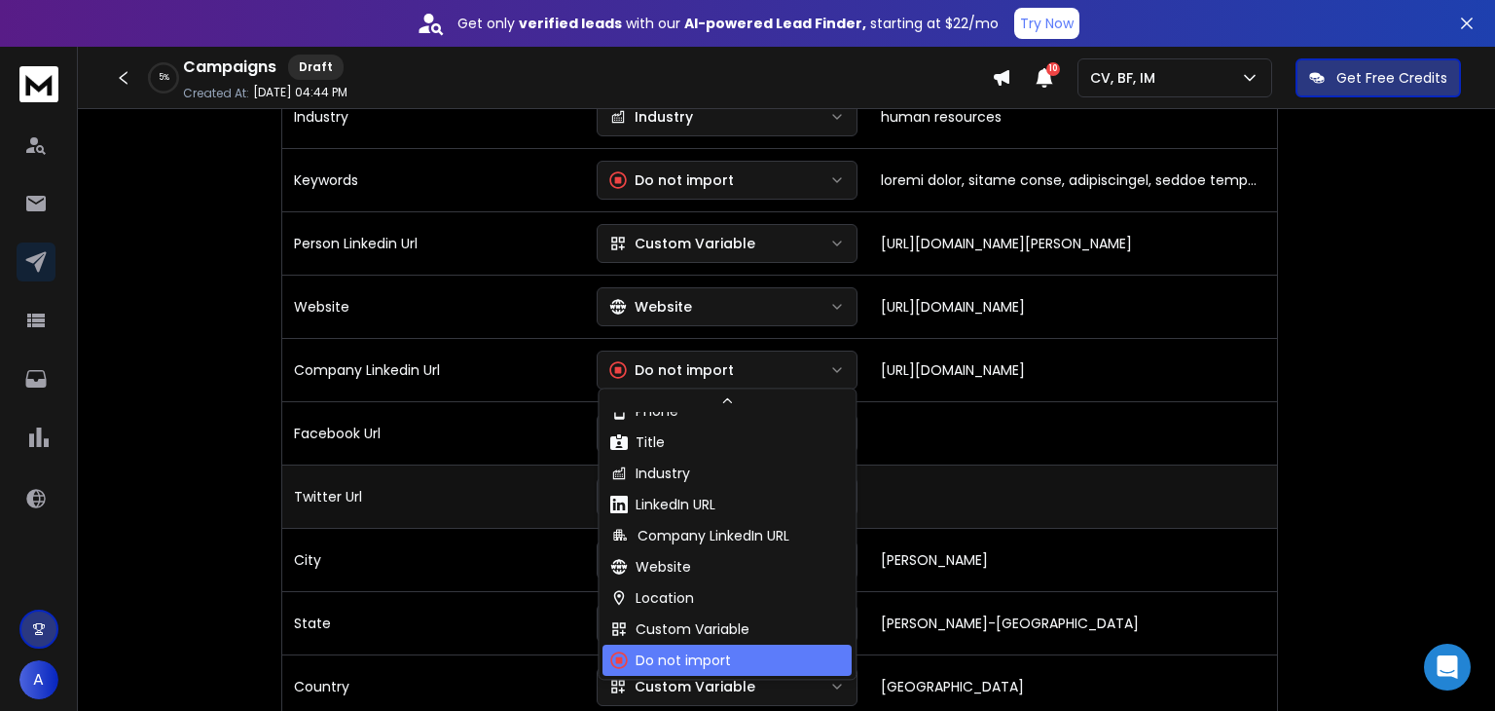
drag, startPoint x: 753, startPoint y: 527, endPoint x: 997, endPoint y: 474, distance: 248.9
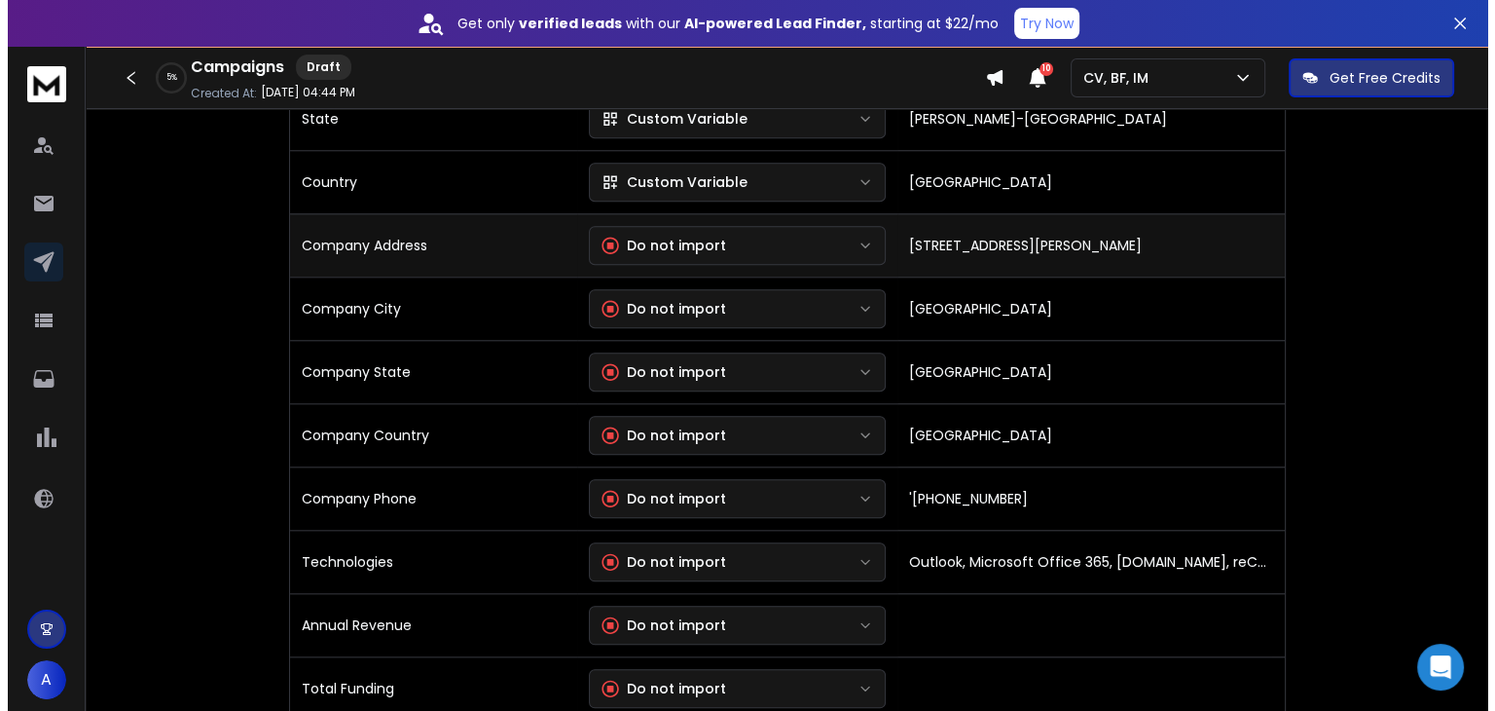
scroll to position [2024, 0]
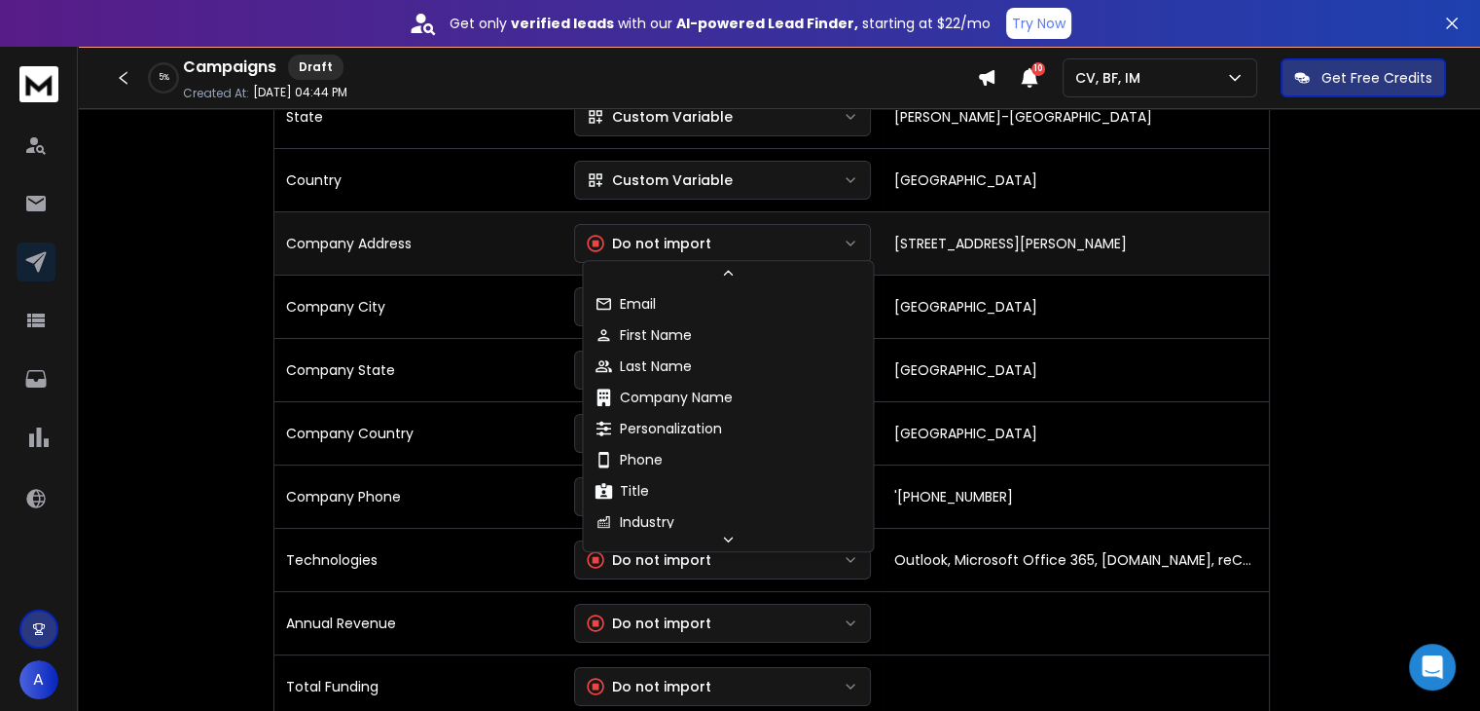
click at [794, 247] on button "Do not import" at bounding box center [722, 243] width 297 height 39
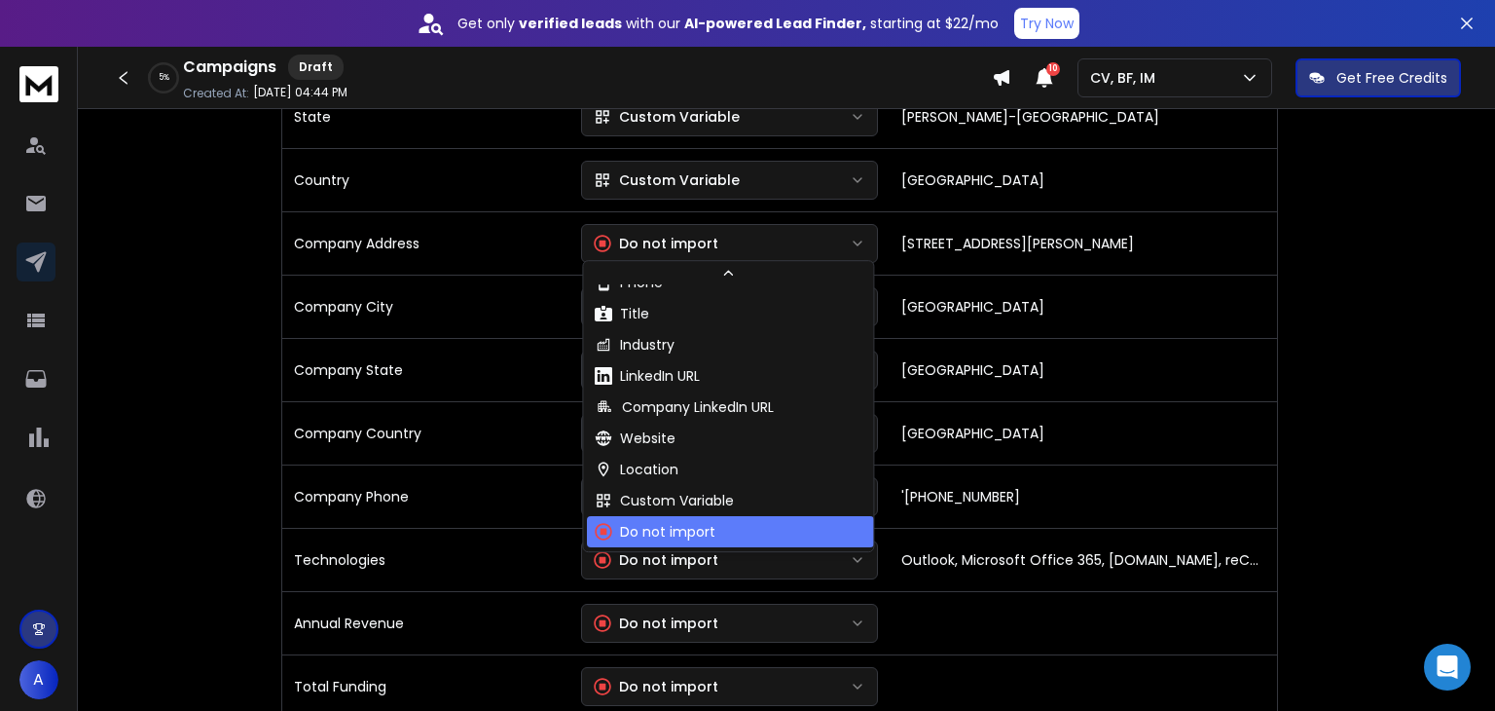
scroll to position [176, 0]
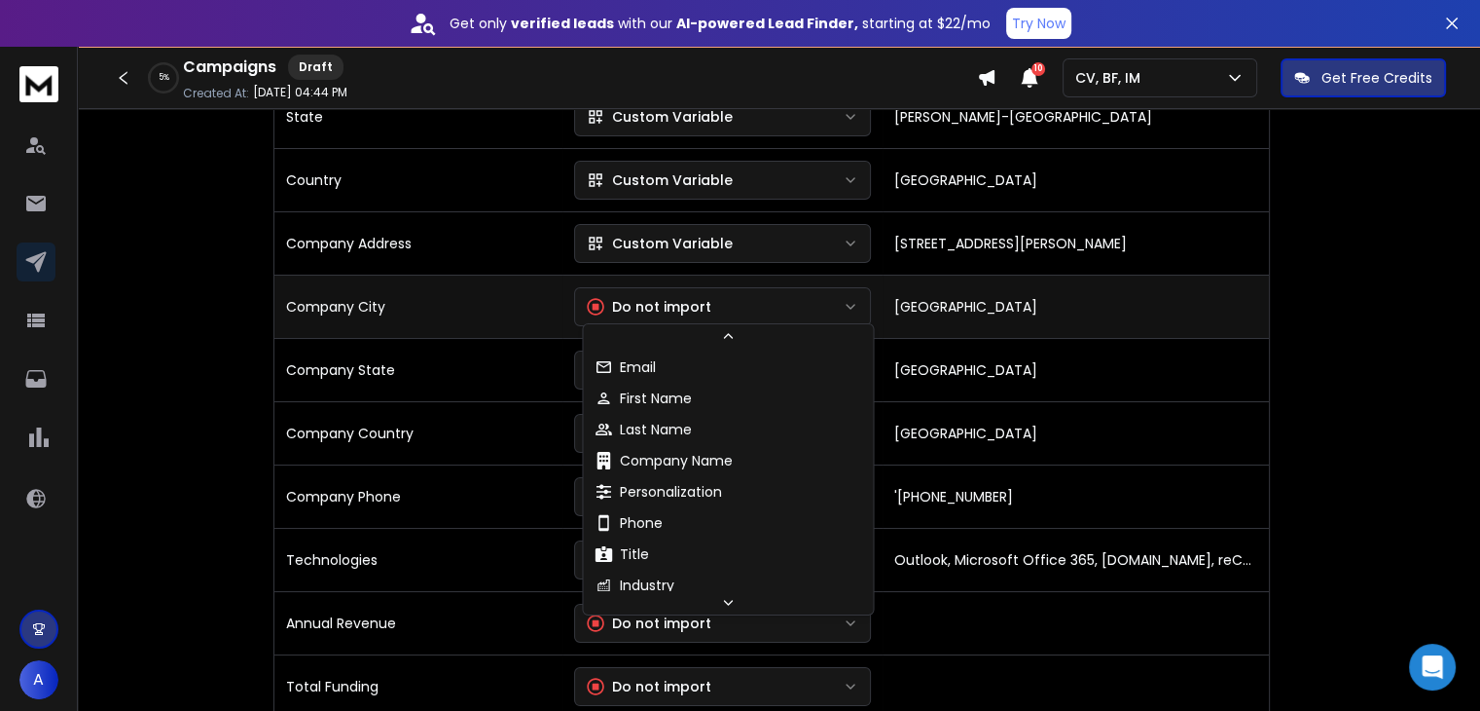
click at [754, 304] on button "Do not import" at bounding box center [722, 306] width 297 height 39
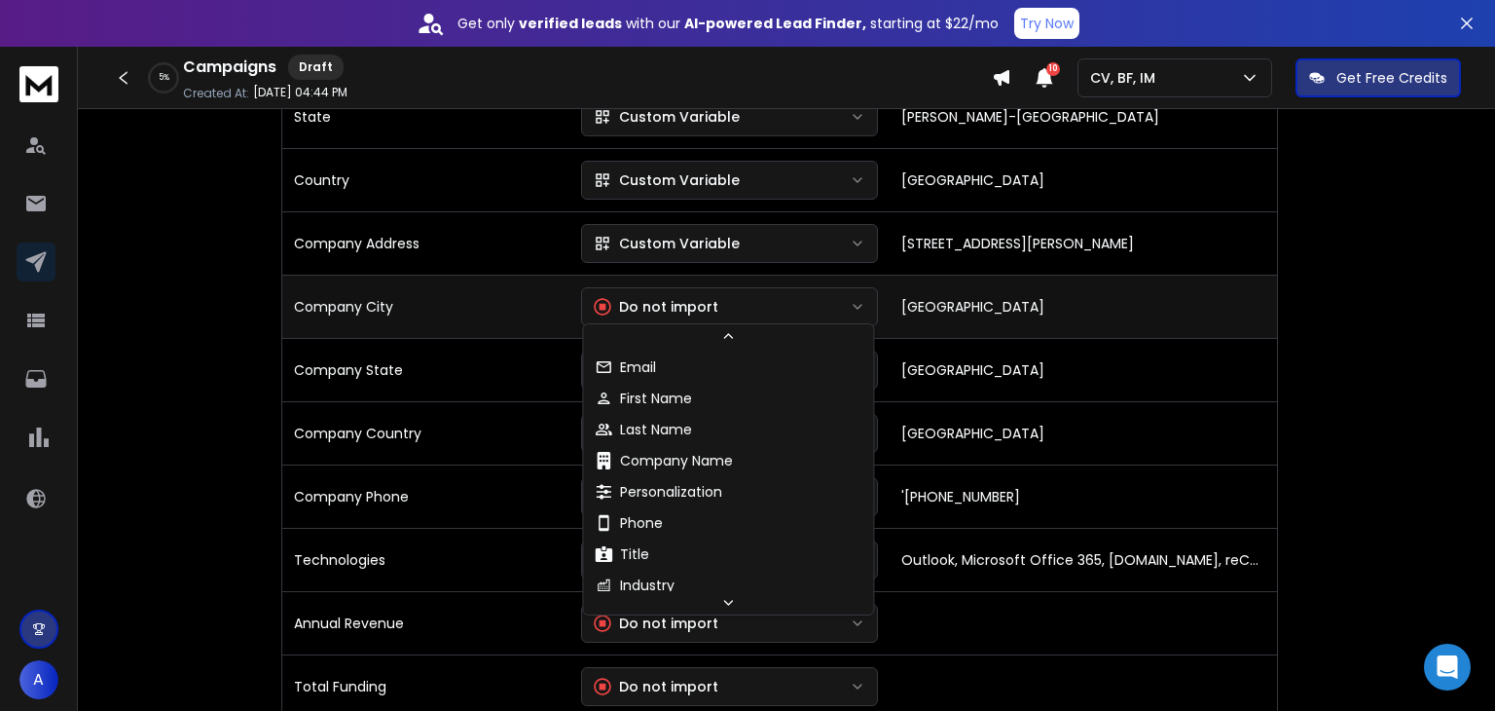
scroll to position [196, 0]
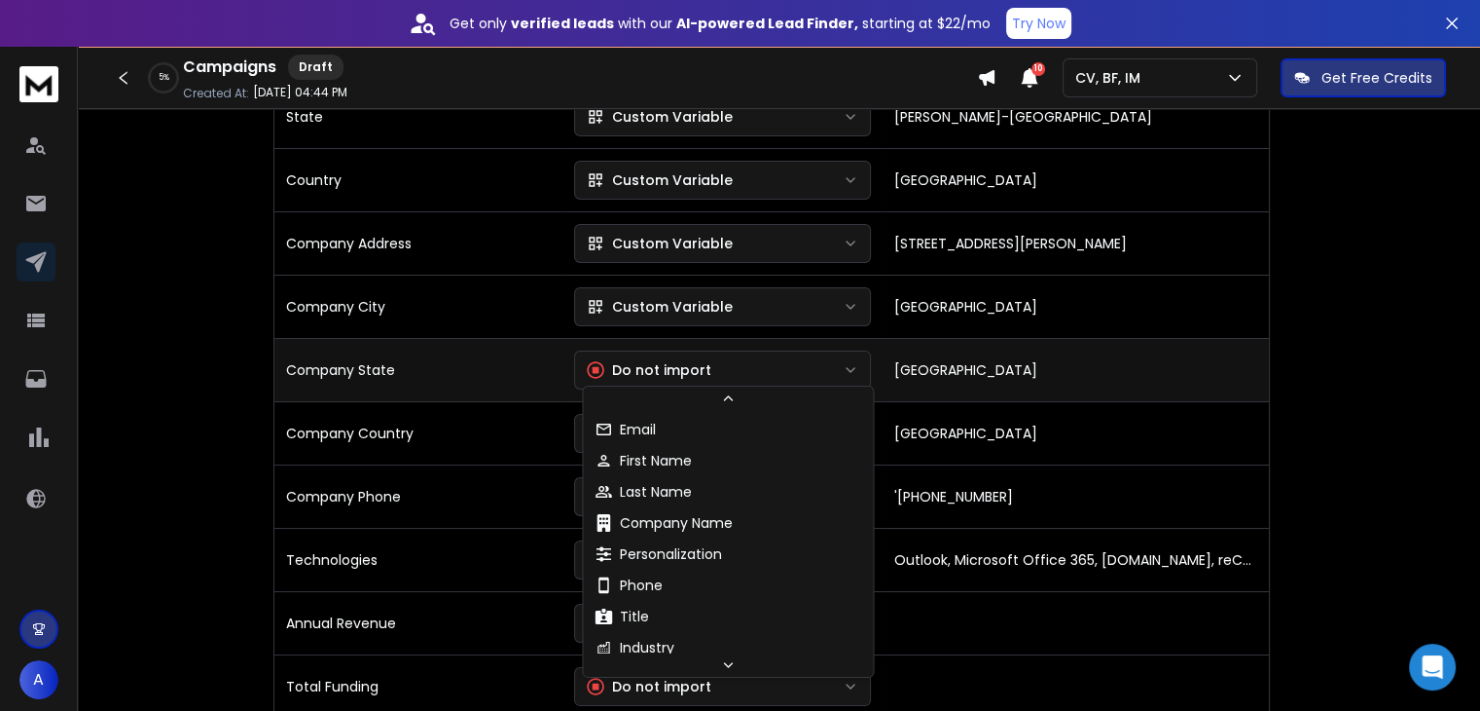
click at [737, 360] on button "Do not import" at bounding box center [722, 369] width 297 height 39
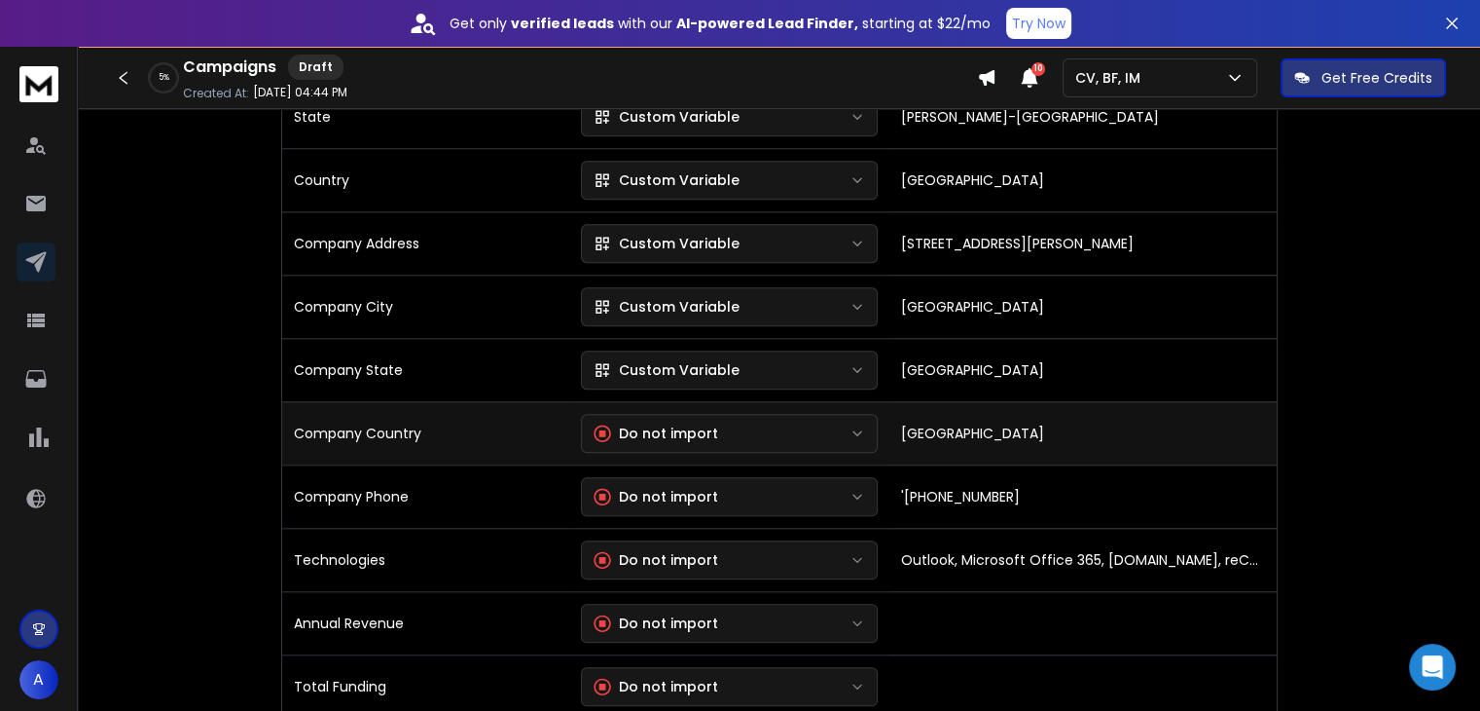
click at [742, 433] on button "Do not import" at bounding box center [729, 433] width 297 height 39
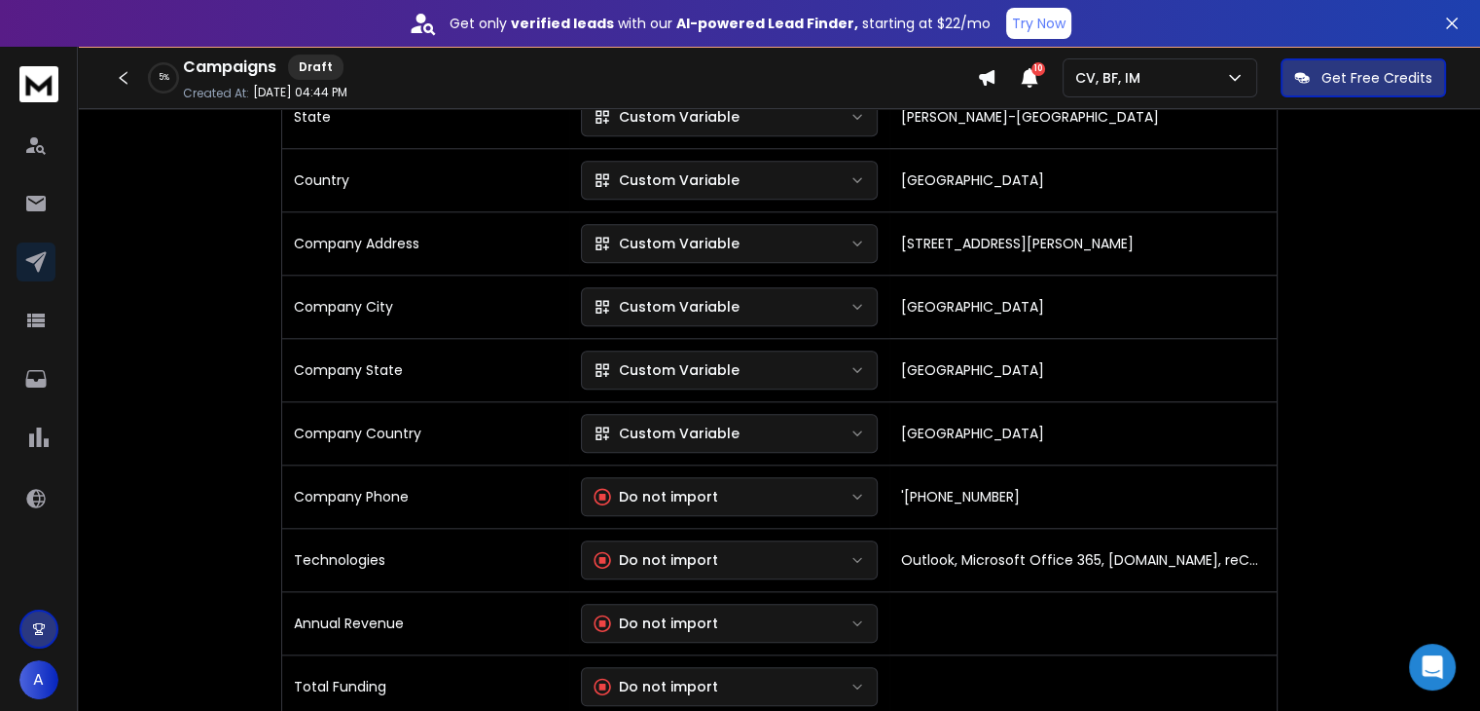
click at [1338, 368] on div "Carbon Voice - AI Coach Cleaned.csv File Processed Upload all variables COLUMN …" at bounding box center [740, 438] width 1480 height 4832
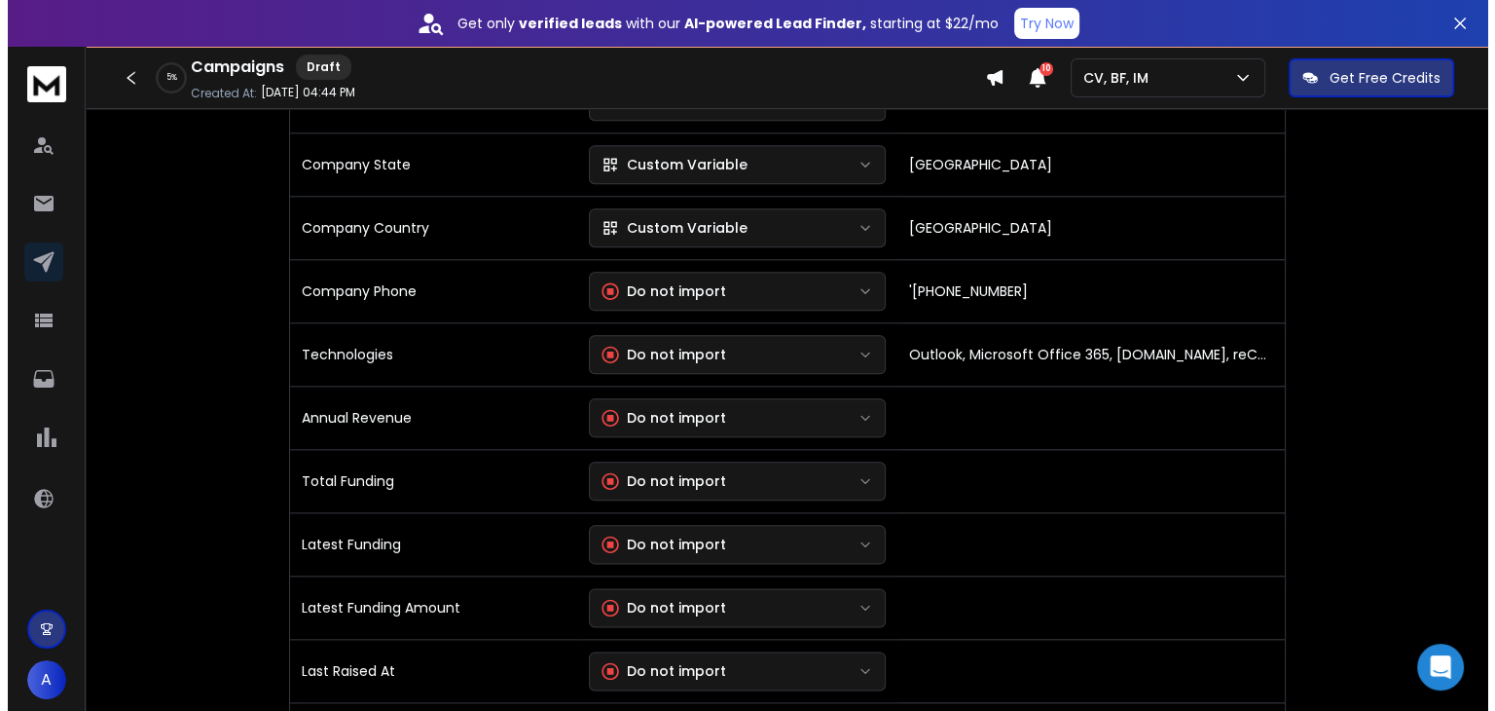
scroll to position [2258, 0]
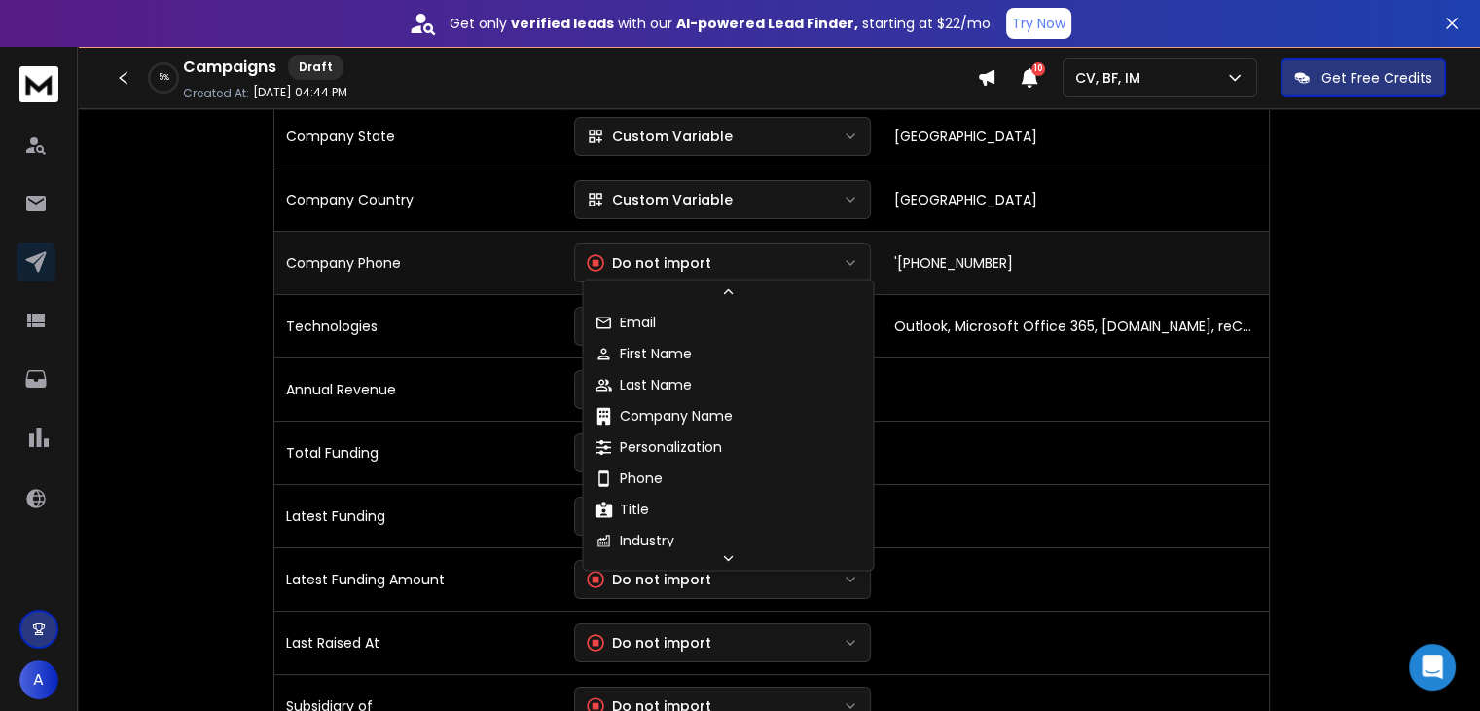
click at [677, 253] on div "Do not import" at bounding box center [649, 262] width 125 height 19
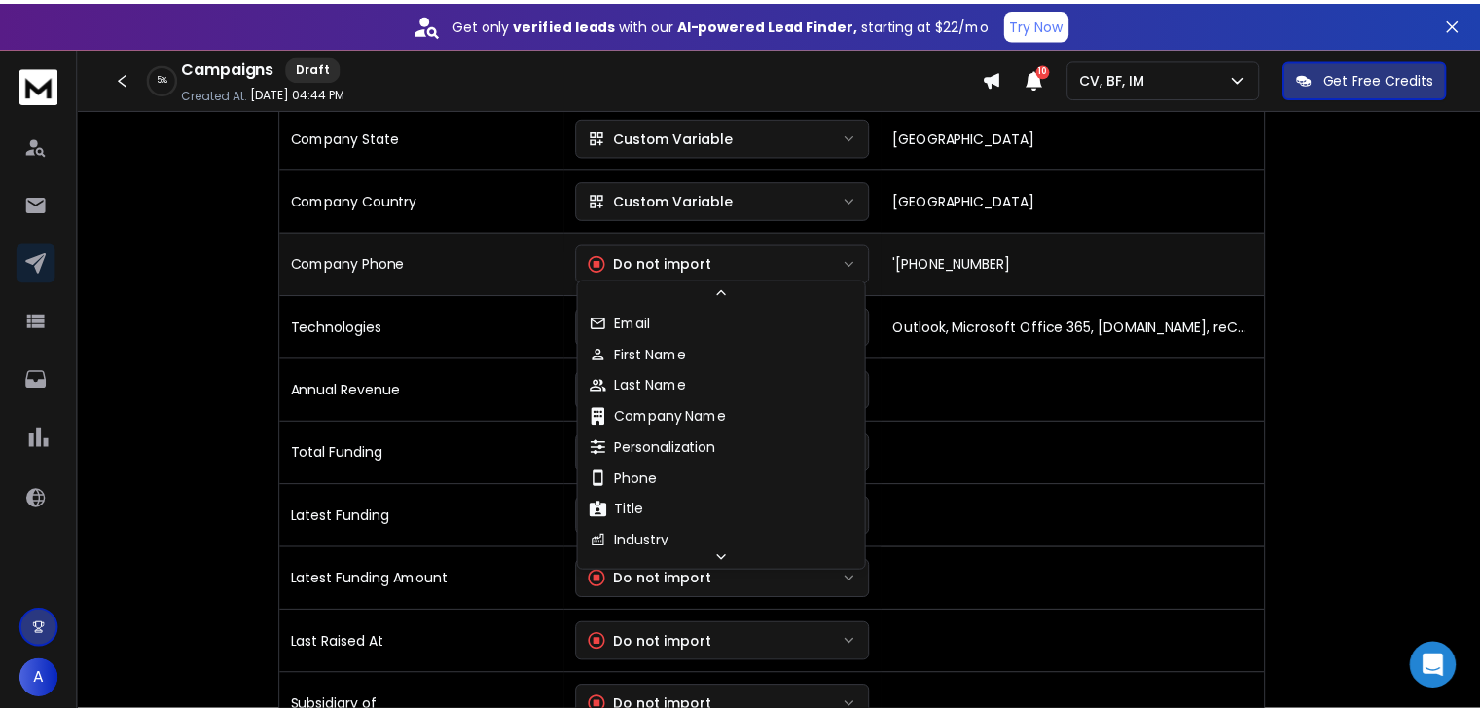
scroll to position [196, 0]
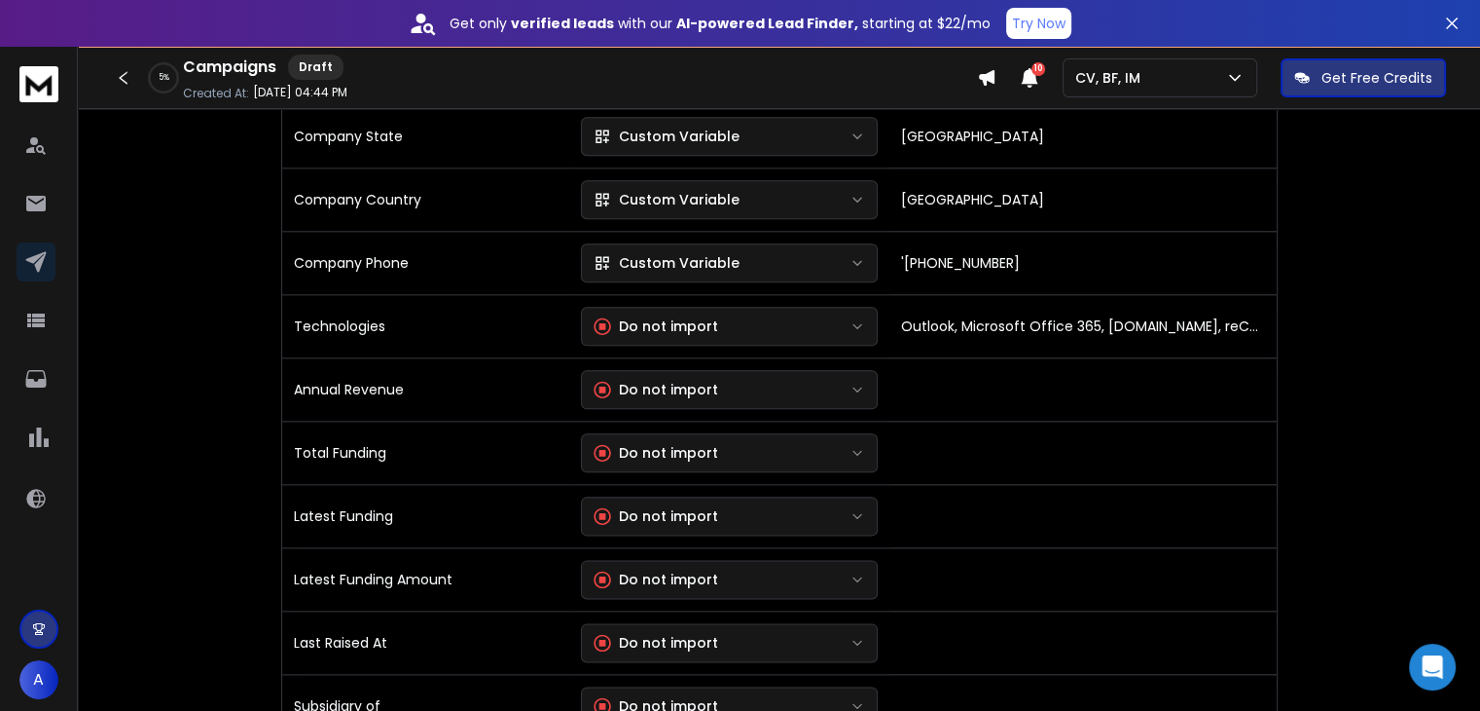
click at [1334, 292] on div "Carbon Voice - AI Coach Cleaned.csv File Processed Upload all variables COLUMN …" at bounding box center [740, 205] width 1480 height 4832
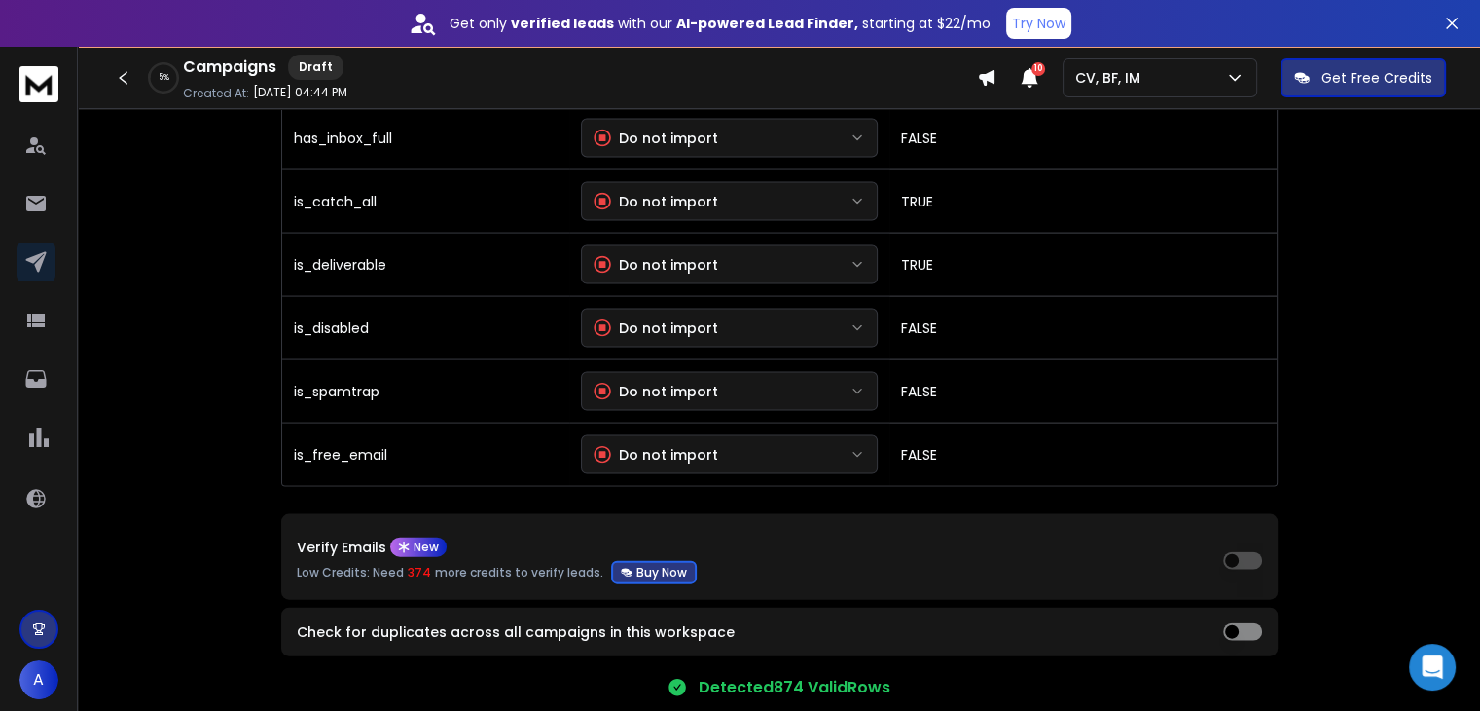
scroll to position [4127, 0]
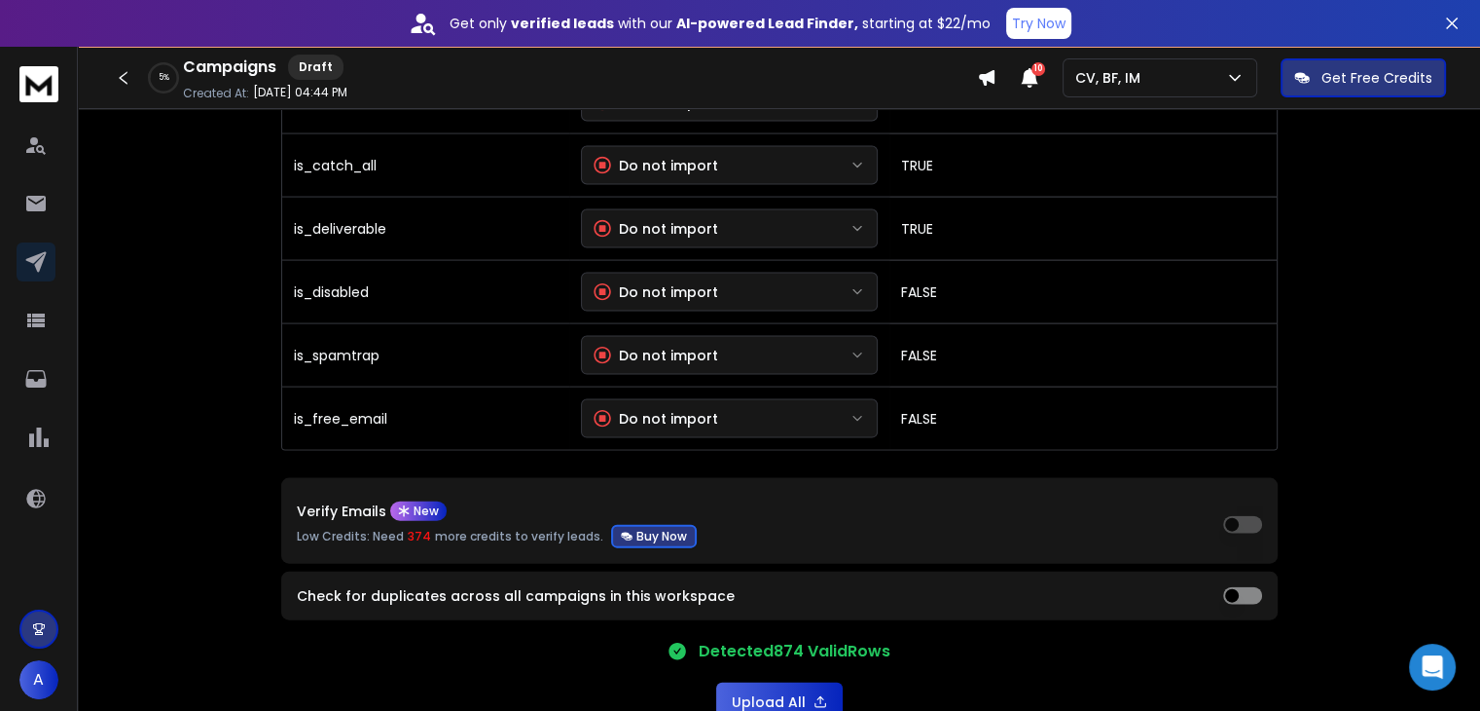
click at [1250, 588] on button "Check for duplicates across all campaigns in this workspace" at bounding box center [1242, 596] width 39 height 18
click at [767, 690] on button "Upload All" at bounding box center [779, 701] width 127 height 39
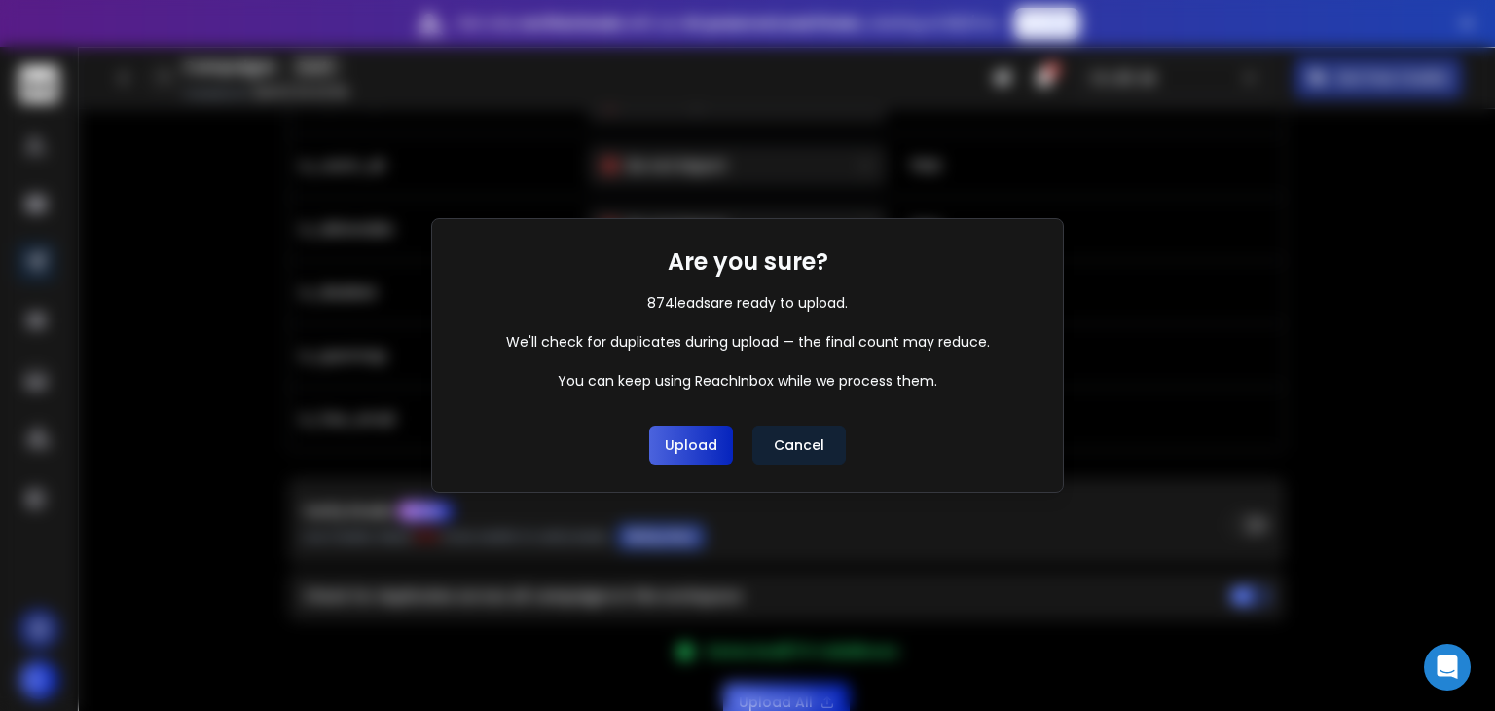
click at [696, 443] on button "Upload" at bounding box center [691, 444] width 84 height 39
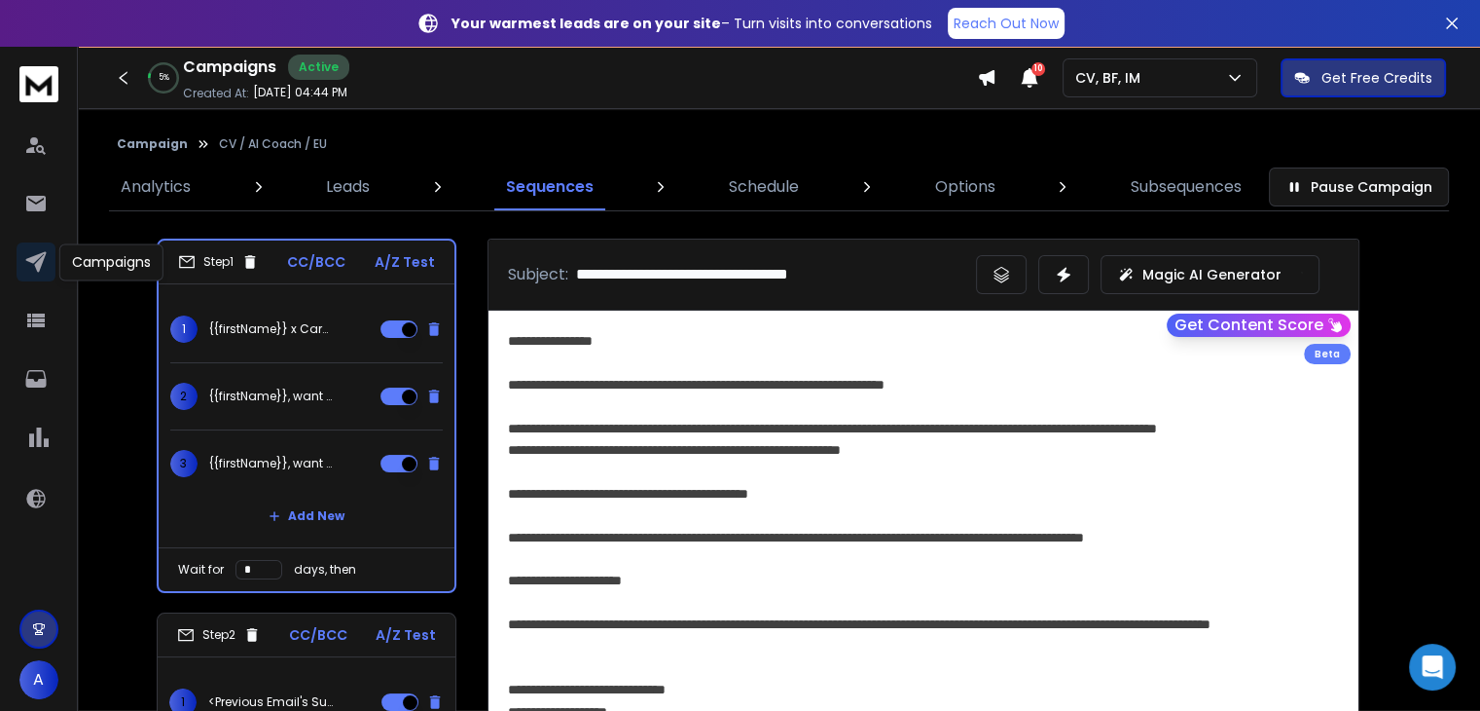
click at [41, 264] on icon at bounding box center [35, 261] width 20 height 20
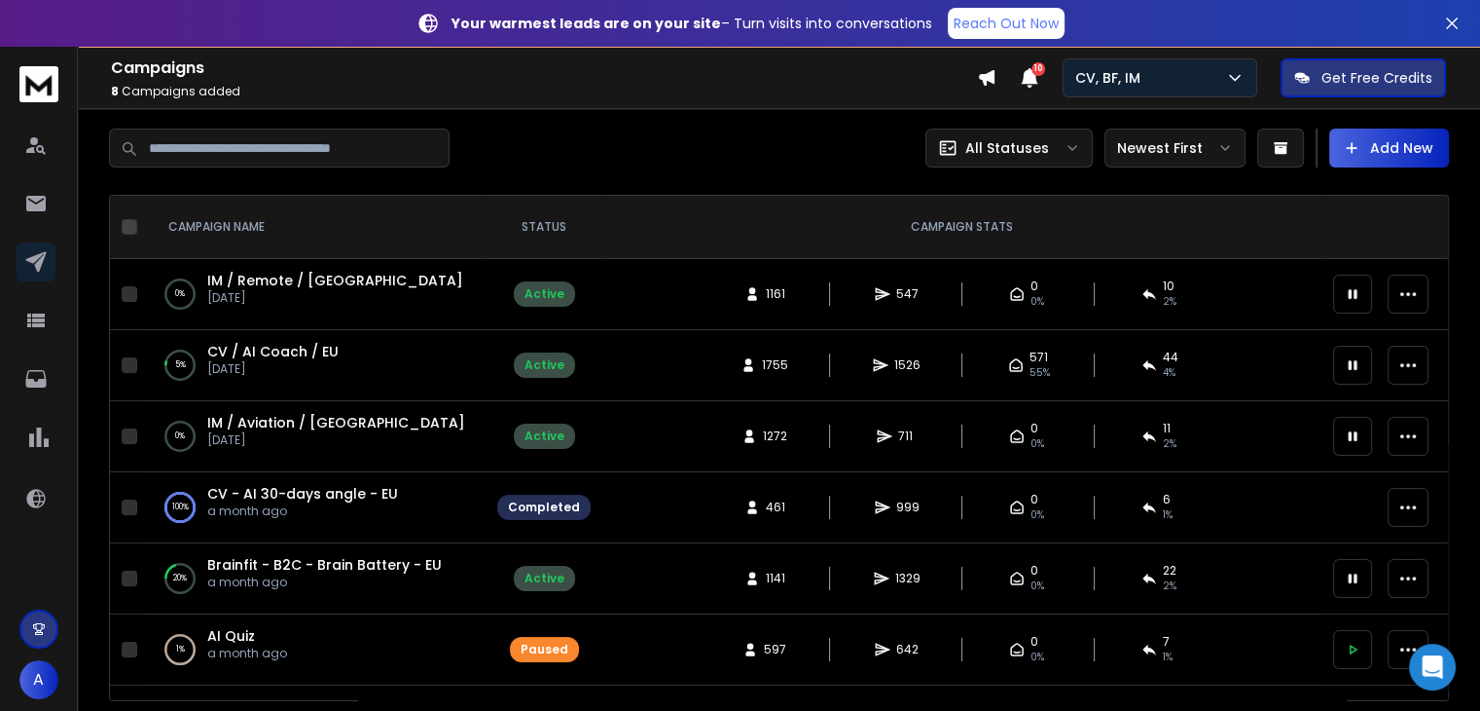
click at [1137, 83] on p "CV, BF, IM" at bounding box center [1111, 77] width 73 height 19
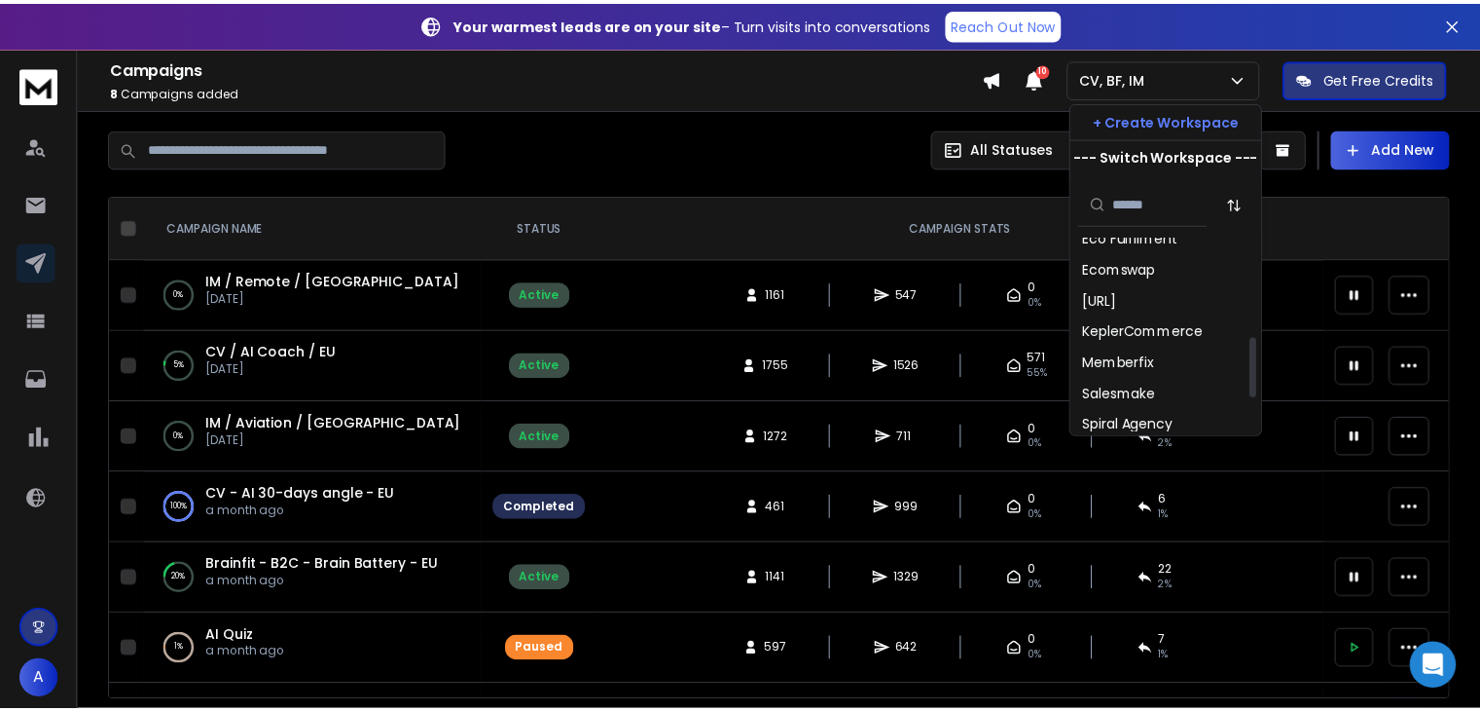
scroll to position [428, 0]
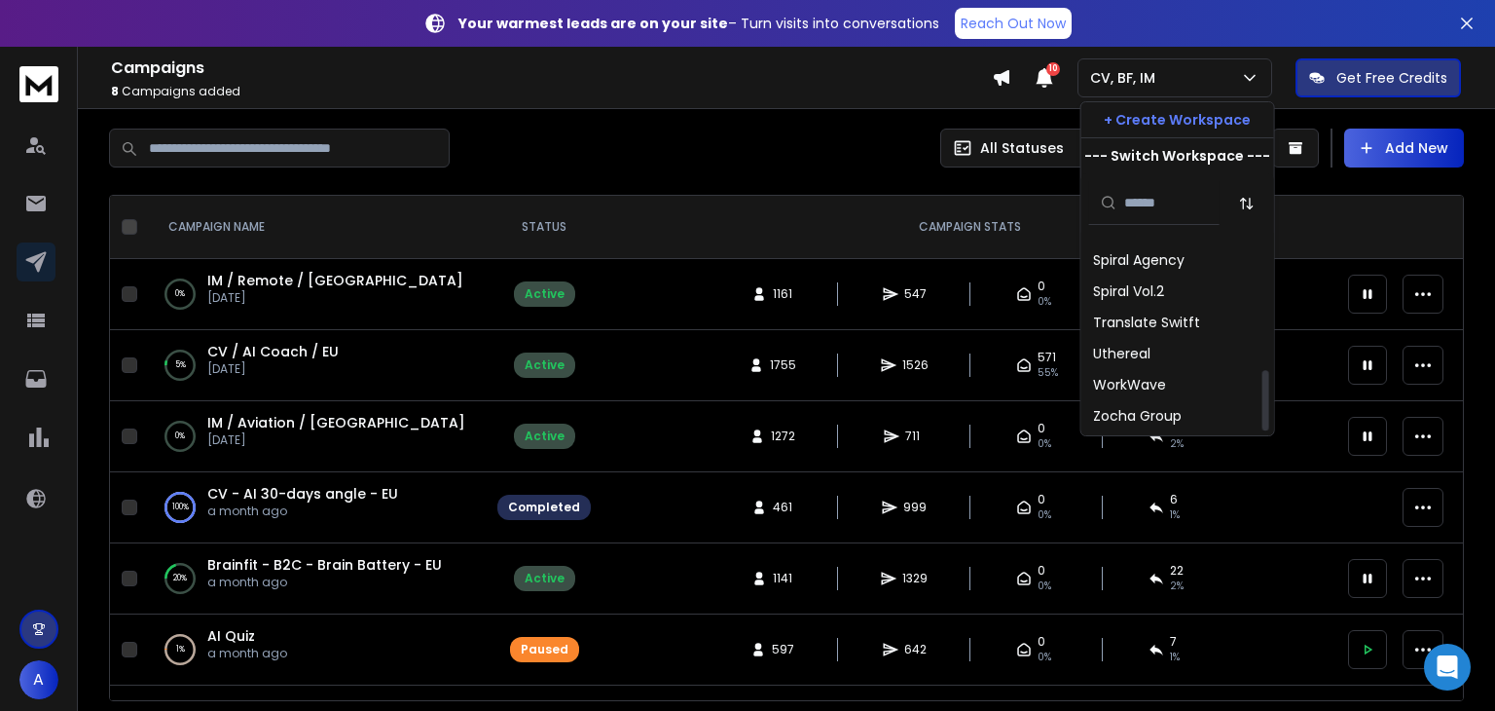
drag, startPoint x: 1268, startPoint y: 271, endPoint x: 1260, endPoint y: 421, distance: 151.1
click at [1262, 421] on div at bounding box center [1265, 400] width 7 height 60
click at [1176, 383] on div "WorkWave" at bounding box center [1177, 384] width 185 height 31
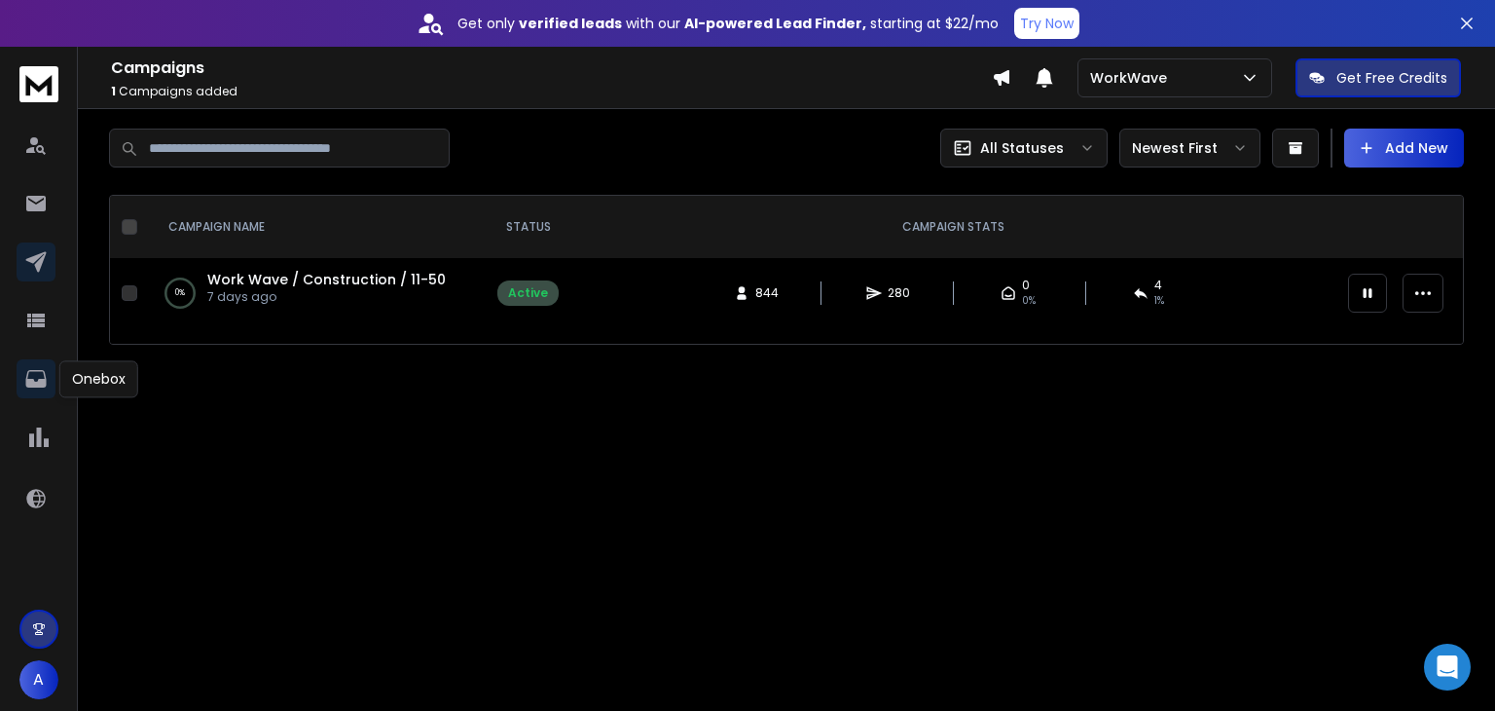
click at [25, 383] on icon at bounding box center [35, 379] width 20 height 18
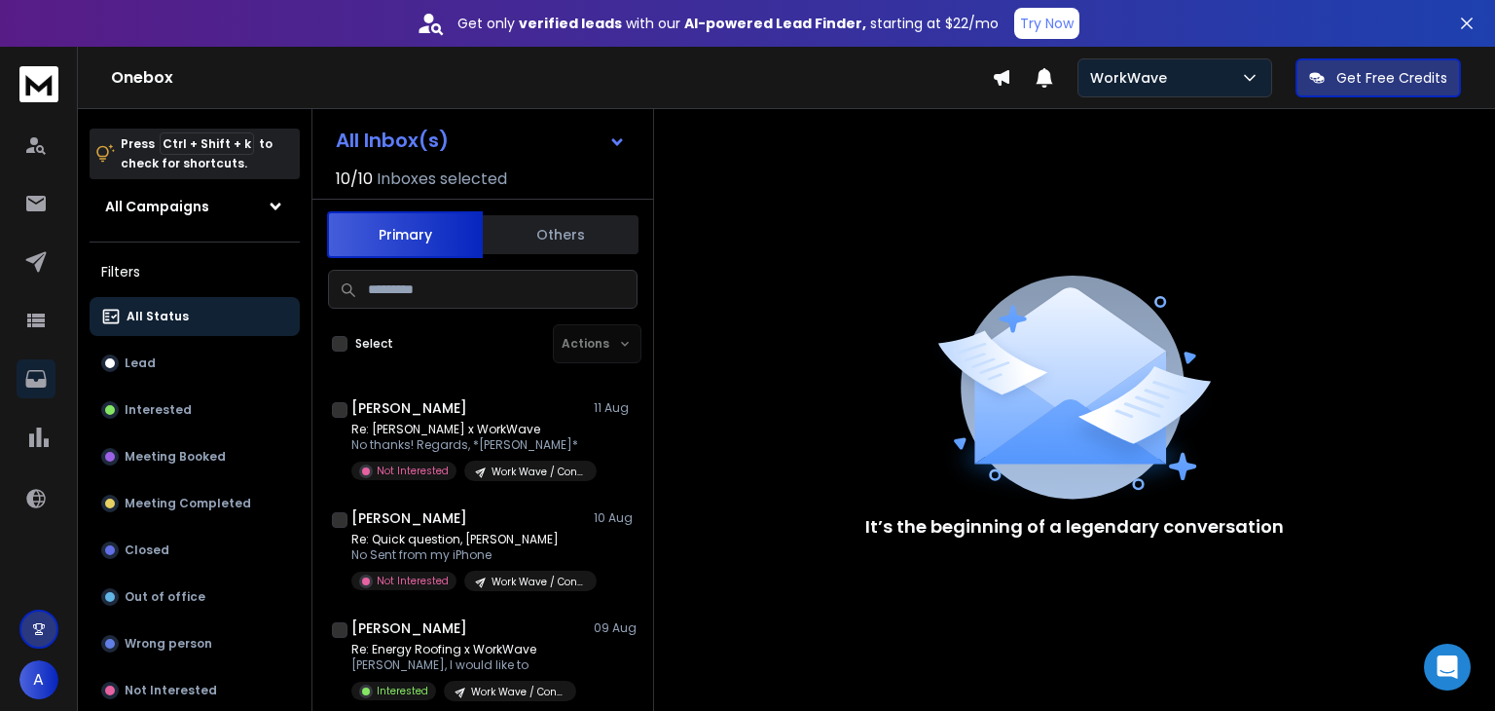
click at [1162, 88] on button "WorkWave" at bounding box center [1174, 77] width 195 height 39
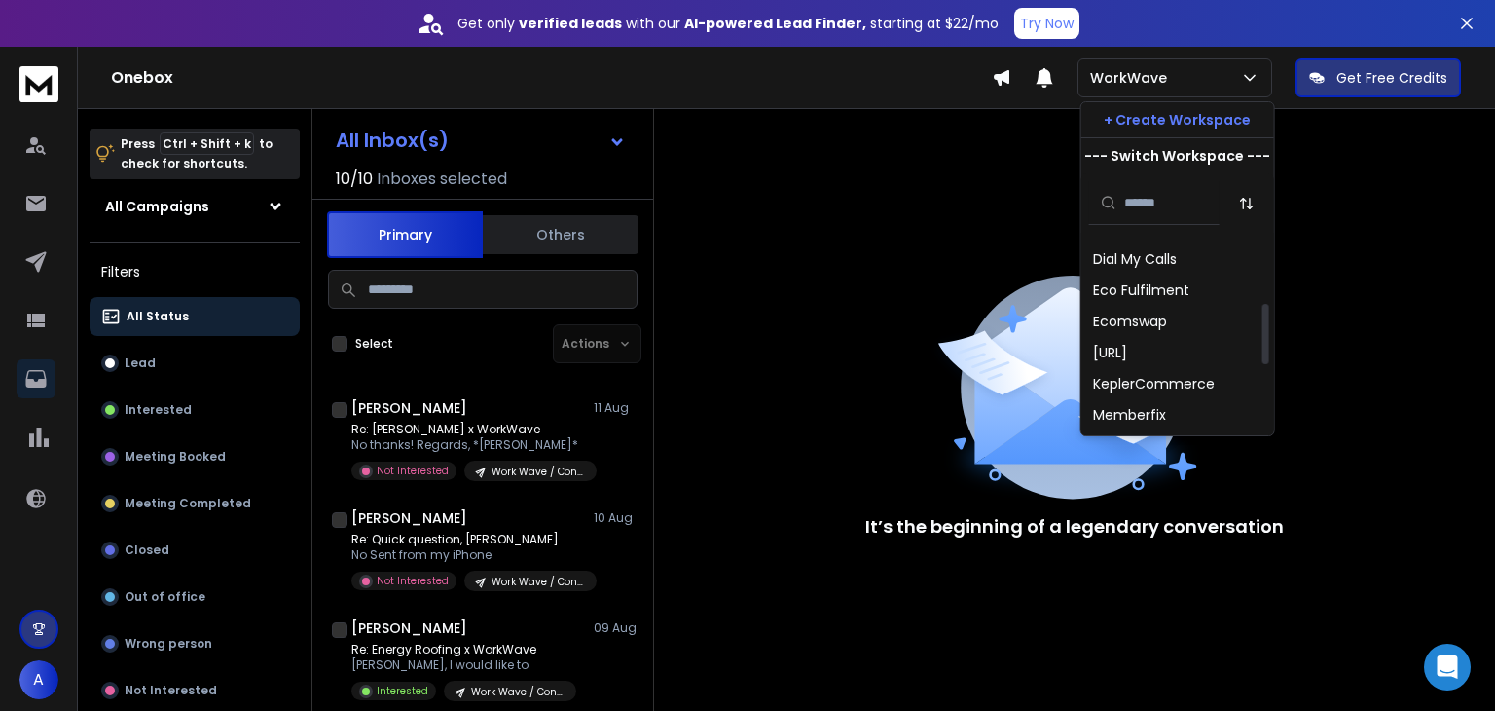
drag, startPoint x: 1265, startPoint y: 251, endPoint x: 1269, endPoint y: 315, distance: 64.4
click at [1269, 315] on div at bounding box center [1265, 334] width 7 height 60
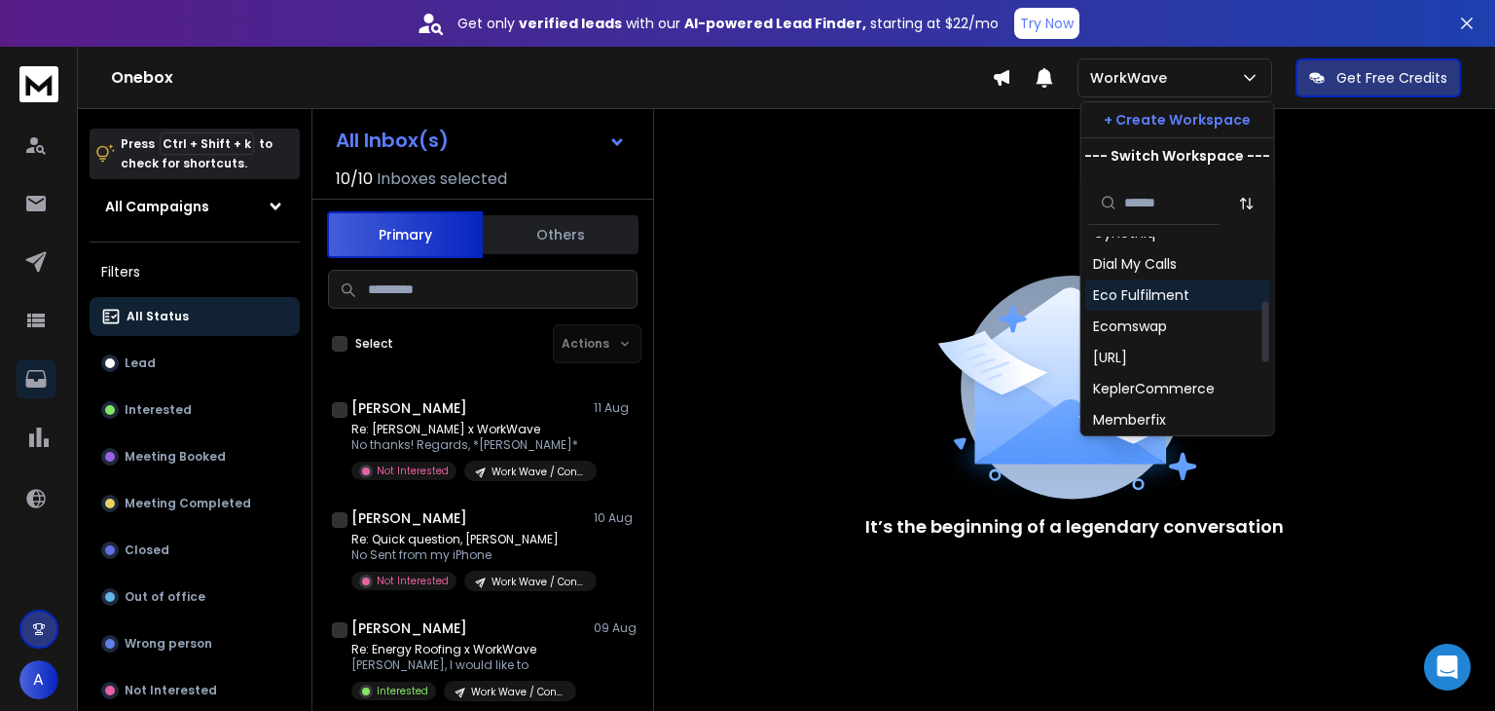
click at [1190, 294] on div "Eco Fulfilment" at bounding box center [1177, 294] width 185 height 31
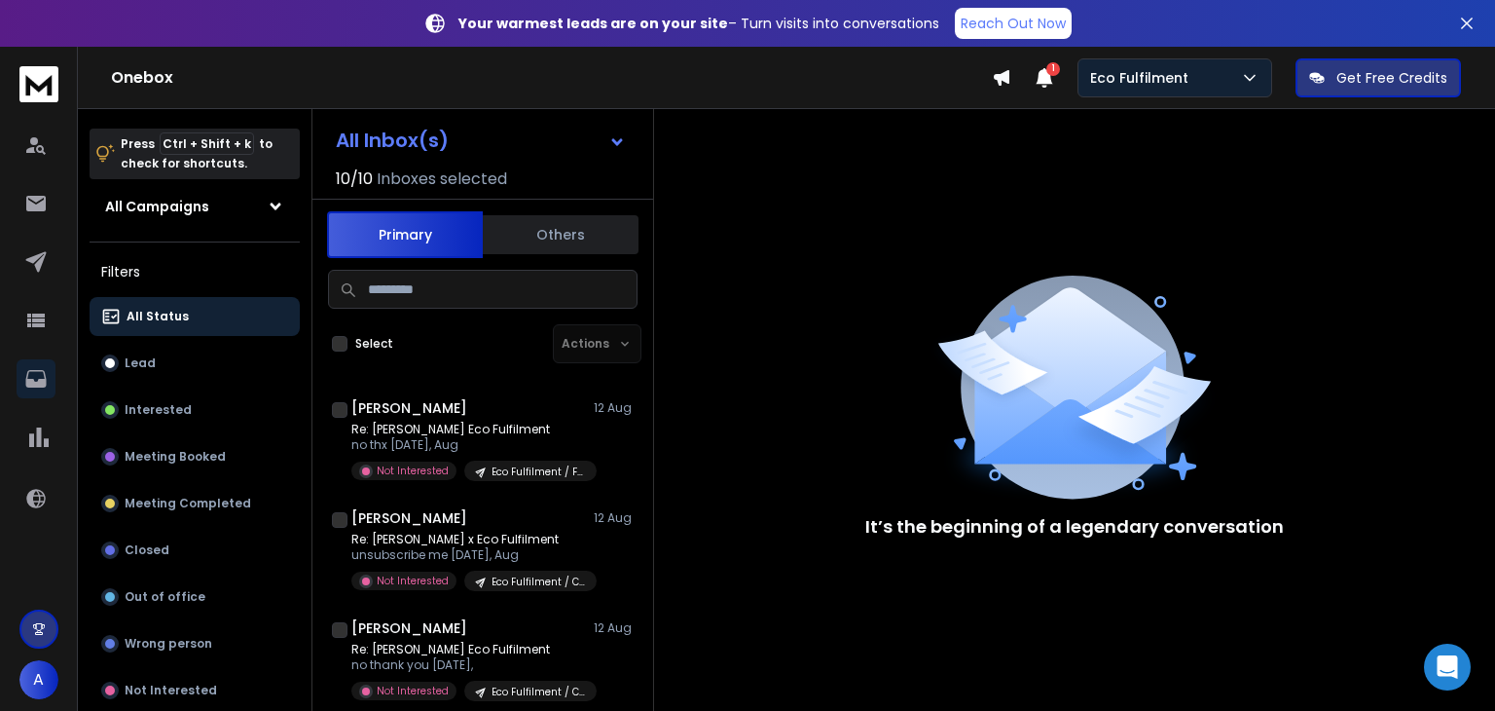
click at [1187, 91] on button "Eco Fulfilment" at bounding box center [1174, 77] width 195 height 39
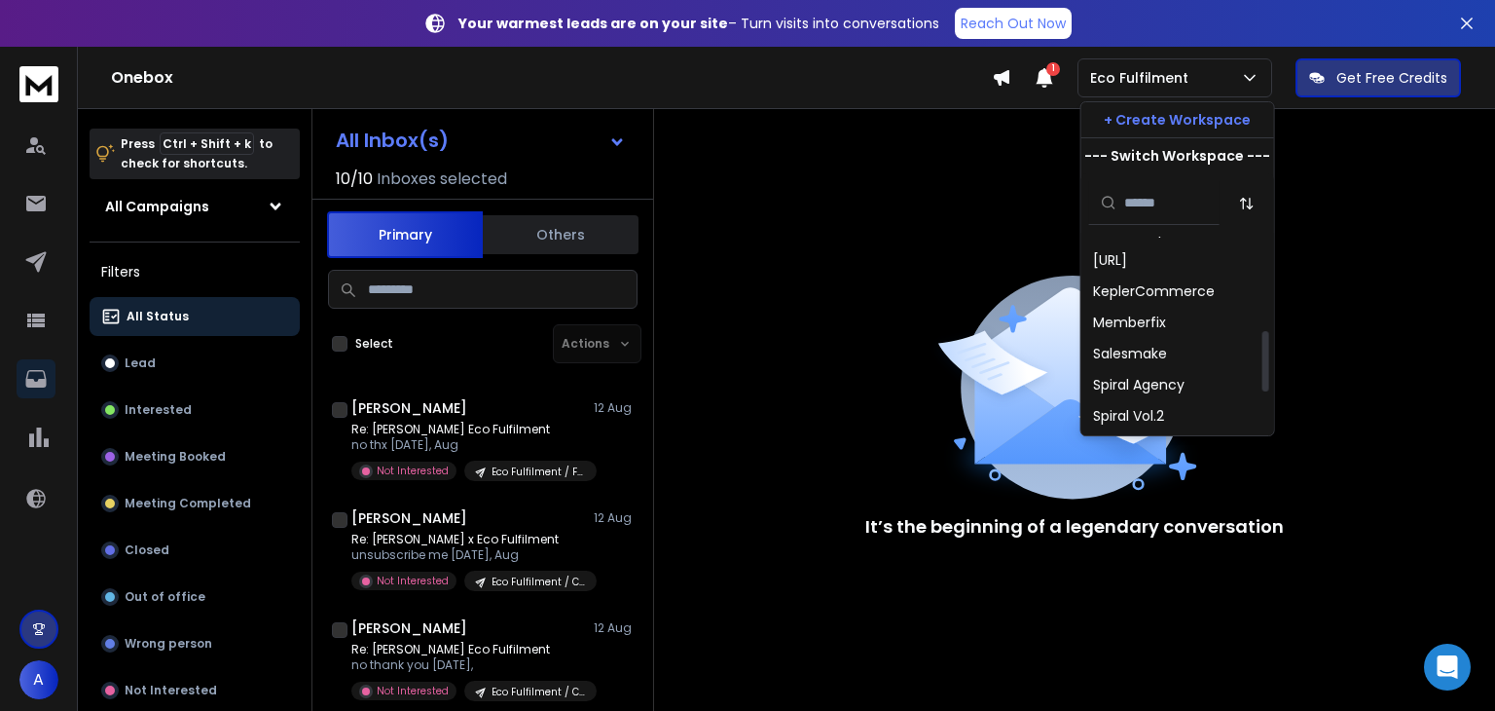
scroll to position [310, 0]
drag, startPoint x: 1268, startPoint y: 269, endPoint x: 1260, endPoint y: 363, distance: 94.7
click at [1260, 363] on div at bounding box center [1265, 334] width 10 height 195
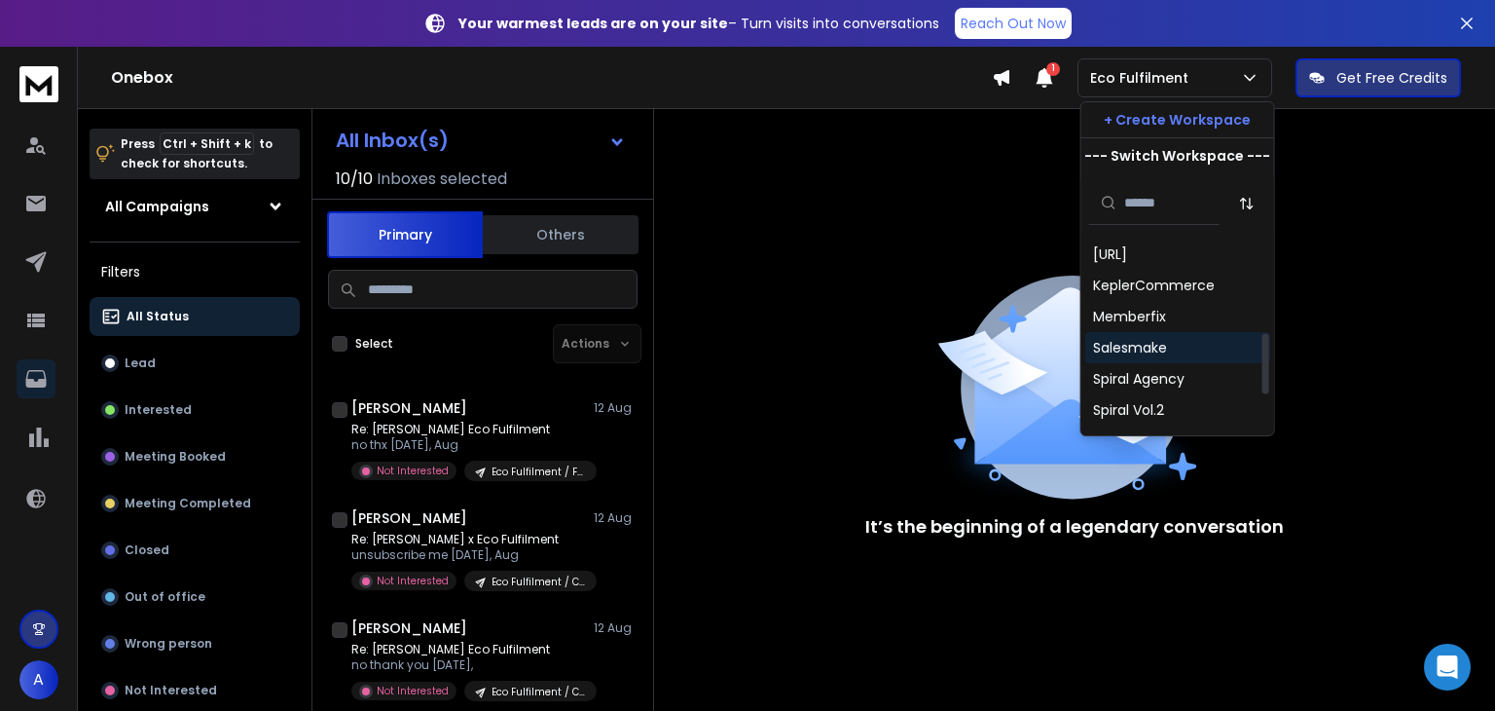
click at [1161, 355] on div "Salesmake" at bounding box center [1130, 347] width 74 height 19
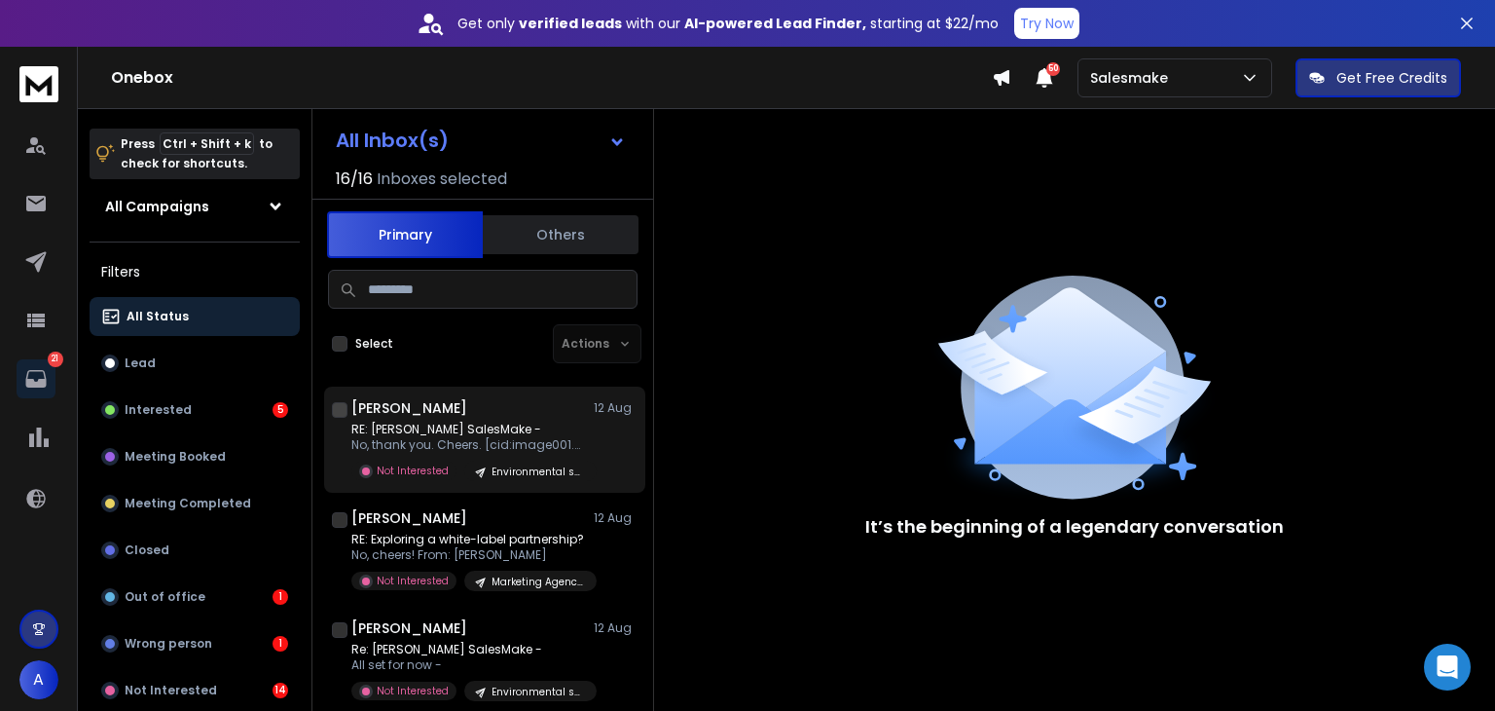
click at [453, 418] on div "[PERSON_NAME] [DATE] RE: [PERSON_NAME] SalesMake - No, thank you. Cheers. [cid:…" at bounding box center [494, 439] width 286 height 83
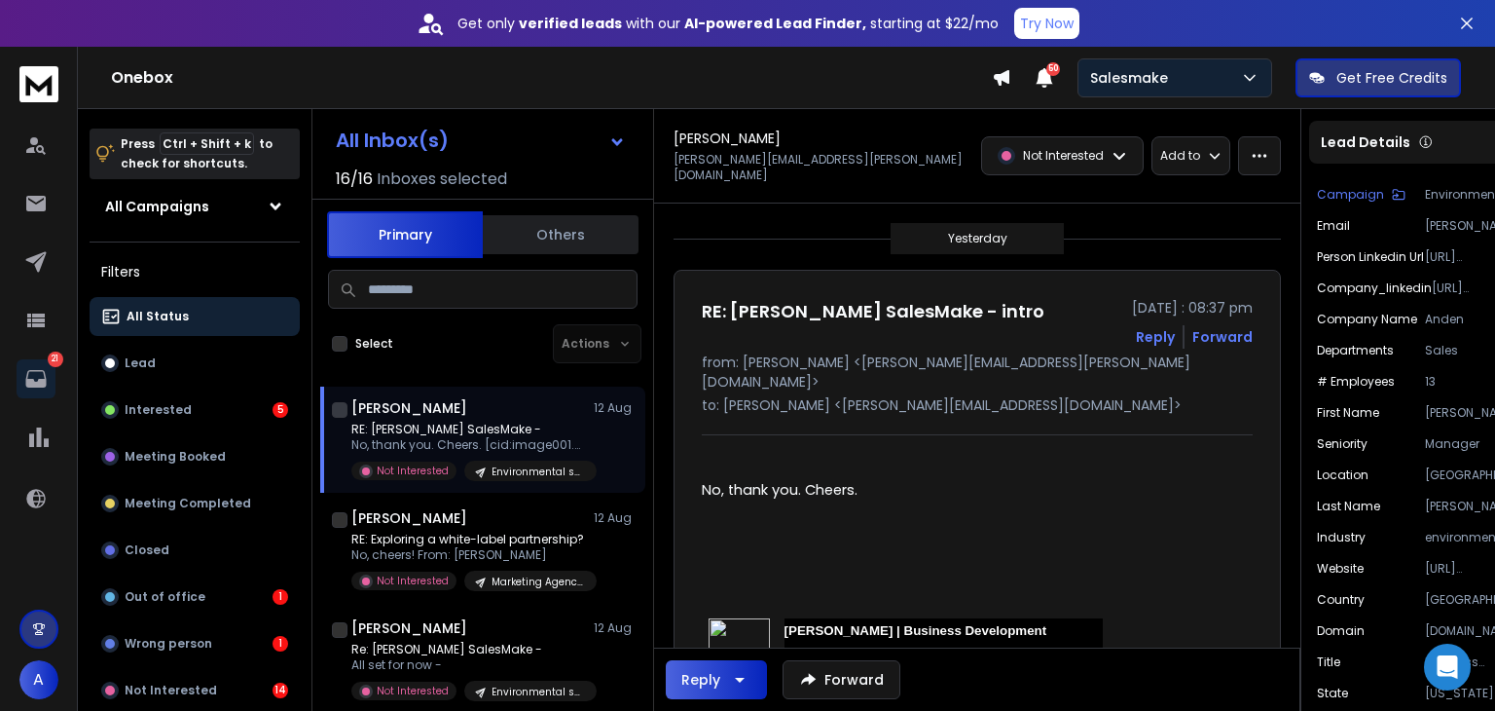
click at [1136, 84] on p "Salesmake" at bounding box center [1133, 77] width 86 height 19
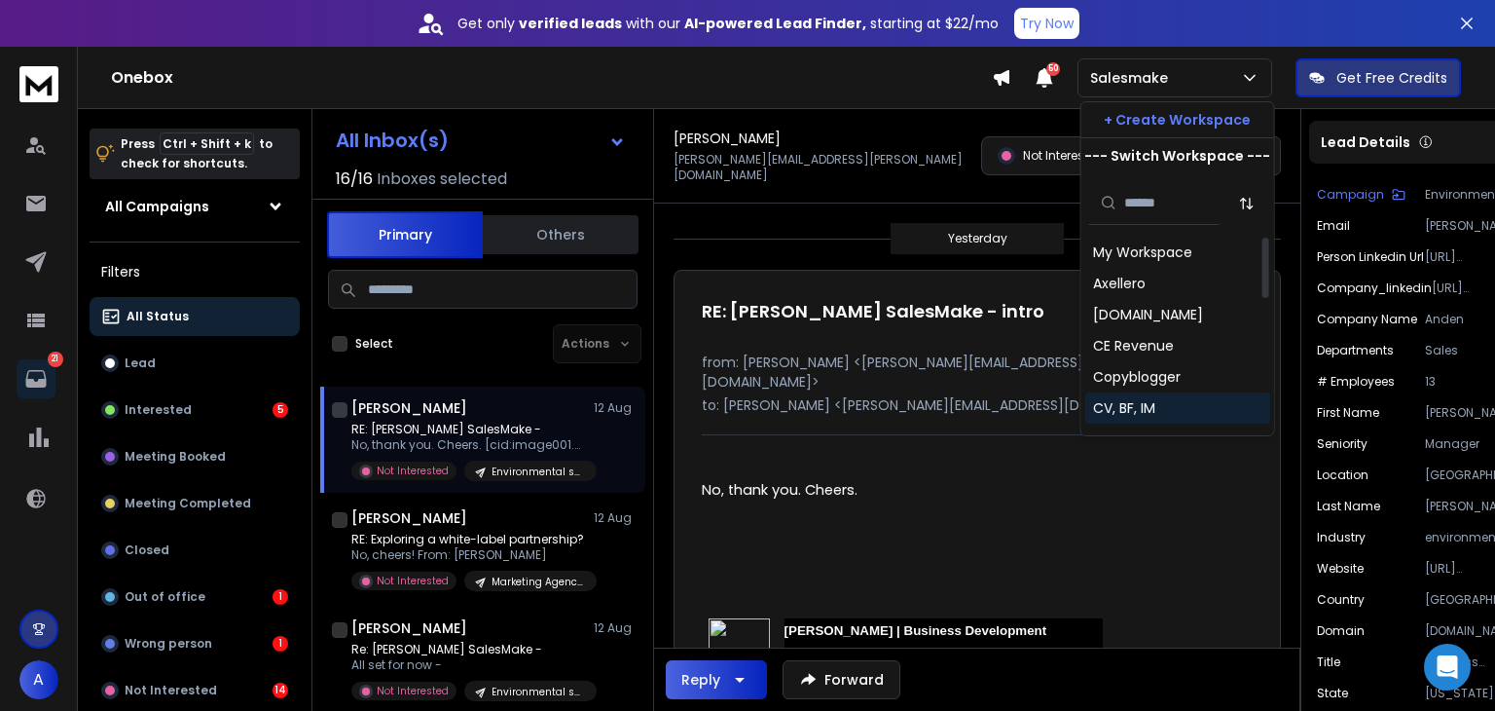
click at [1129, 403] on div "CV, BF, IM" at bounding box center [1124, 407] width 62 height 19
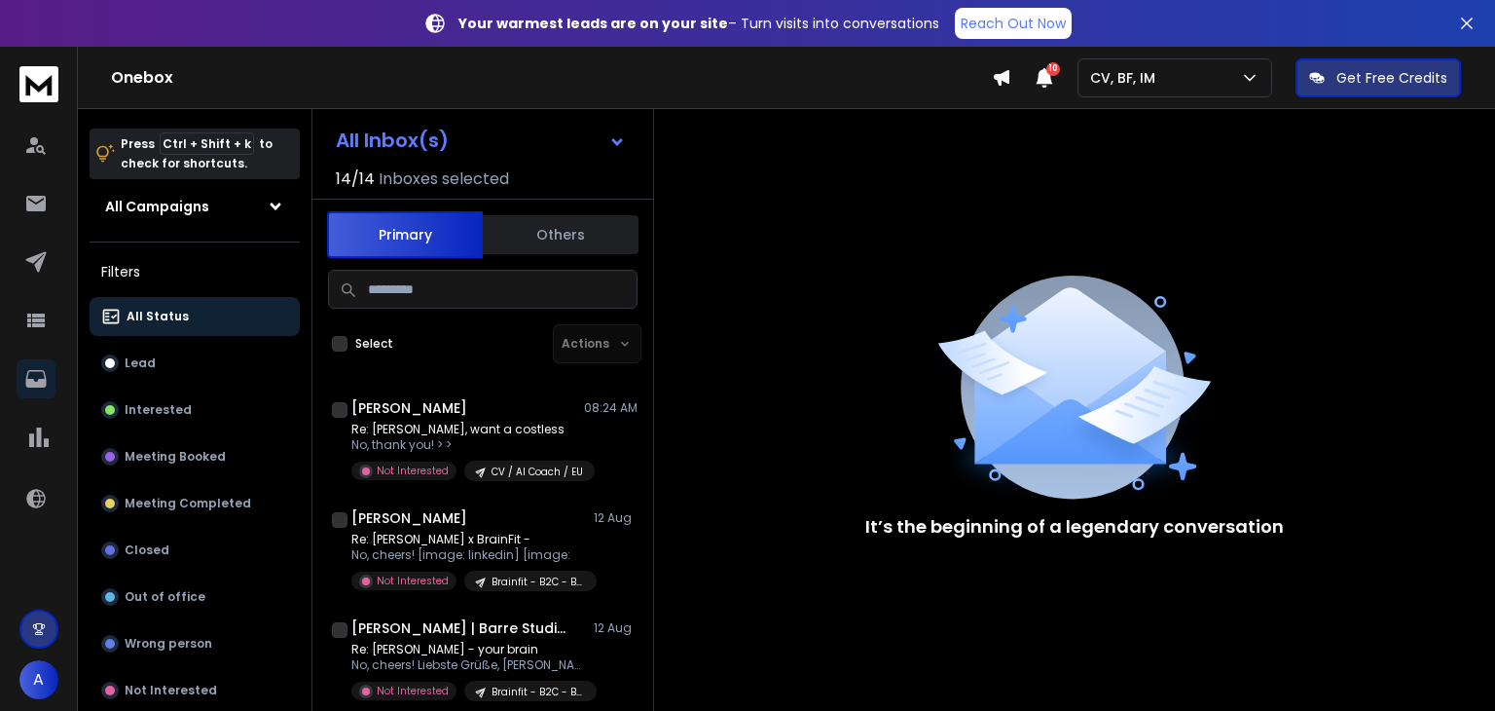
click at [1141, 100] on div "Onebox 10 CV, BF, IM Get Free Credits" at bounding box center [747, 78] width 1495 height 62
click at [1143, 91] on button "CV, BF, IM" at bounding box center [1174, 77] width 195 height 39
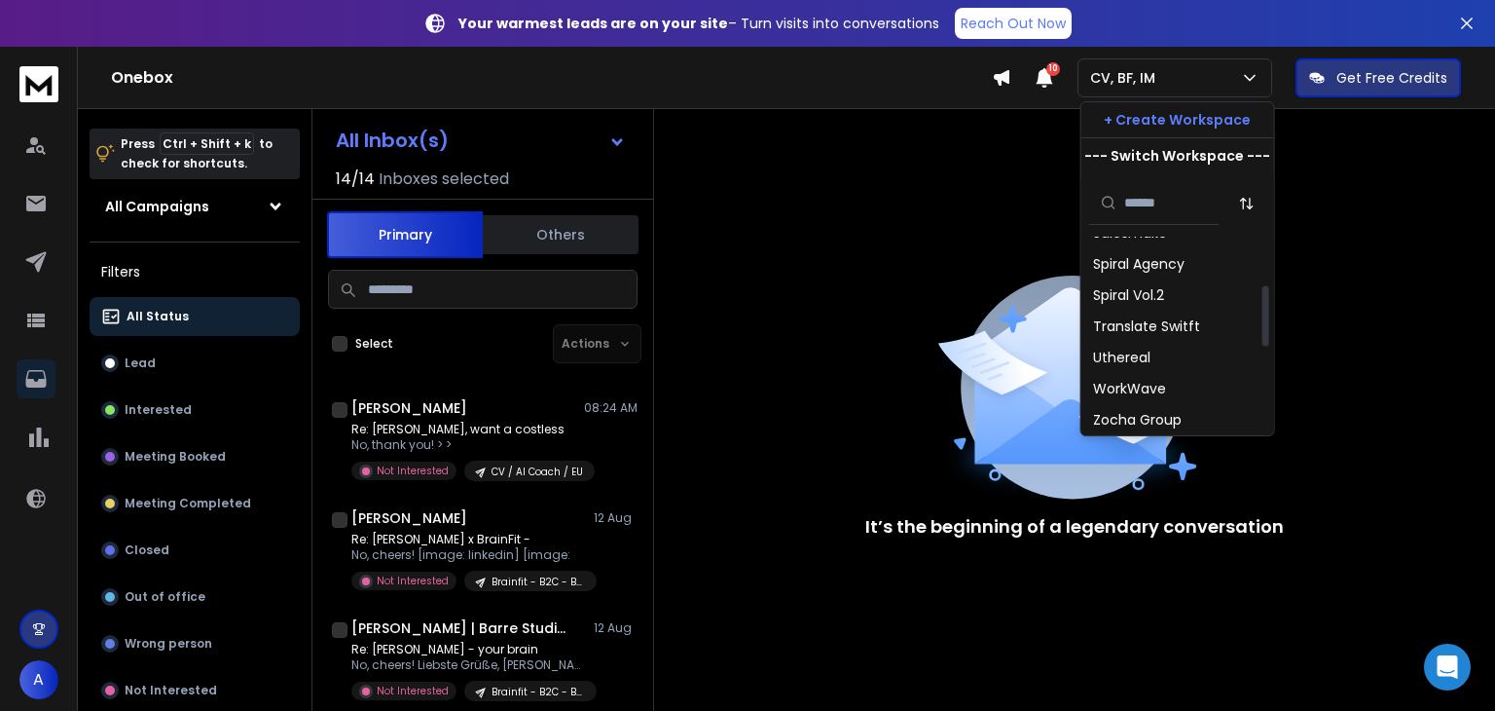
scroll to position [428, 0]
drag, startPoint x: 1266, startPoint y: 277, endPoint x: 1273, endPoint y: 437, distance: 159.8
click at [1269, 430] on div at bounding box center [1265, 400] width 7 height 60
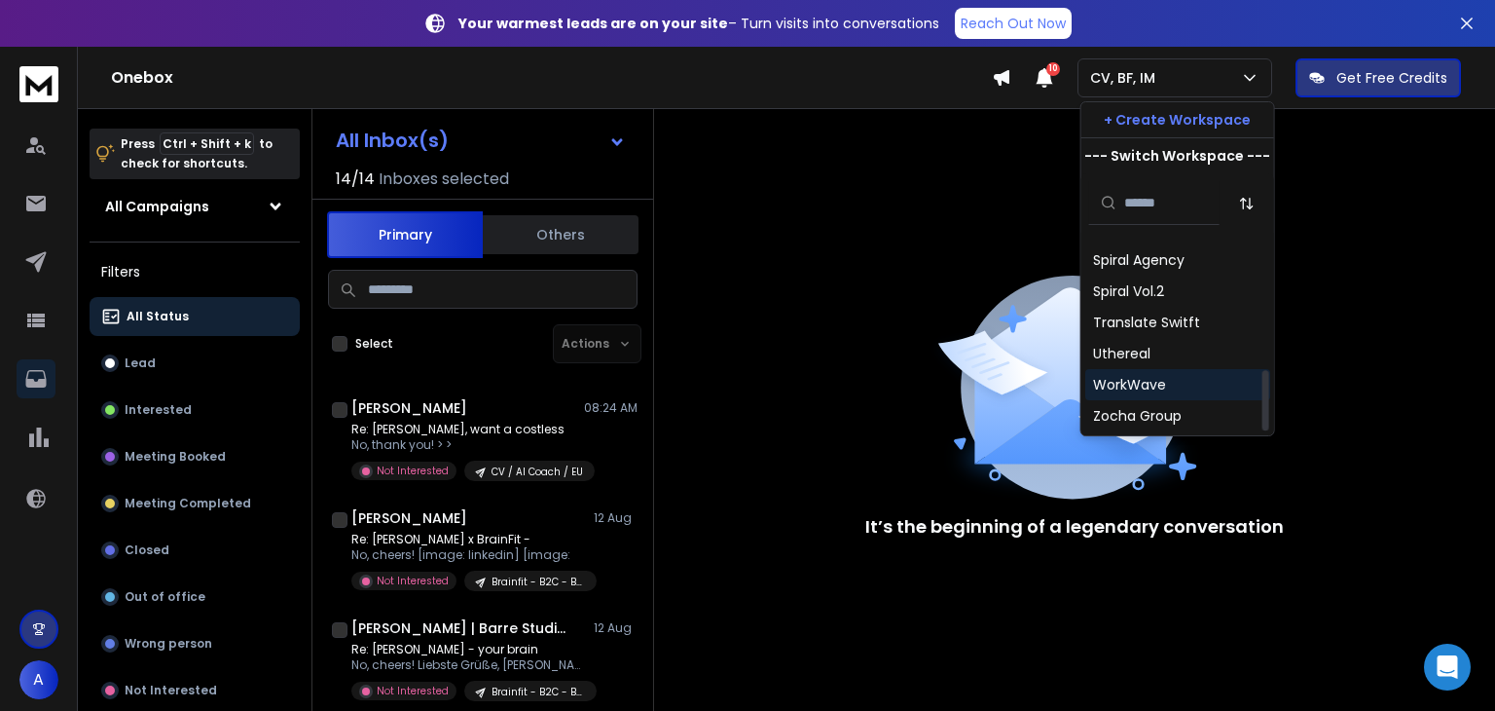
click at [1176, 377] on div "WorkWave" at bounding box center [1177, 384] width 185 height 31
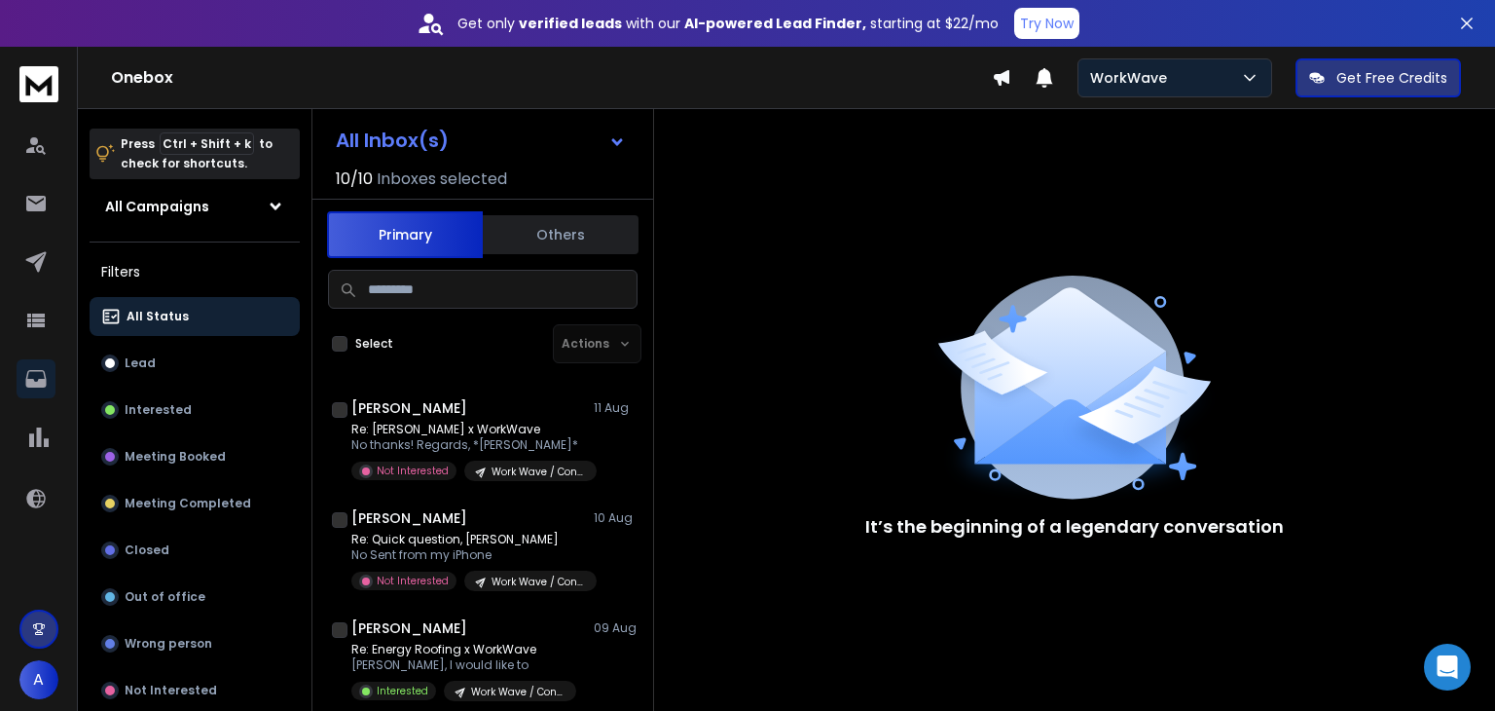
click at [1185, 89] on button "WorkWave" at bounding box center [1174, 77] width 195 height 39
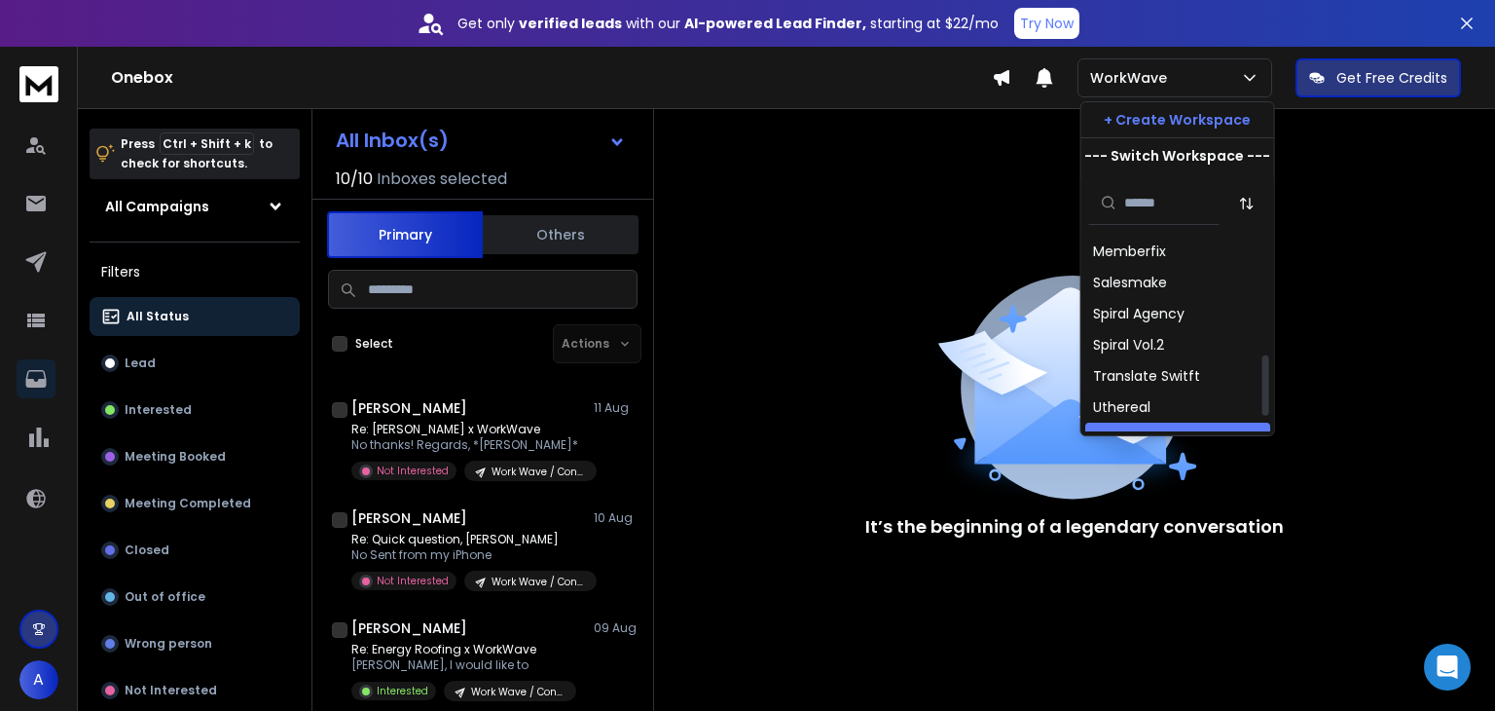
scroll to position [382, 0]
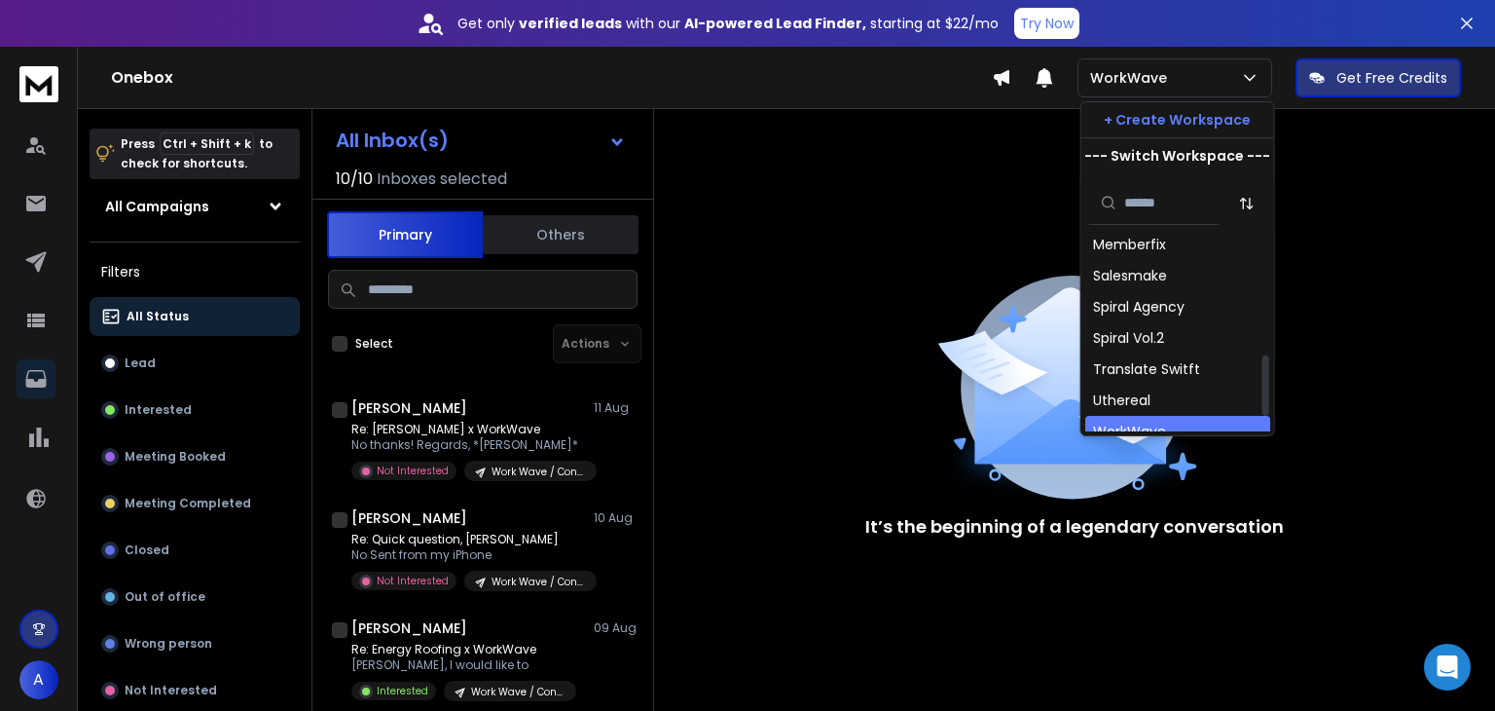
drag, startPoint x: 1264, startPoint y: 242, endPoint x: 1253, endPoint y: 360, distance: 118.3
click at [1262, 360] on div at bounding box center [1265, 385] width 7 height 60
click at [1156, 266] on div "Salesmake" at bounding box center [1130, 275] width 74 height 19
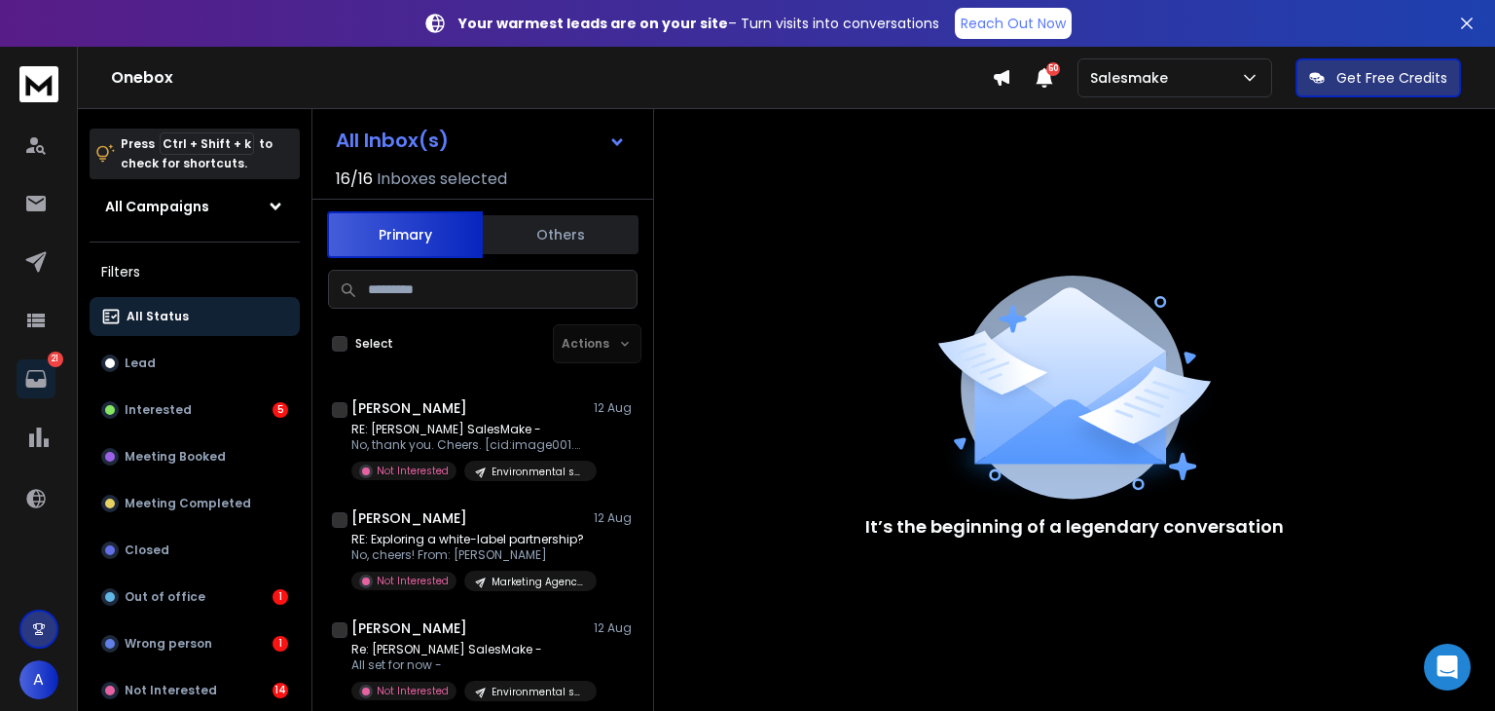
click at [1214, 54] on div "Onebox 50 Salesmake Get Free Credits" at bounding box center [747, 78] width 1495 height 62
click at [1204, 93] on button "Salesmake" at bounding box center [1174, 77] width 195 height 39
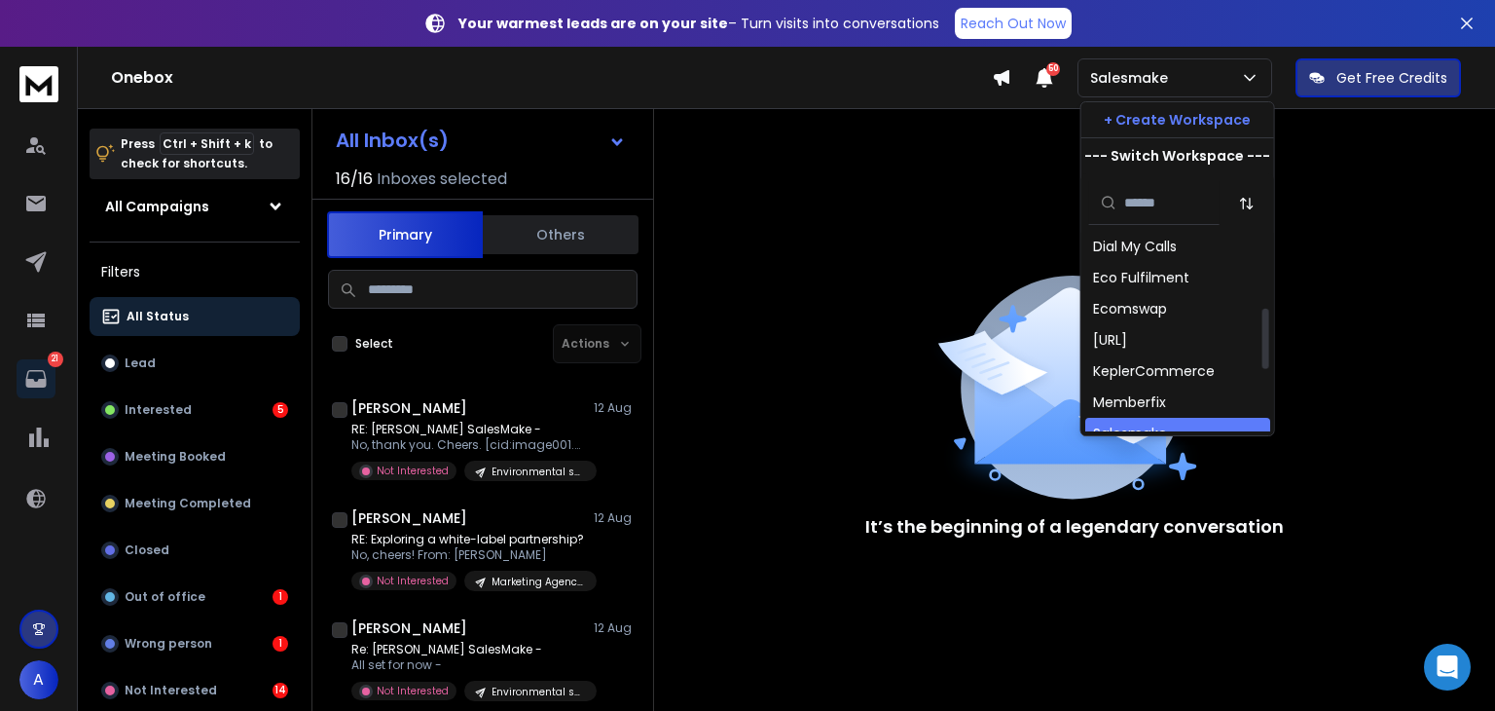
scroll to position [214, 0]
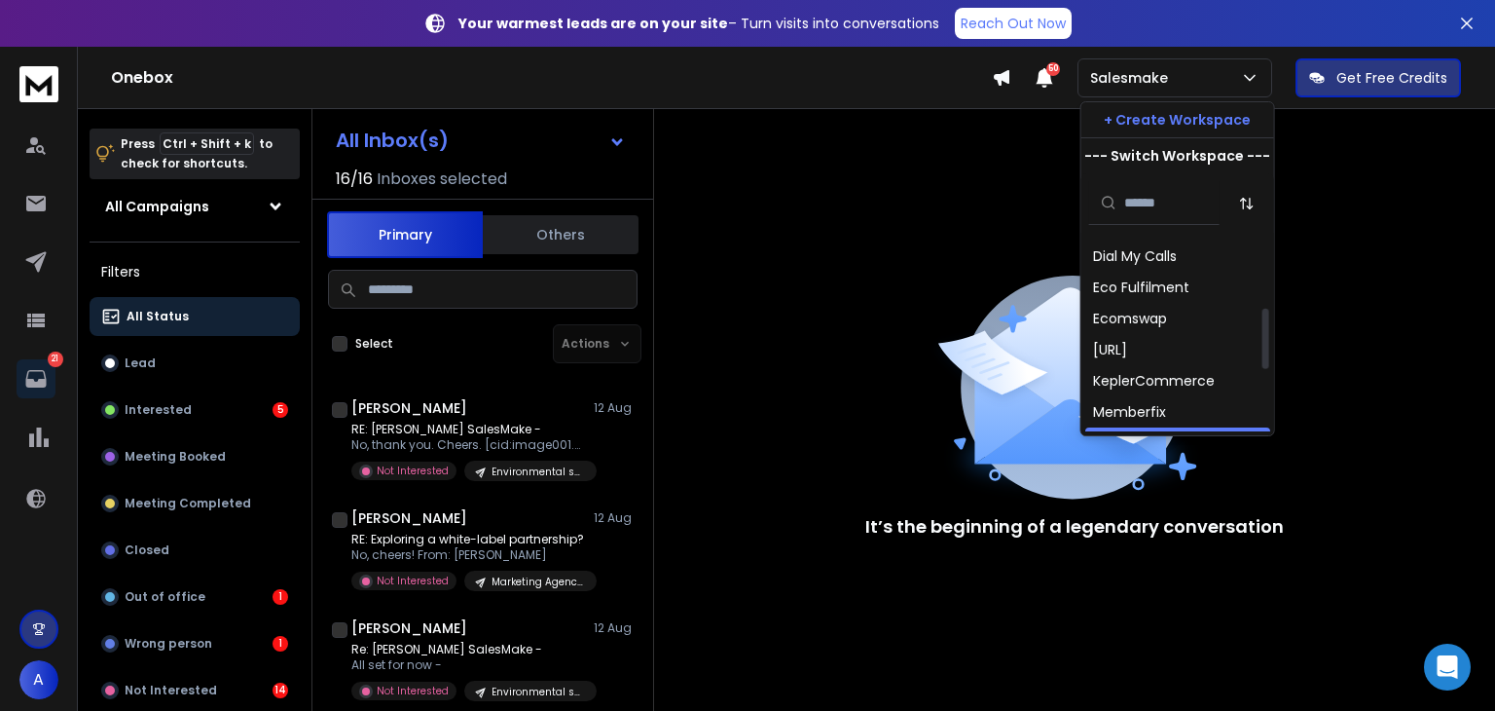
drag, startPoint x: 1266, startPoint y: 256, endPoint x: 1269, endPoint y: 322, distance: 66.2
click at [1269, 322] on div at bounding box center [1265, 339] width 7 height 60
click at [1137, 288] on div "Eco Fulfilment" at bounding box center [1141, 286] width 96 height 19
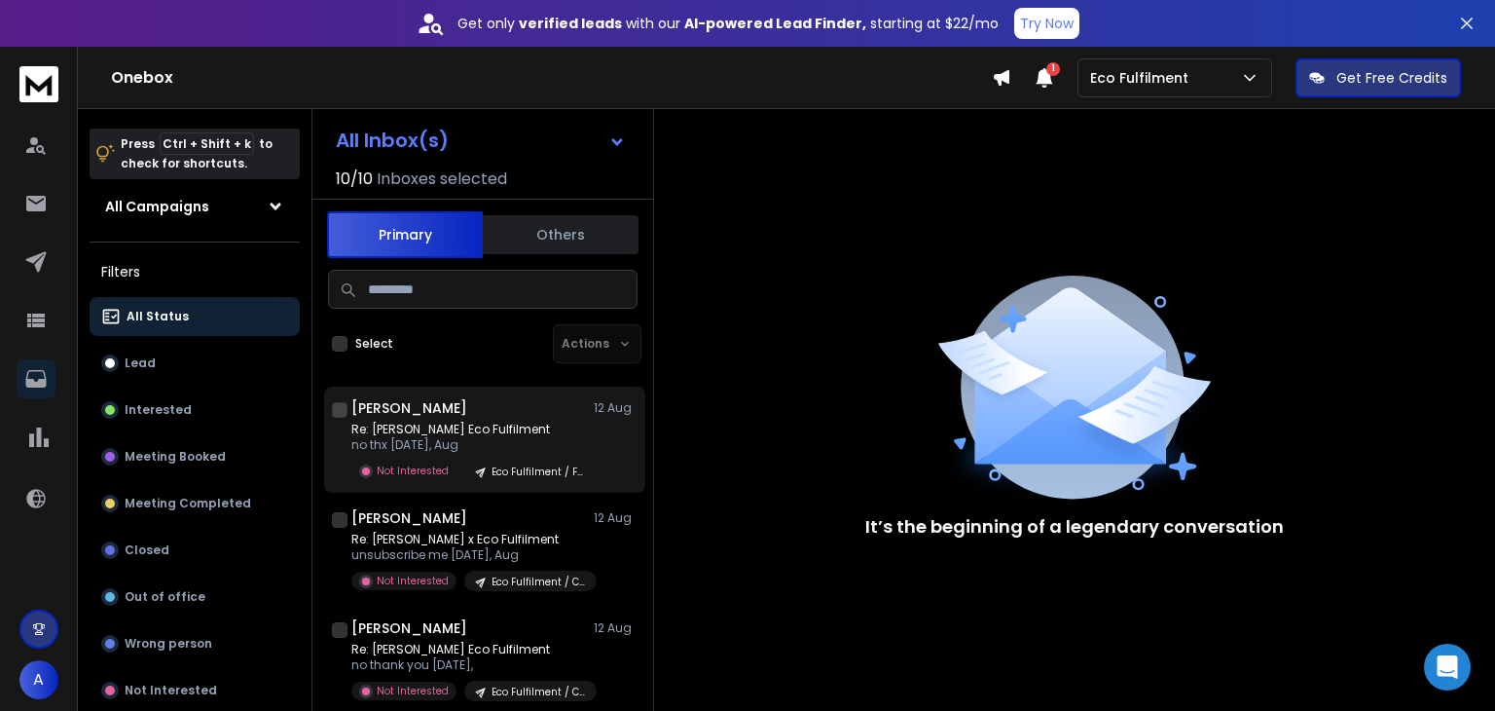
click at [561, 421] on p "Re: [PERSON_NAME] Eco Fulfilment" at bounding box center [468, 429] width 234 height 16
